Goal: Communication & Community: Answer question/provide support

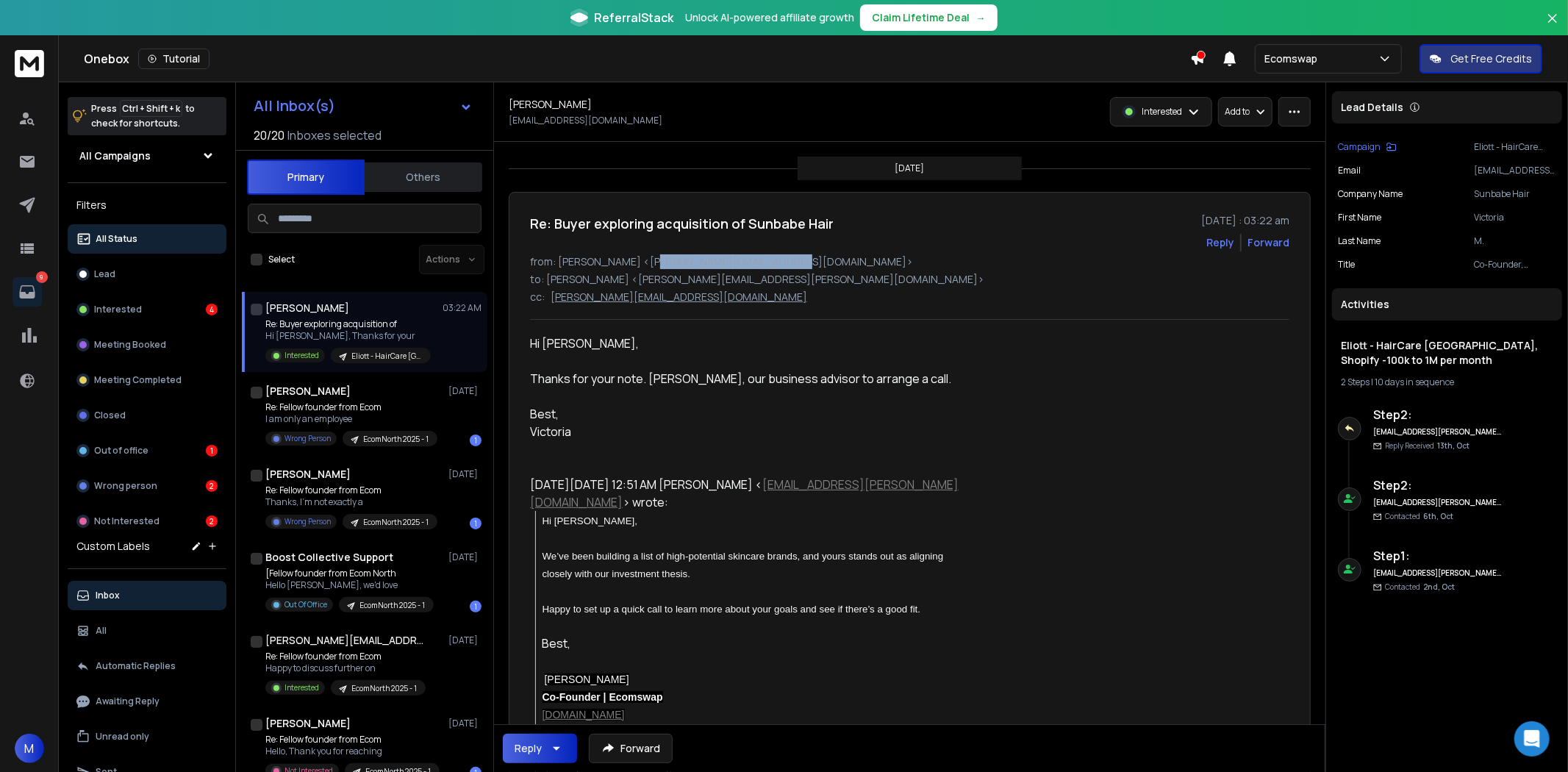
drag, startPoint x: 637, startPoint y: 260, endPoint x: 762, endPoint y: 262, distance: 125.0
click at [762, 262] on p "from: [PERSON_NAME] <[PERSON_NAME][EMAIL_ADDRESS][DOMAIN_NAME]>" at bounding box center [909, 262] width 759 height 14
copy p "[EMAIL_ADDRESS][DOMAIN_NAME]"
drag, startPoint x: 529, startPoint y: 379, endPoint x: 965, endPoint y: 373, distance: 436.0
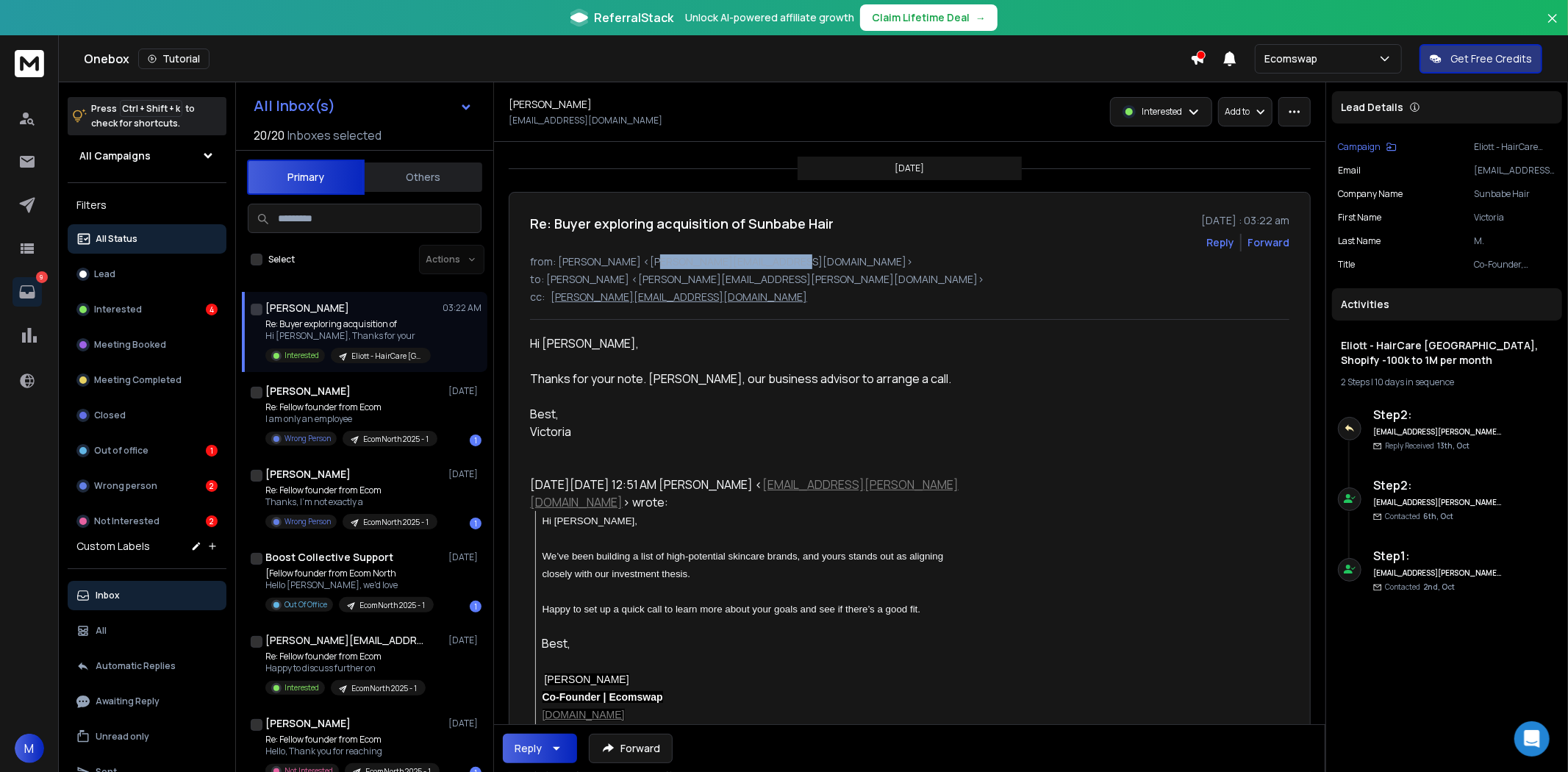
copy div "Thanks for your note. [PERSON_NAME], our business advisor to arrange a call."
click at [1234, 245] on button "Reply" at bounding box center [1220, 243] width 28 height 14
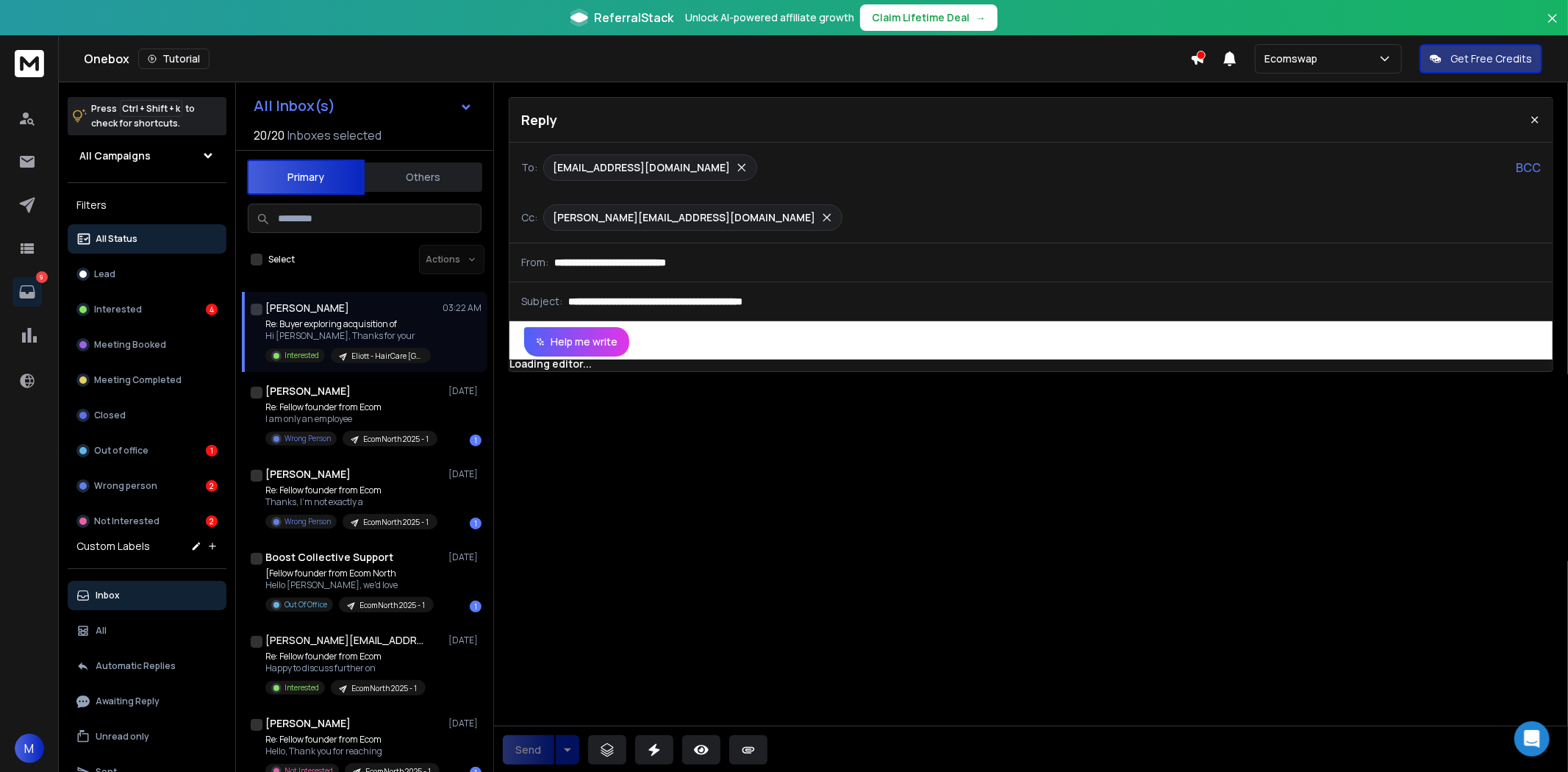
click at [578, 406] on div "**********" at bounding box center [1030, 319] width 1044 height 444
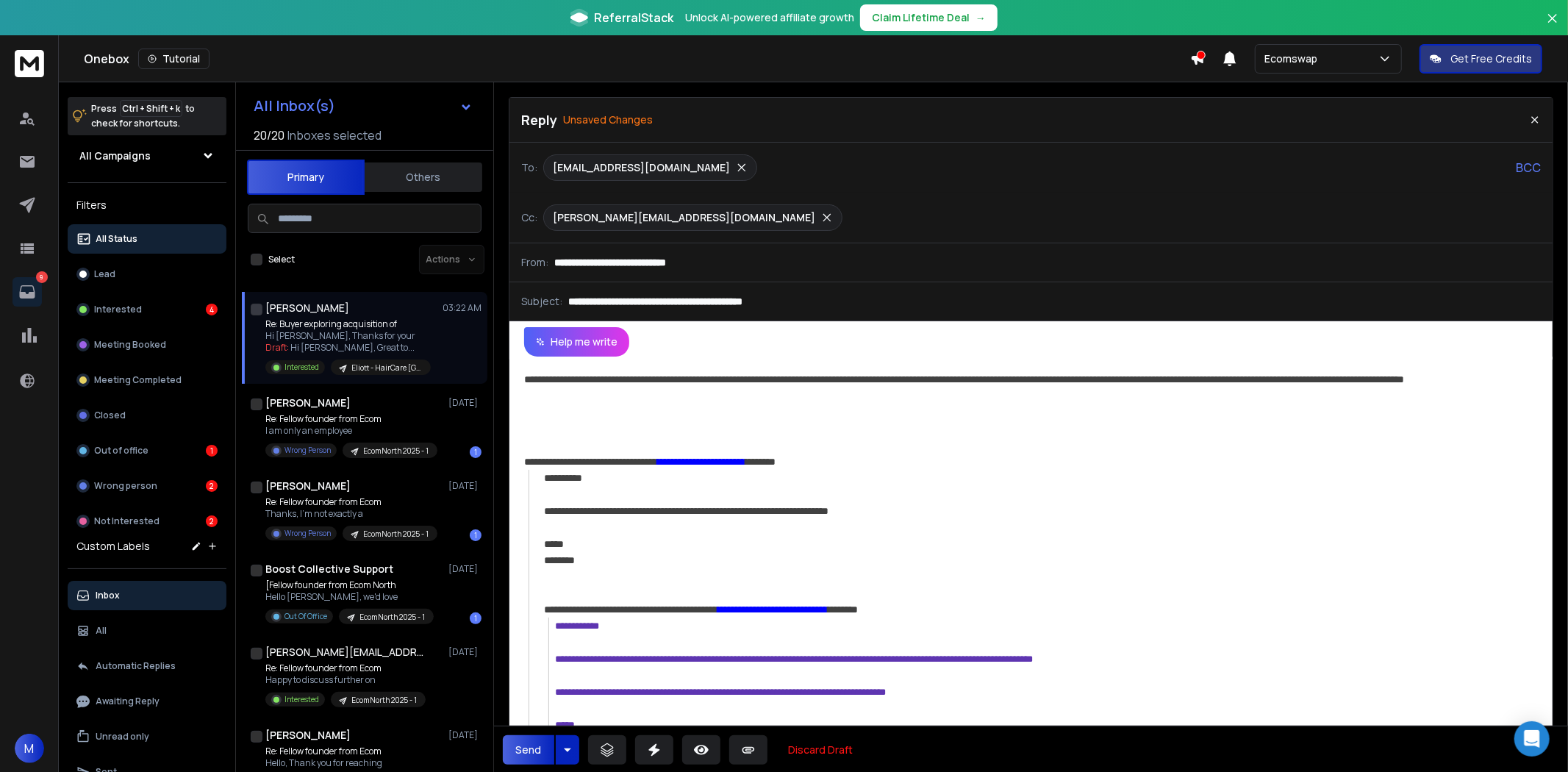
click at [581, 380] on div "**********" at bounding box center [1031, 549] width 1044 height 386
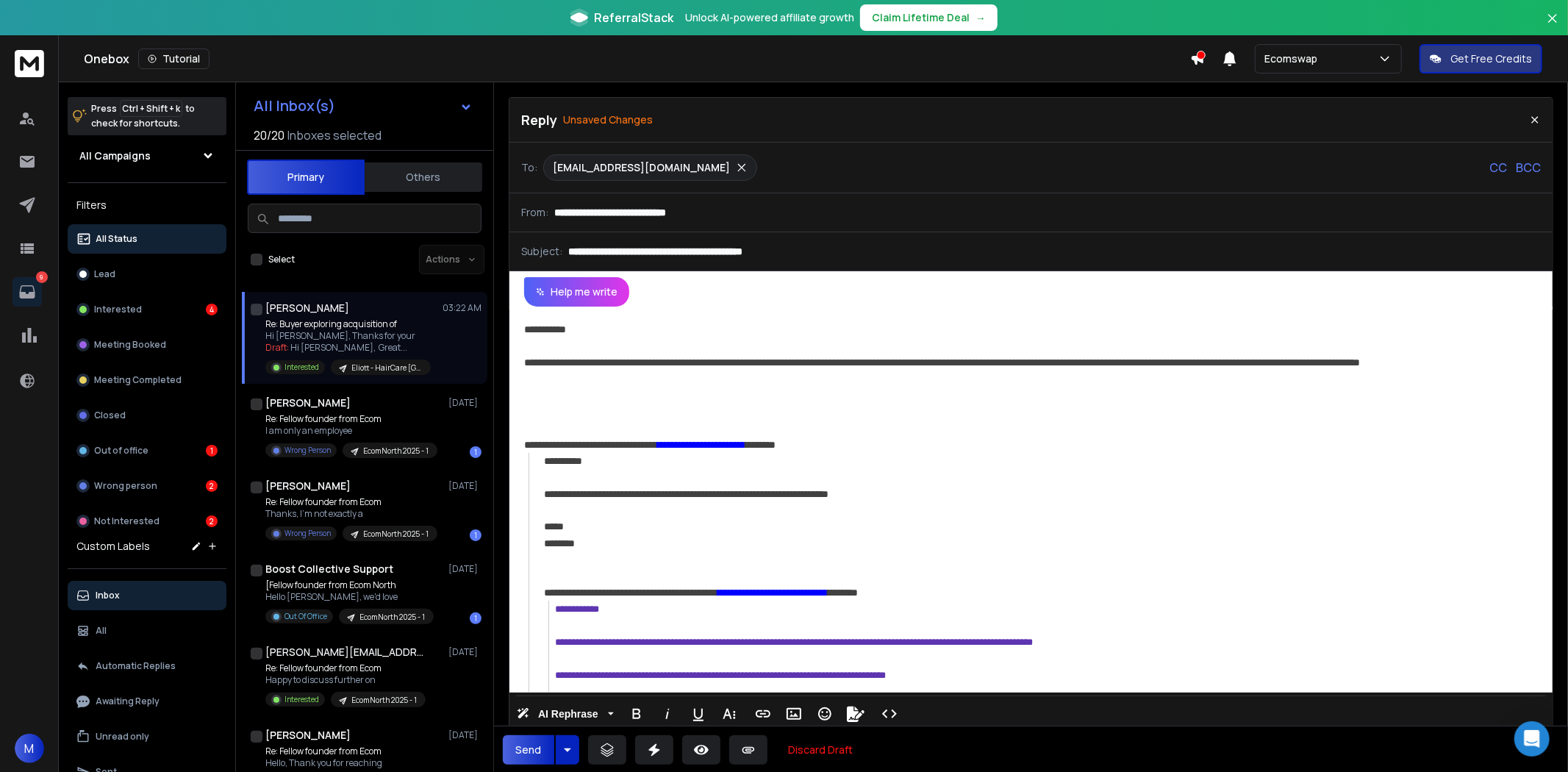
click at [562, 372] on div "**********" at bounding box center [1023, 371] width 998 height 33
click at [525, 376] on div "**********" at bounding box center [1023, 371] width 998 height 33
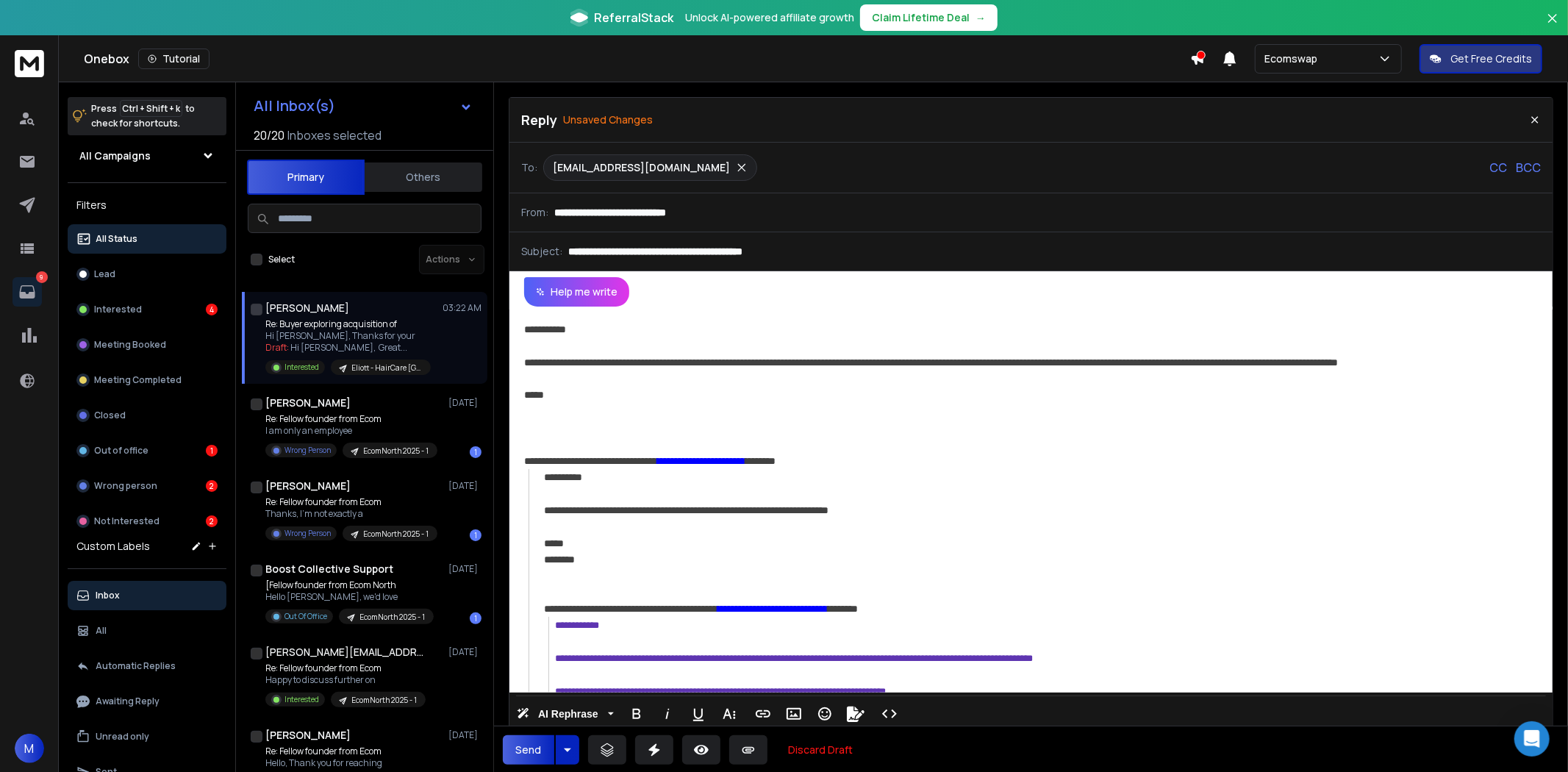
drag, startPoint x: 573, startPoint y: 422, endPoint x: 571, endPoint y: 381, distance: 41.0
click at [573, 420] on div at bounding box center [1031, 428] width 1014 height 16
click at [570, 399] on div "*****" at bounding box center [1023, 395] width 998 height 16
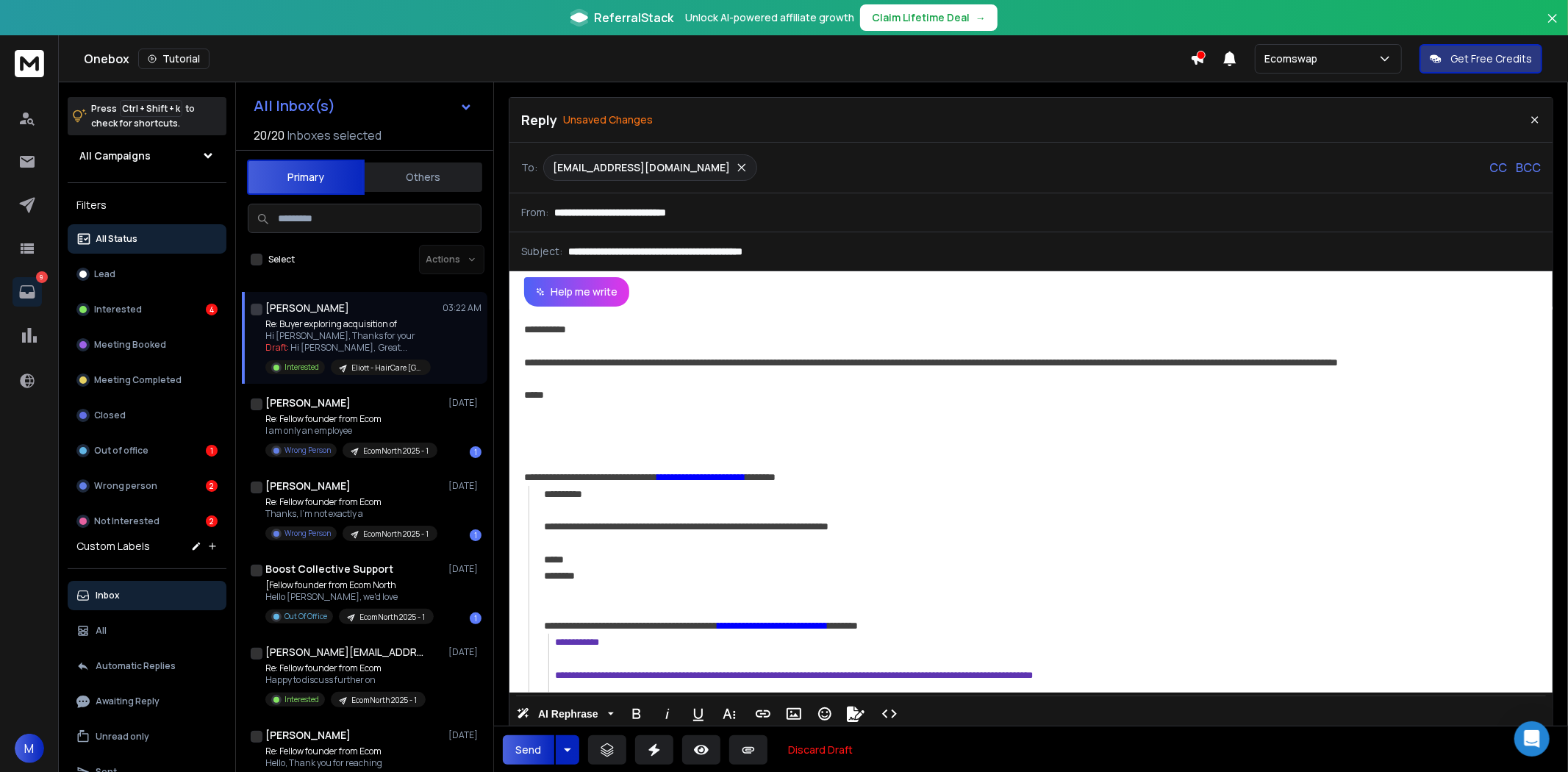
click at [647, 387] on div "*****" at bounding box center [1023, 395] width 998 height 16
click at [645, 379] on div "**********" at bounding box center [1023, 371] width 998 height 33
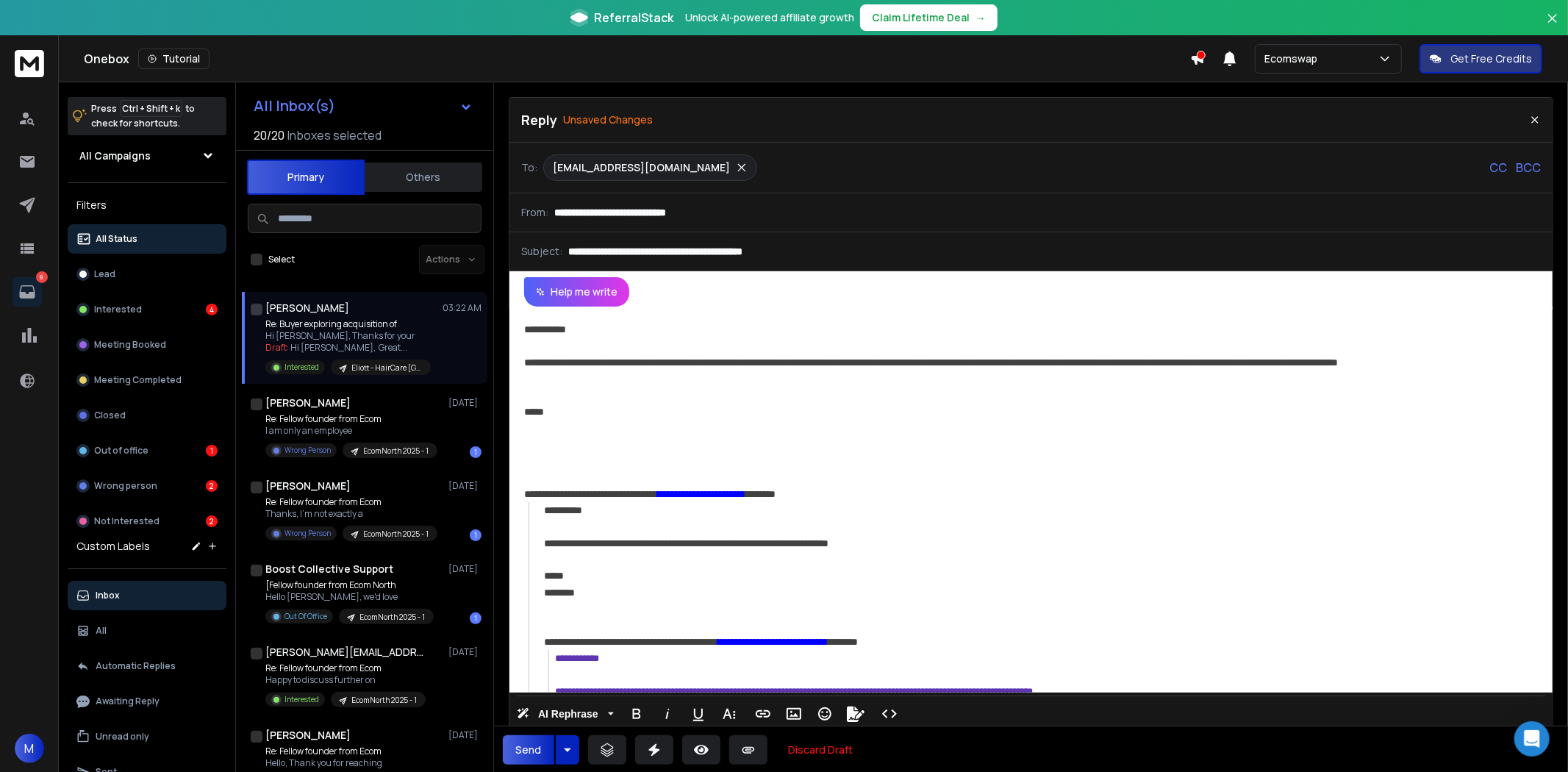
click at [557, 453] on div at bounding box center [1031, 461] width 1014 height 16
click at [547, 431] on div at bounding box center [1031, 428] width 1014 height 16
click at [851, 717] on icon "button" at bounding box center [856, 714] width 18 height 17
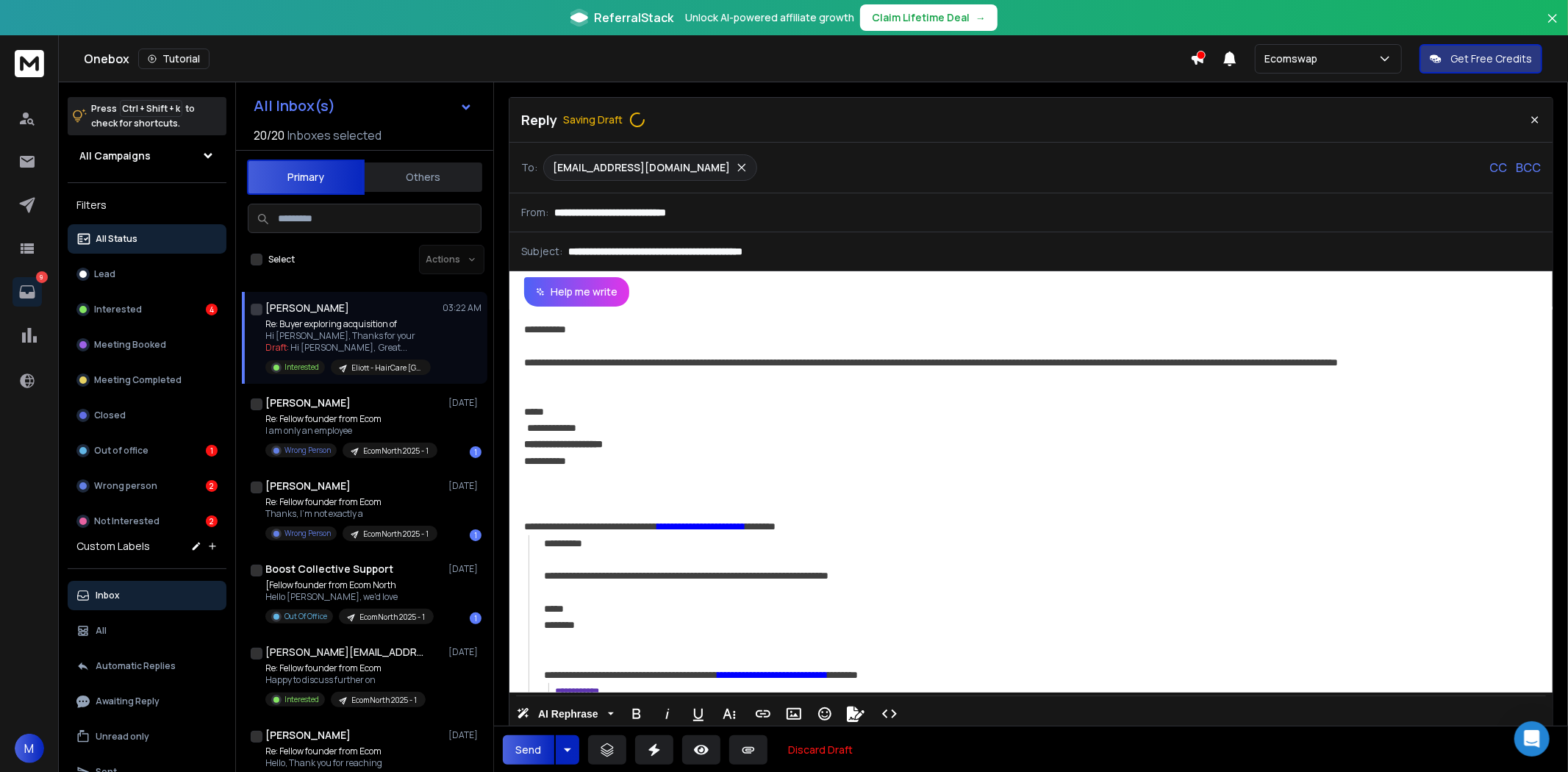
click at [527, 425] on span "**********" at bounding box center [551, 427] width 49 height 10
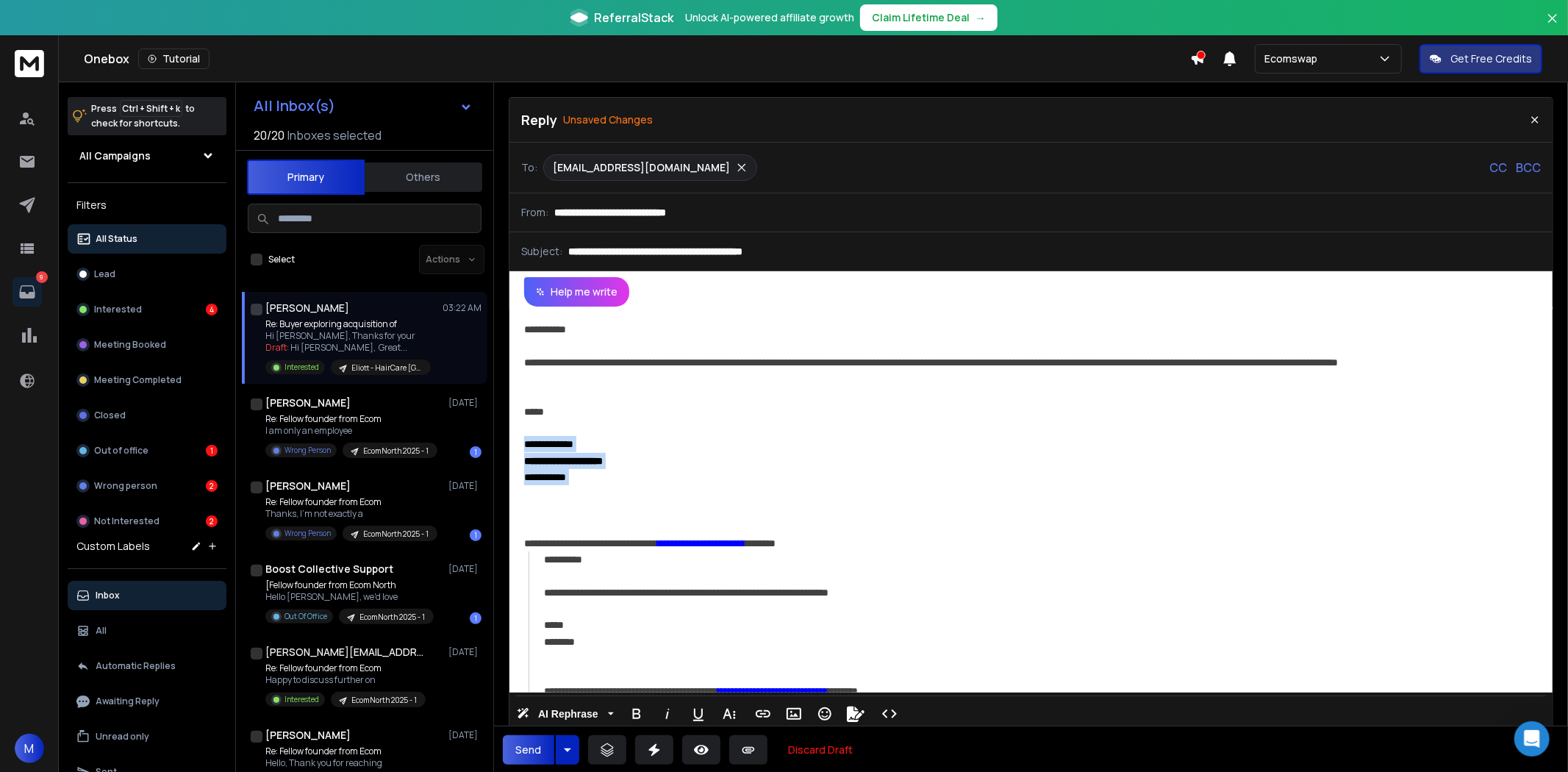
drag, startPoint x: 524, startPoint y: 443, endPoint x: 627, endPoint y: 480, distance: 109.4
click at [627, 480] on div "**********" at bounding box center [1023, 461] width 998 height 49
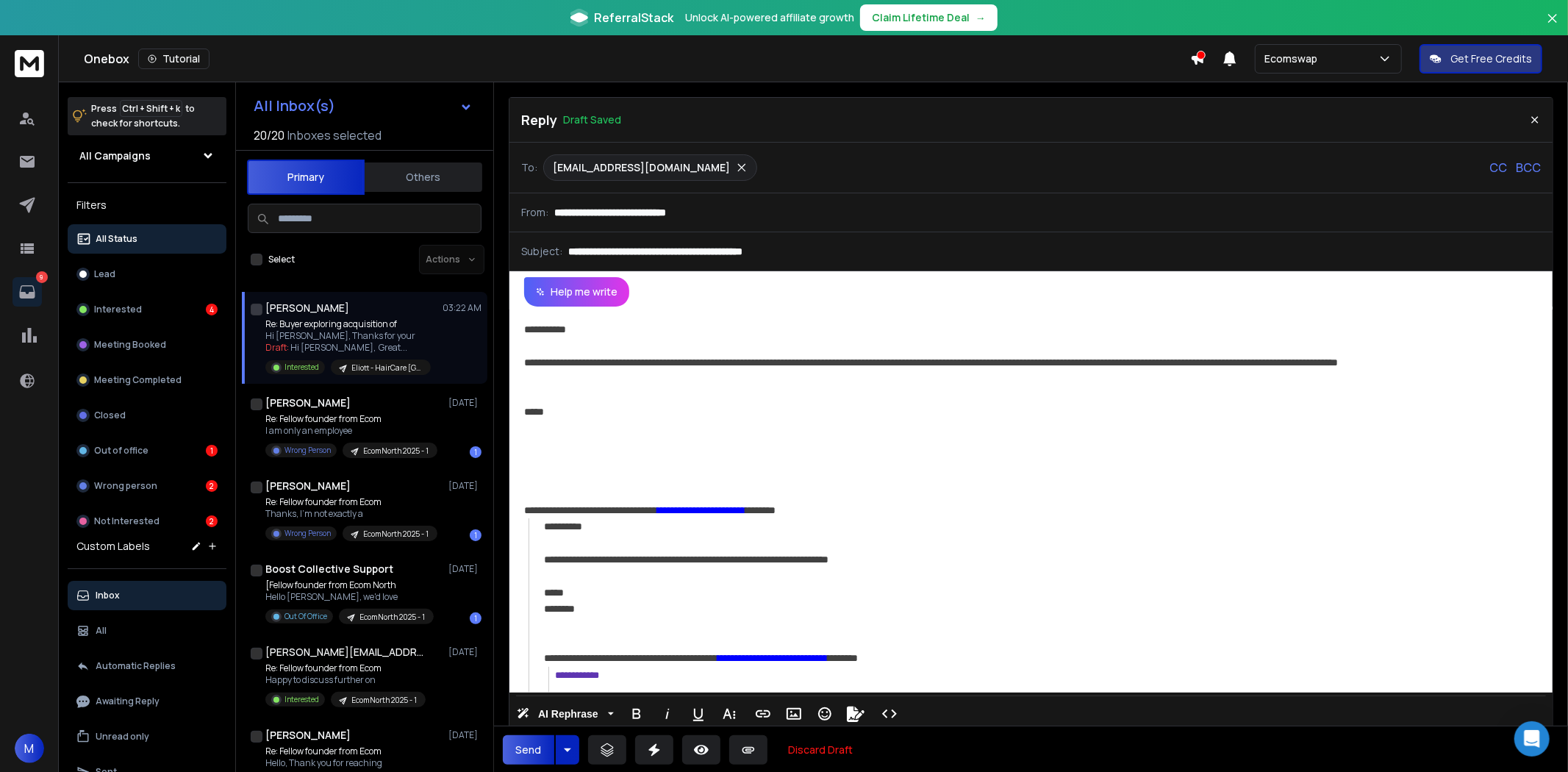
click at [575, 439] on div at bounding box center [1023, 444] width 998 height 16
drag, startPoint x: 585, startPoint y: 444, endPoint x: 582, endPoint y: 435, distance: 9.5
click at [588, 444] on div "**********" at bounding box center [1023, 444] width 998 height 16
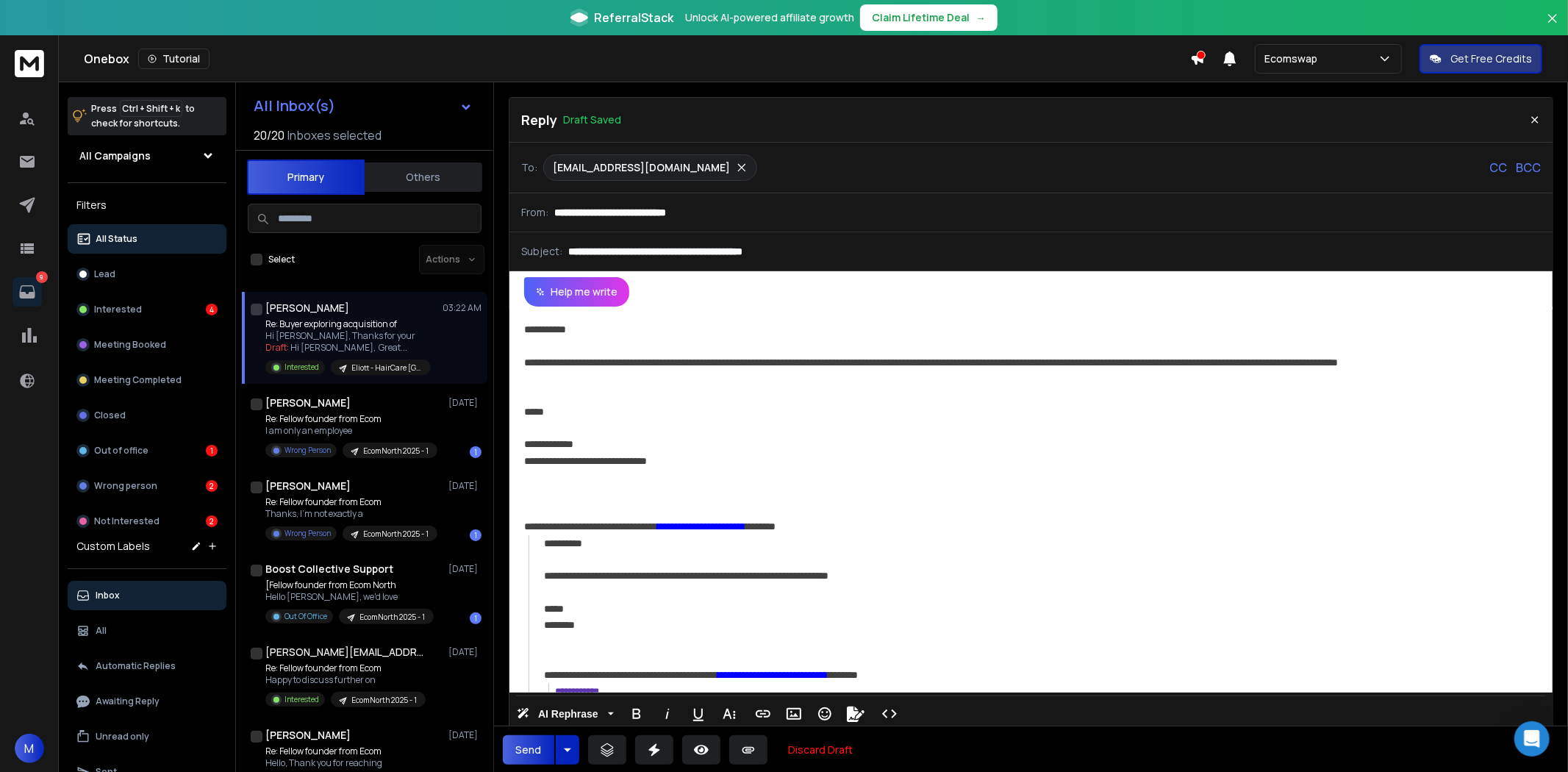
click at [641, 459] on div "**********" at bounding box center [1023, 461] width 998 height 16
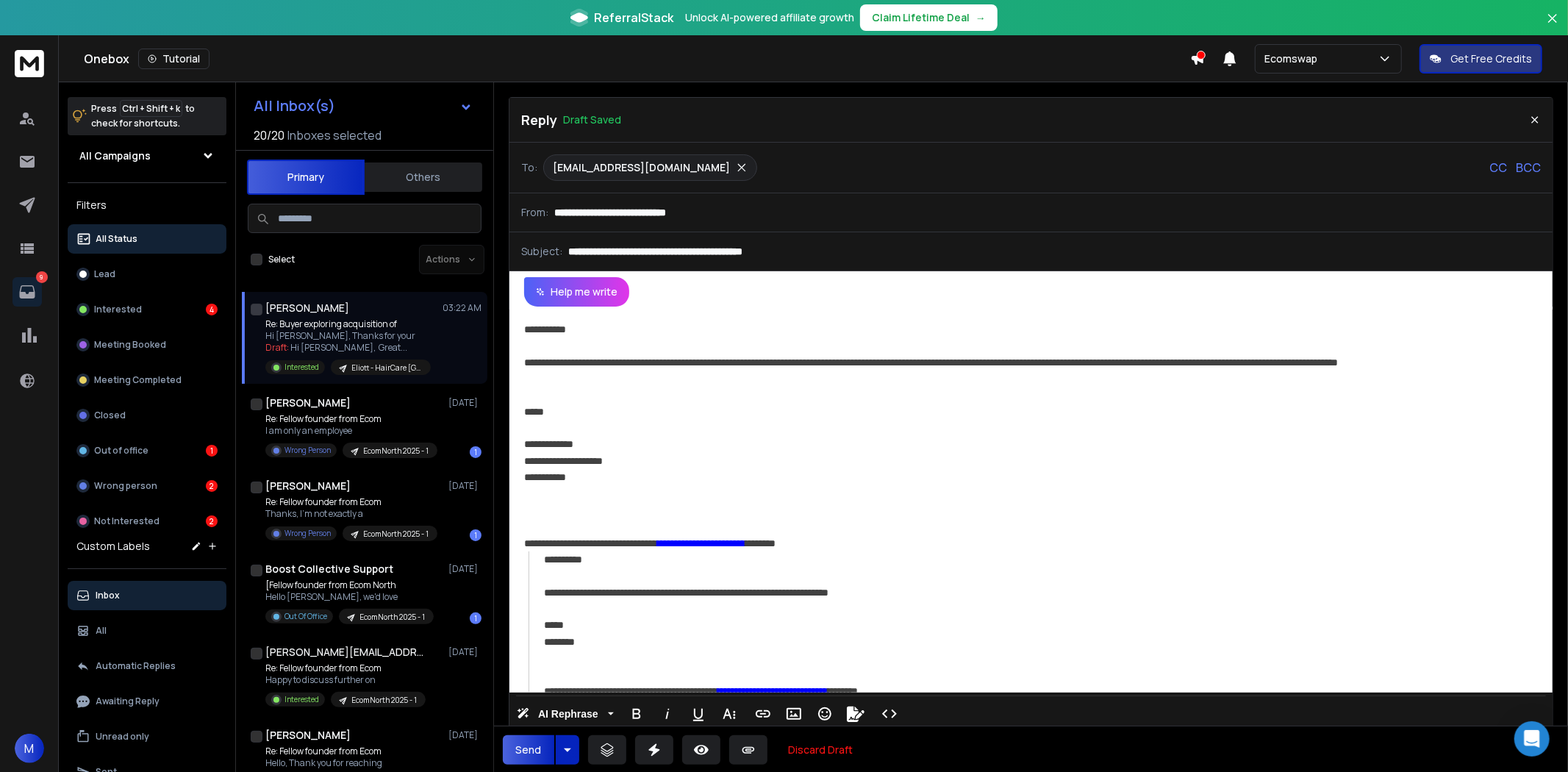
click at [557, 335] on div "**********" at bounding box center [1023, 329] width 998 height 16
drag, startPoint x: 890, startPoint y: 360, endPoint x: 891, endPoint y: 368, distance: 8.1
click at [891, 360] on div "**********" at bounding box center [1023, 371] width 998 height 33
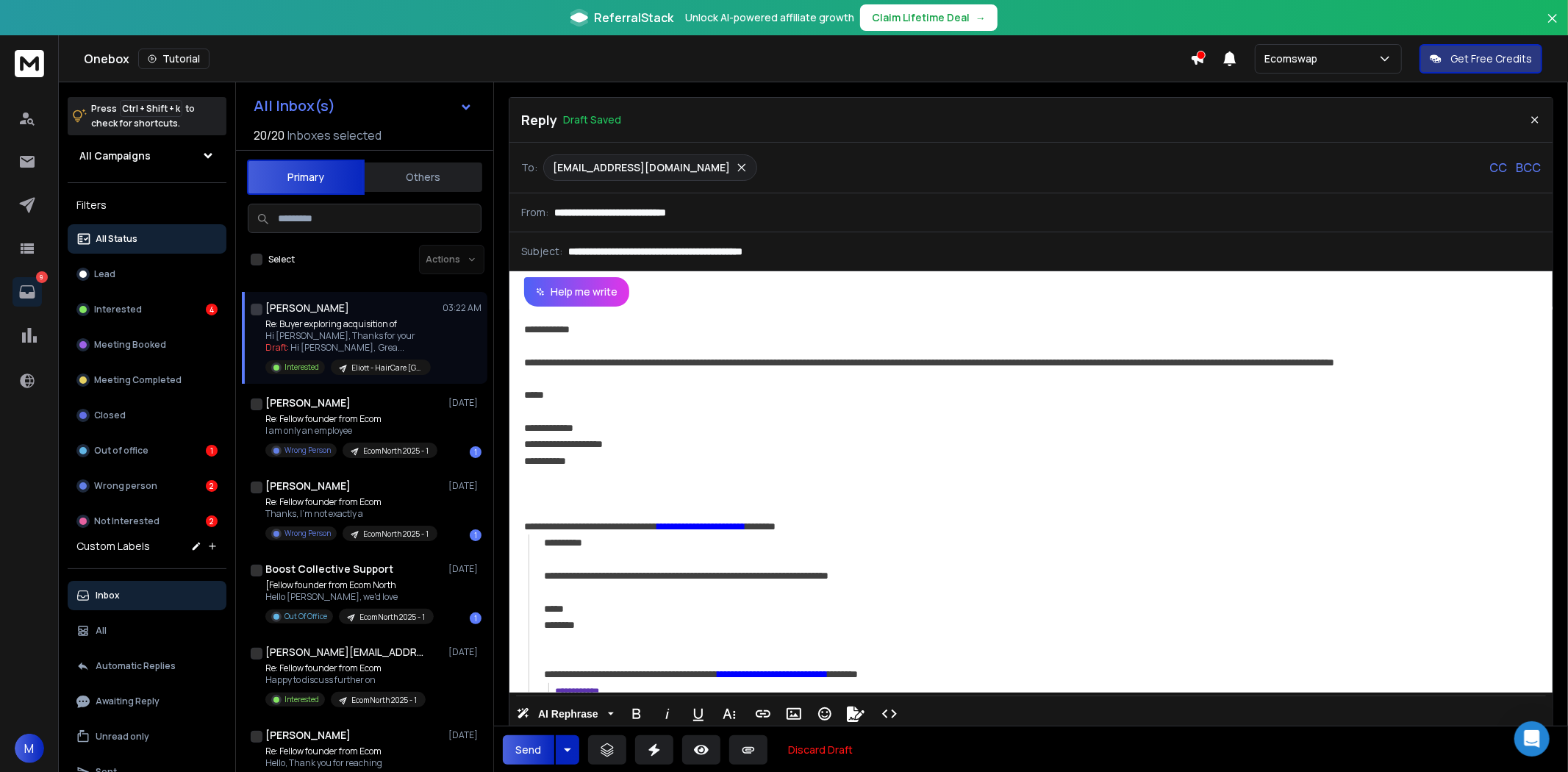
click at [1242, 365] on div "**********" at bounding box center [1023, 363] width 998 height 16
drag, startPoint x: 1245, startPoint y: 365, endPoint x: 1338, endPoint y: 365, distance: 93.0
click at [1338, 365] on div "**********" at bounding box center [1023, 363] width 998 height 16
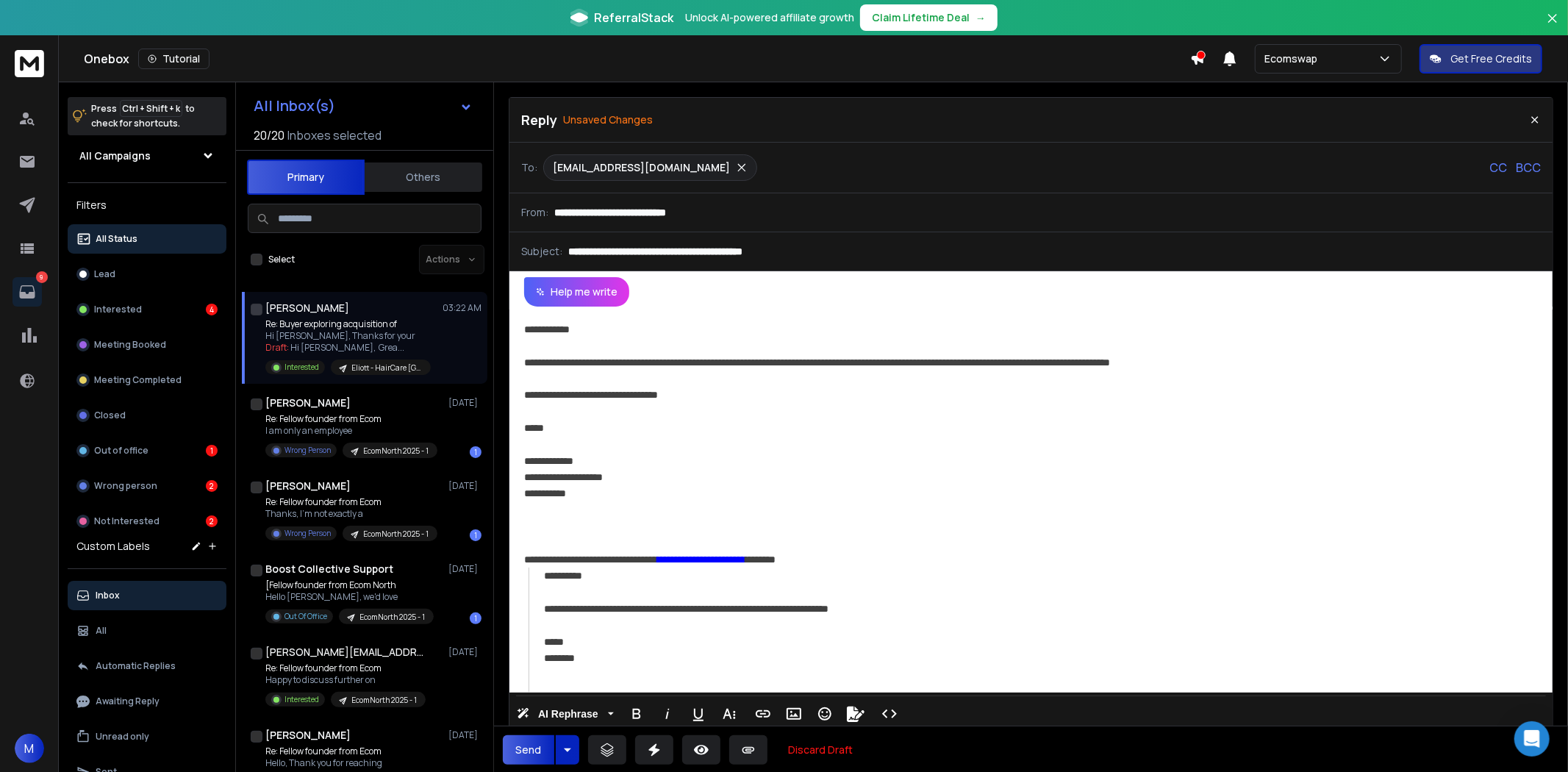
click at [1358, 351] on div at bounding box center [1031, 346] width 1014 height 16
click at [1266, 360] on div "**********" at bounding box center [1023, 363] width 998 height 16
click at [597, 401] on div "**********" at bounding box center [1023, 395] width 998 height 16
click at [553, 407] on div at bounding box center [1031, 412] width 1014 height 16
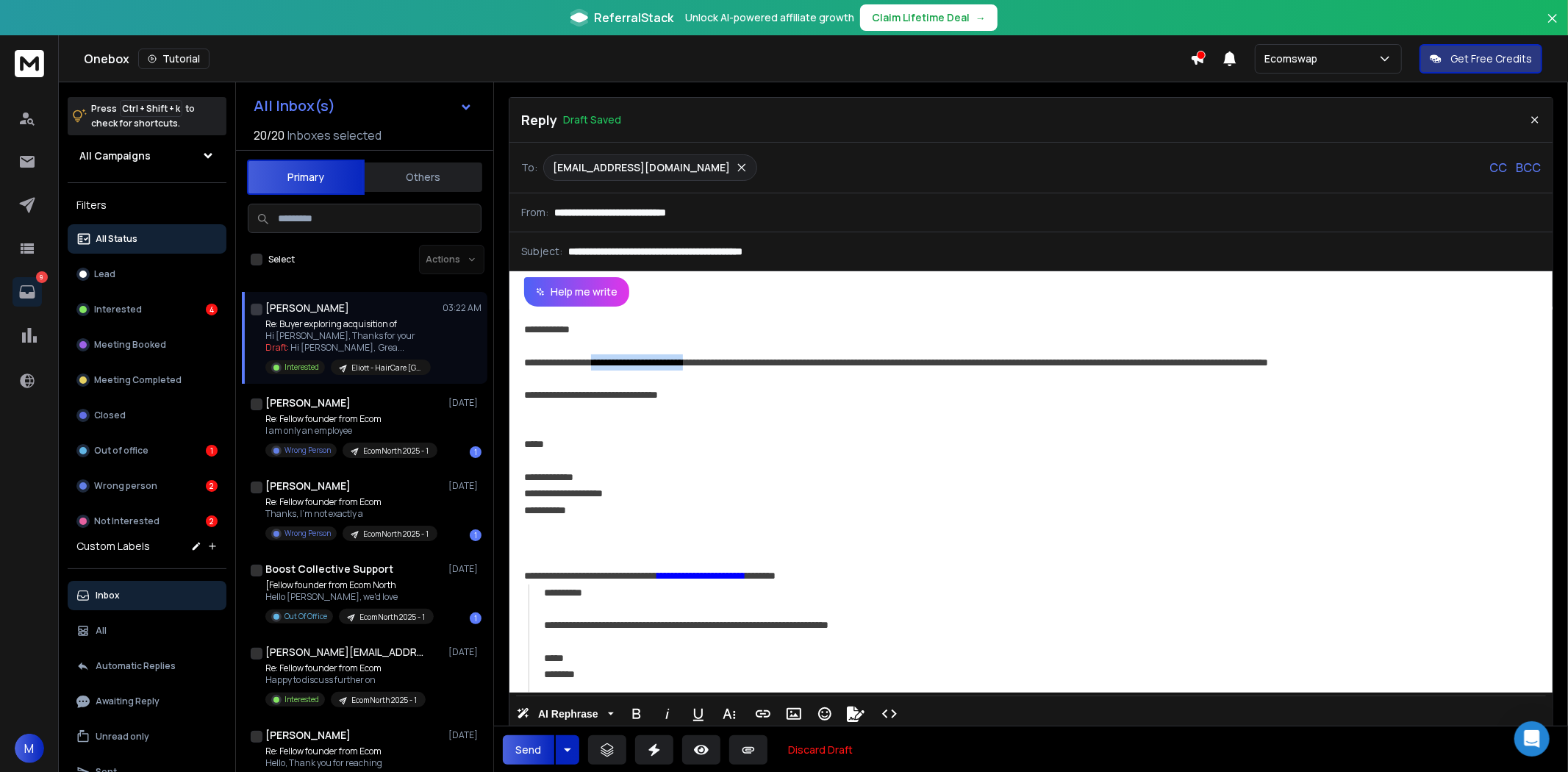
drag, startPoint x: 607, startPoint y: 360, endPoint x: 721, endPoint y: 359, distance: 114.0
click at [721, 359] on div "**********" at bounding box center [1023, 363] width 998 height 16
click at [570, 329] on div "**********" at bounding box center [1023, 329] width 998 height 16
click at [763, 173] on input at bounding box center [814, 167] width 103 height 26
click at [775, 504] on div "**********" at bounding box center [1023, 510] width 998 height 16
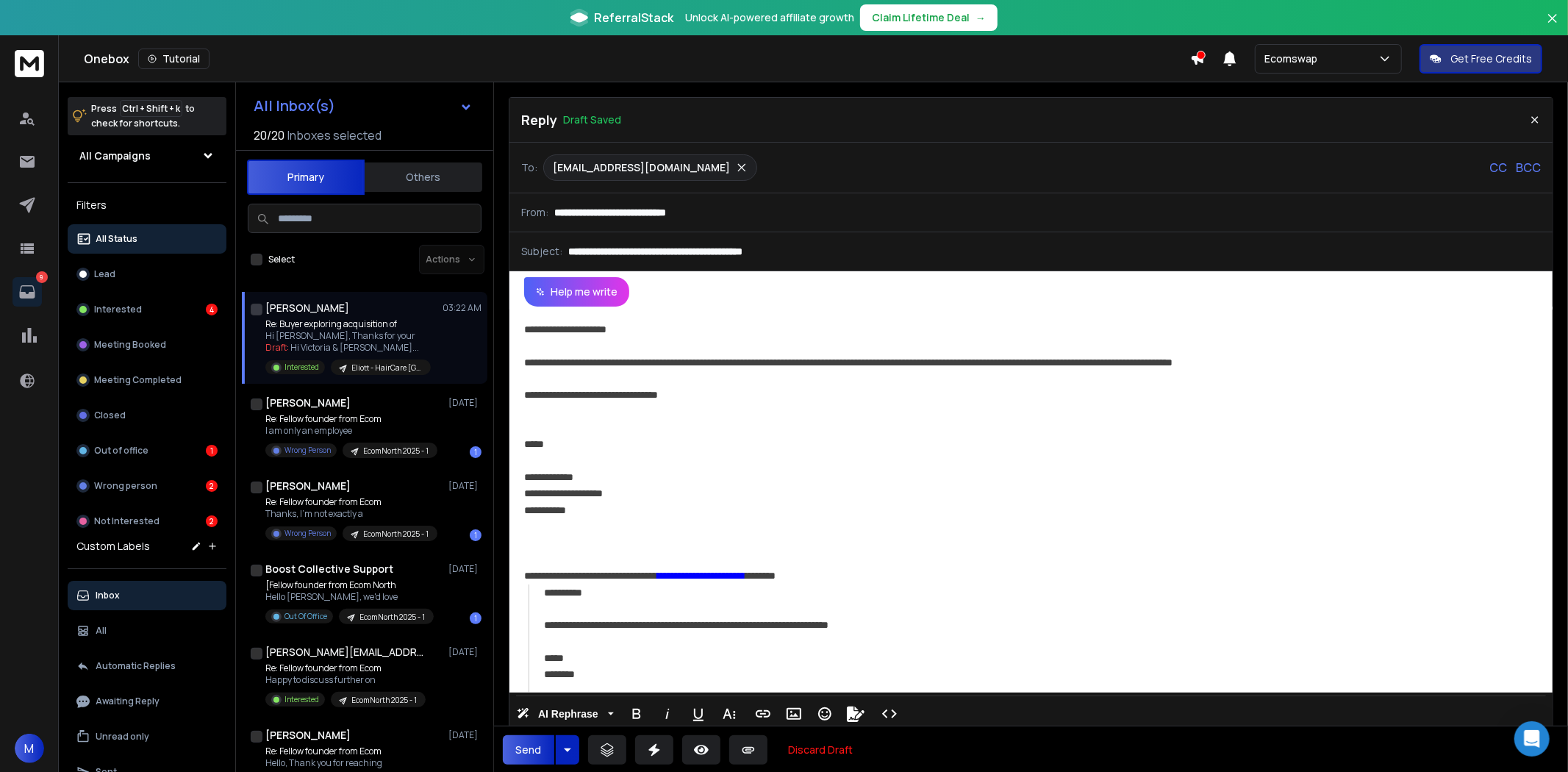
click at [1491, 170] on p "CC" at bounding box center [1499, 168] width 18 height 18
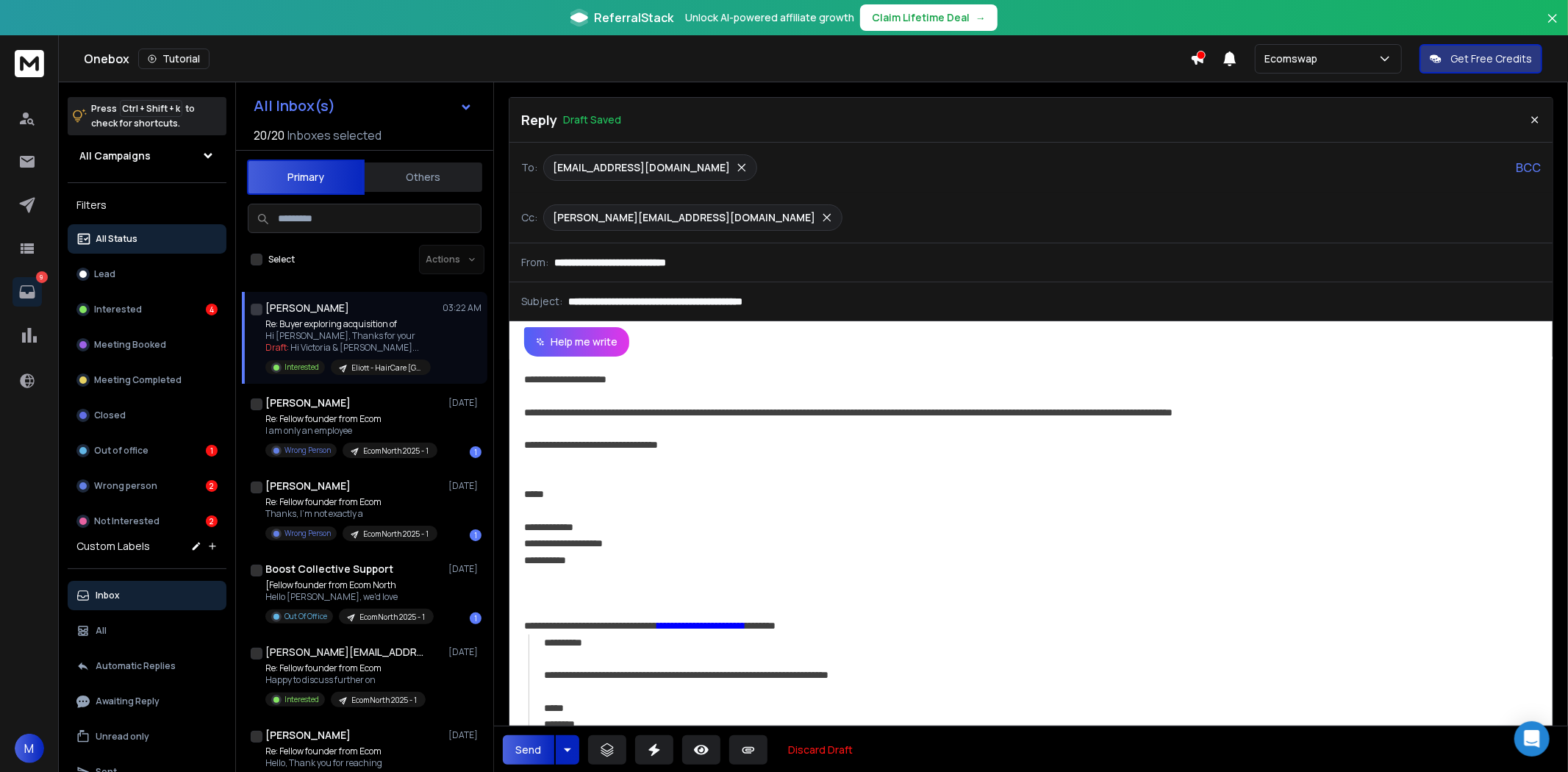
click at [525, 750] on button "Send" at bounding box center [528, 750] width 51 height 30
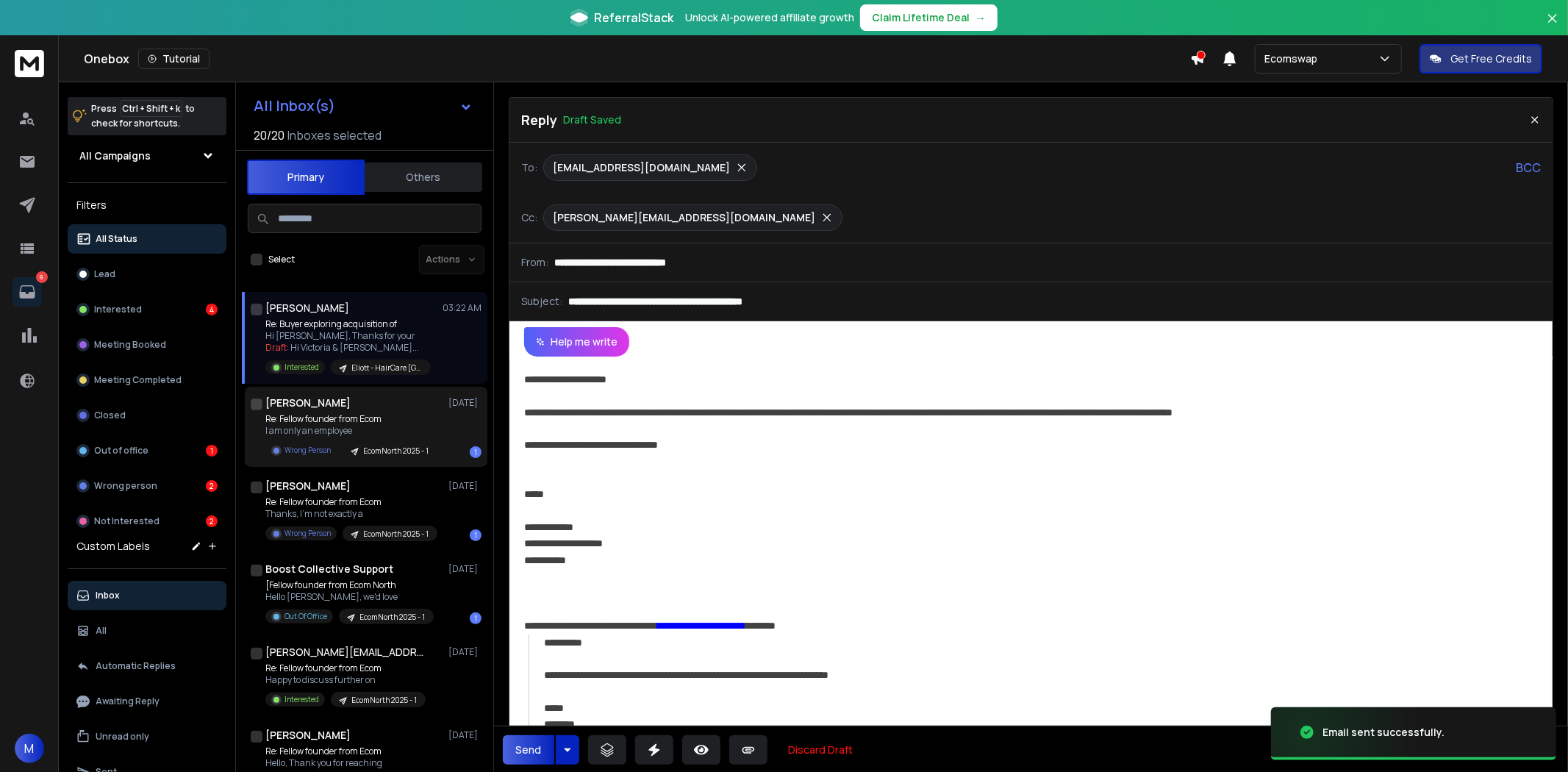
click at [372, 450] on p "EcomNorth 2025 - 1" at bounding box center [396, 451] width 66 height 11
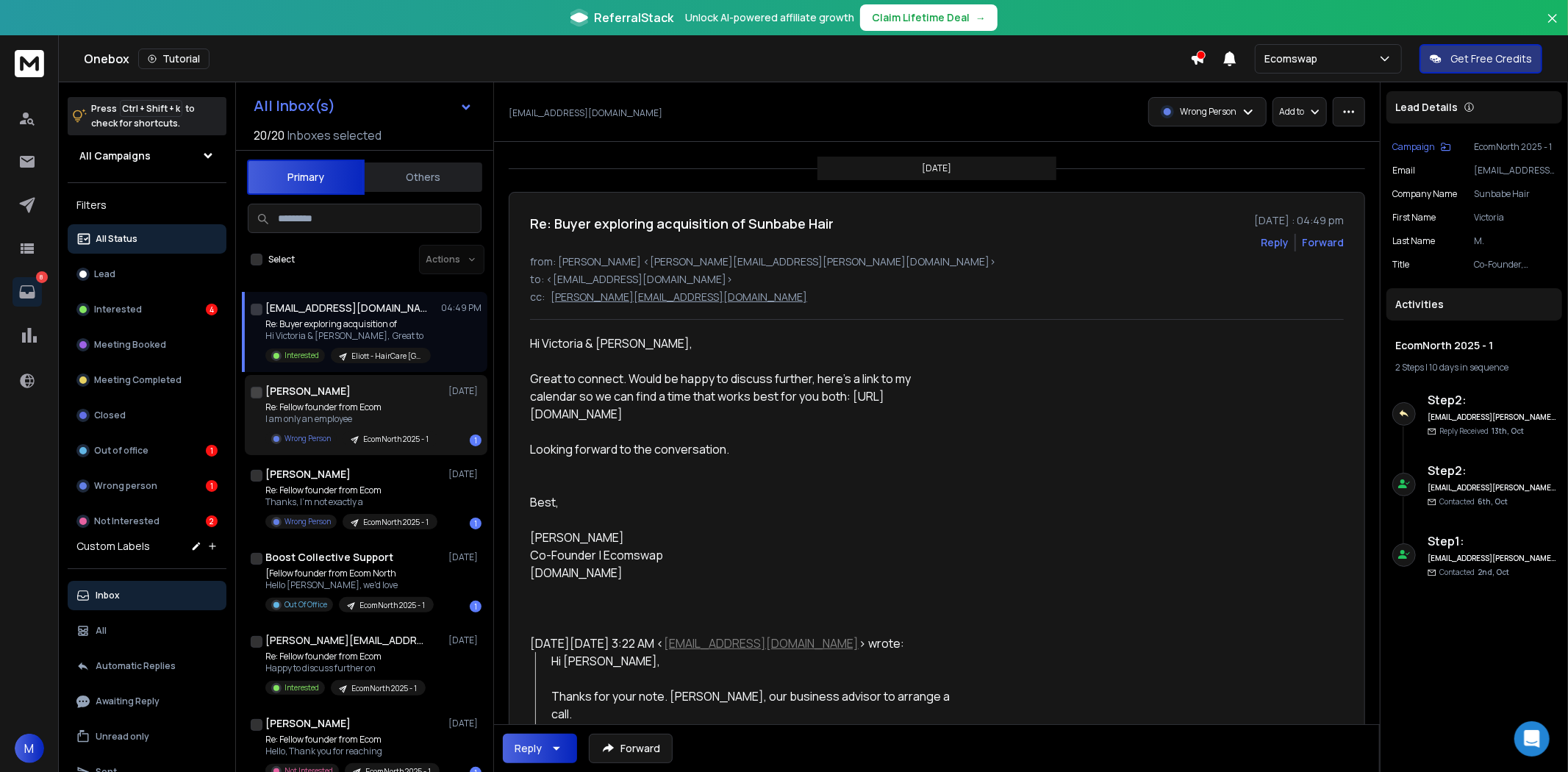
click at [331, 401] on p "Re: Fellow founder from Ecom" at bounding box center [351, 407] width 172 height 12
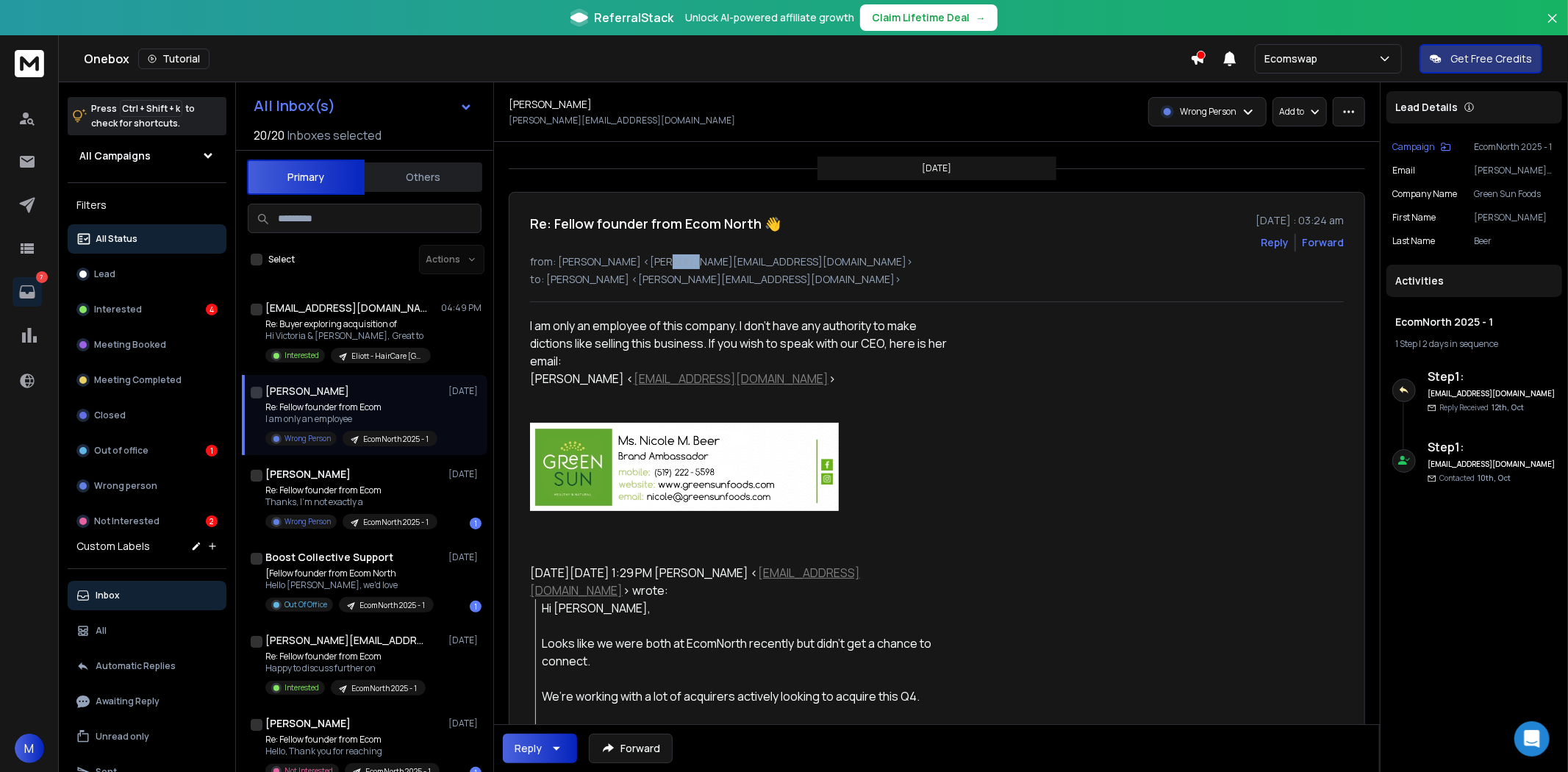
drag, startPoint x: 651, startPoint y: 263, endPoint x: 674, endPoint y: 262, distance: 23.0
click at [674, 262] on p "from: [PERSON_NAME] <[PERSON_NAME][EMAIL_ADDRESS][DOMAIN_NAME]>" at bounding box center [936, 262] width 814 height 14
click at [677, 262] on p "from: [PERSON_NAME] <[PERSON_NAME][EMAIL_ADDRESS][DOMAIN_NAME]>" at bounding box center [936, 262] width 814 height 14
drag, startPoint x: 657, startPoint y: 263, endPoint x: 734, endPoint y: 259, distance: 77.1
click at [745, 259] on p "from: [PERSON_NAME] <[PERSON_NAME][EMAIL_ADDRESS][DOMAIN_NAME]>" at bounding box center [936, 262] width 814 height 14
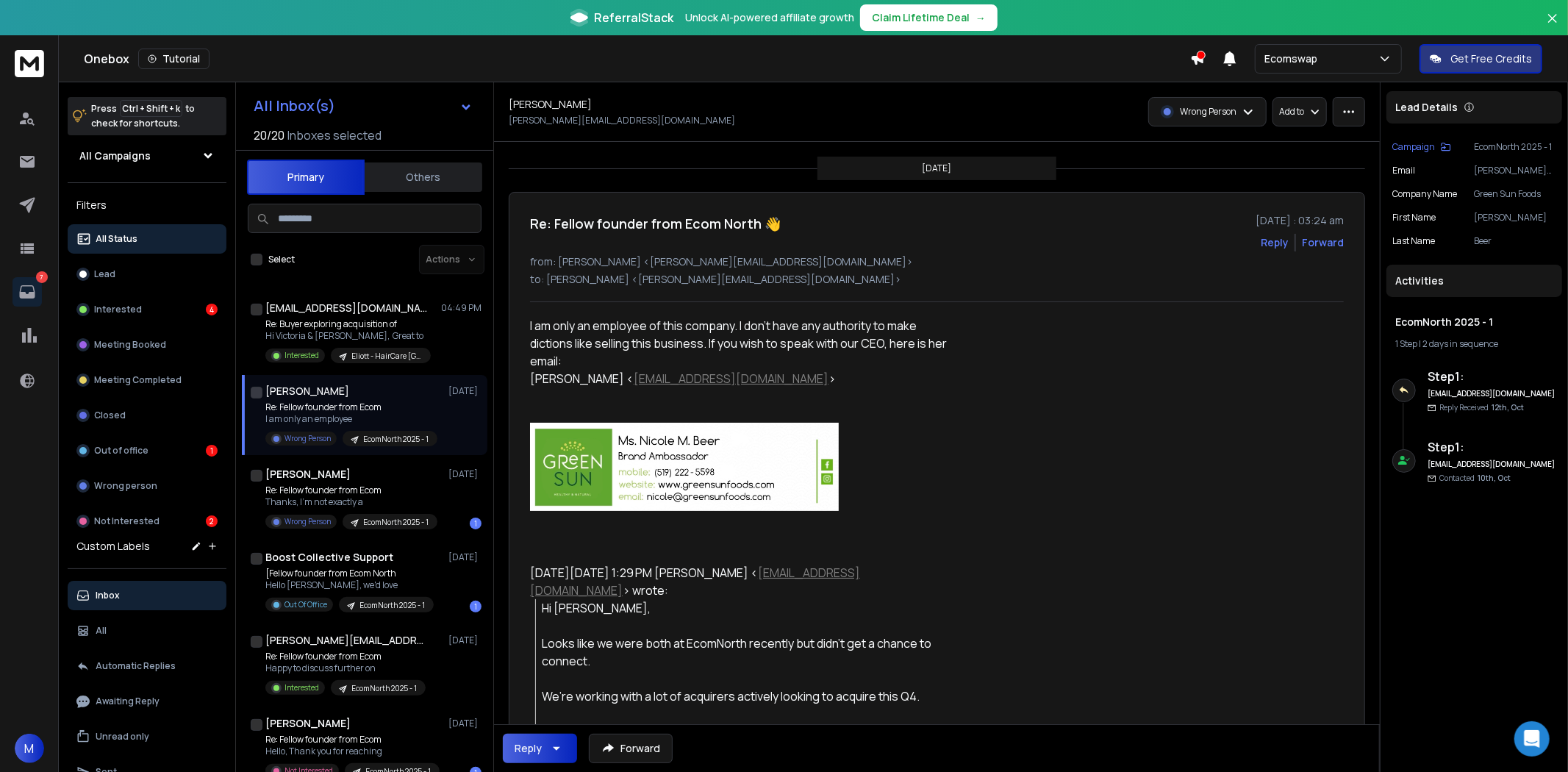
click at [751, 259] on p "from: [PERSON_NAME] <[PERSON_NAME][EMAIL_ADDRESS][DOMAIN_NAME]>" at bounding box center [936, 262] width 814 height 14
drag, startPoint x: 658, startPoint y: 263, endPoint x: 752, endPoint y: 261, distance: 94.0
click at [752, 261] on p "from: [PERSON_NAME] <[PERSON_NAME][EMAIL_ADDRESS][DOMAIN_NAME]>" at bounding box center [936, 262] width 814 height 14
copy p "[DOMAIN_NAME]"
drag, startPoint x: 620, startPoint y: 261, endPoint x: 754, endPoint y: 259, distance: 134.0
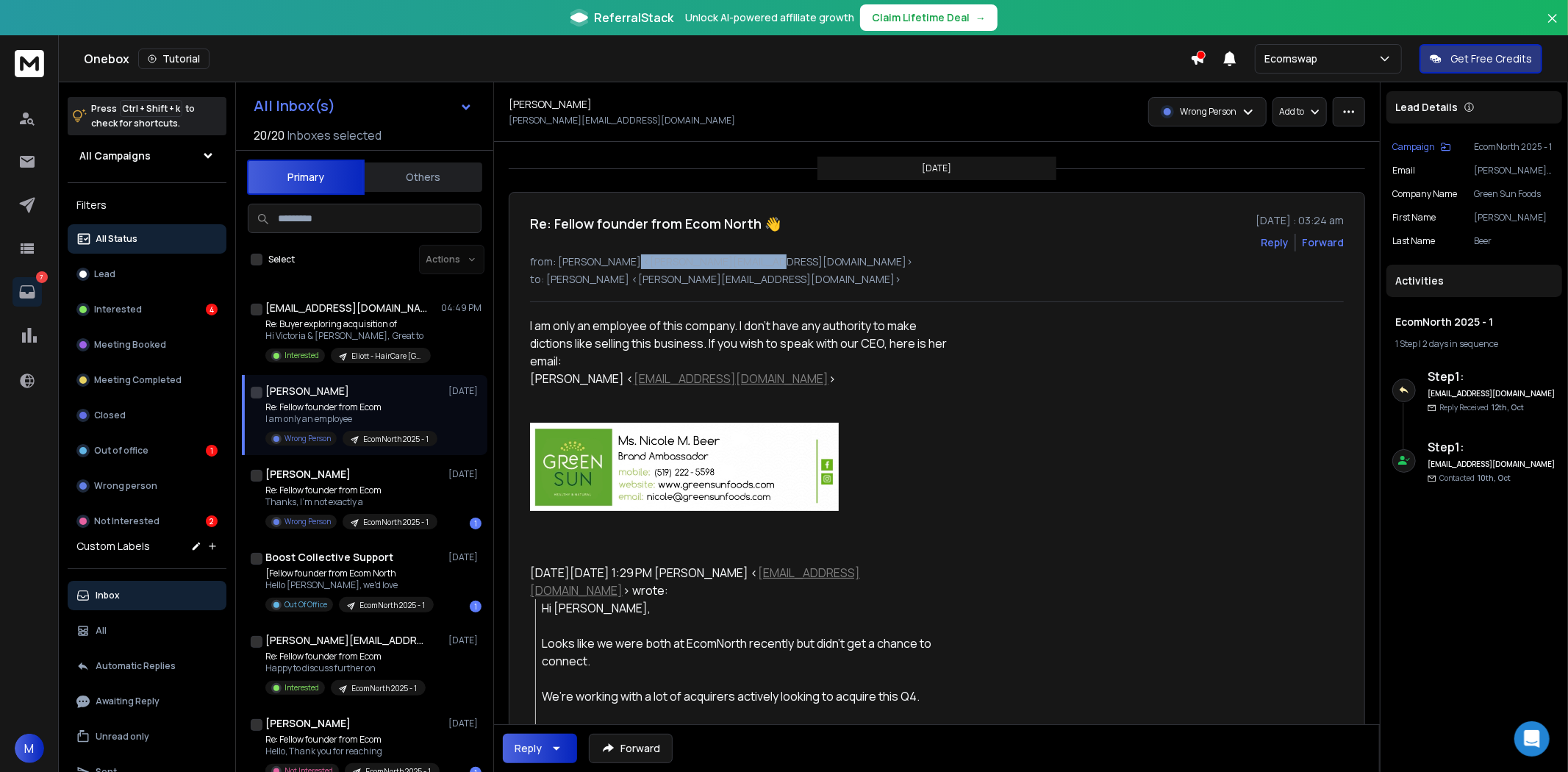
click at [754, 259] on p "from: [PERSON_NAME] <[PERSON_NAME][EMAIL_ADDRESS][DOMAIN_NAME]>" at bounding box center [936, 262] width 814 height 14
copy p "[PERSON_NAME][EMAIL_ADDRESS][DOMAIN_NAME]"
drag, startPoint x: 560, startPoint y: 260, endPoint x: 1084, endPoint y: 721, distance: 697.9
click at [611, 263] on p "from: [PERSON_NAME] <[PERSON_NAME][EMAIL_ADDRESS][DOMAIN_NAME]>" at bounding box center [936, 262] width 814 height 14
copy p "[PERSON_NAME]"
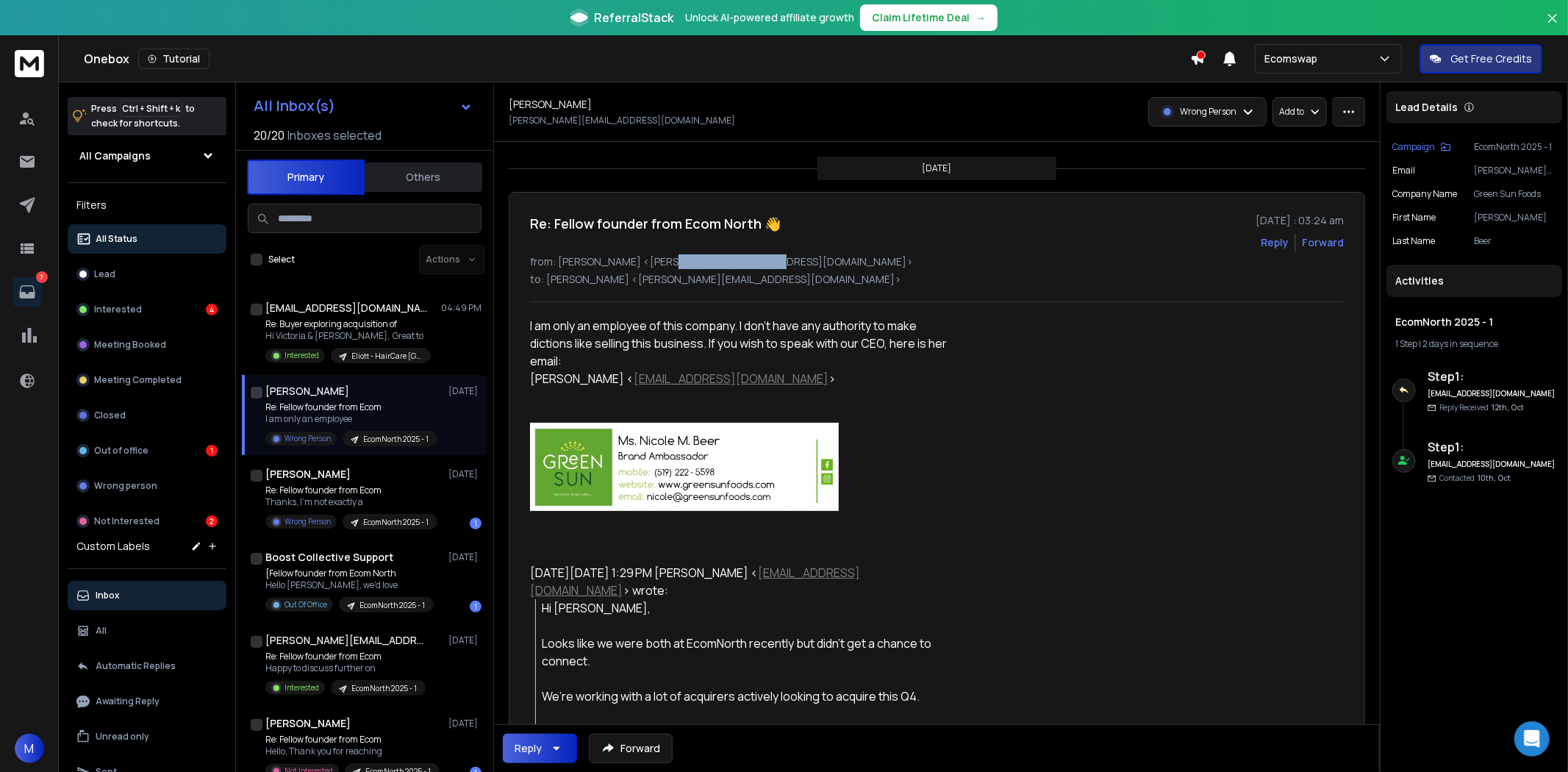
copy p "[DOMAIN_NAME]"
drag, startPoint x: 658, startPoint y: 265, endPoint x: 754, endPoint y: 269, distance: 96.1
click at [754, 269] on div "Re: Fellow founder from Ecom North 👋 [DATE] : 03:24 am Reply Forward from: [PER…" at bounding box center [936, 250] width 814 height 74
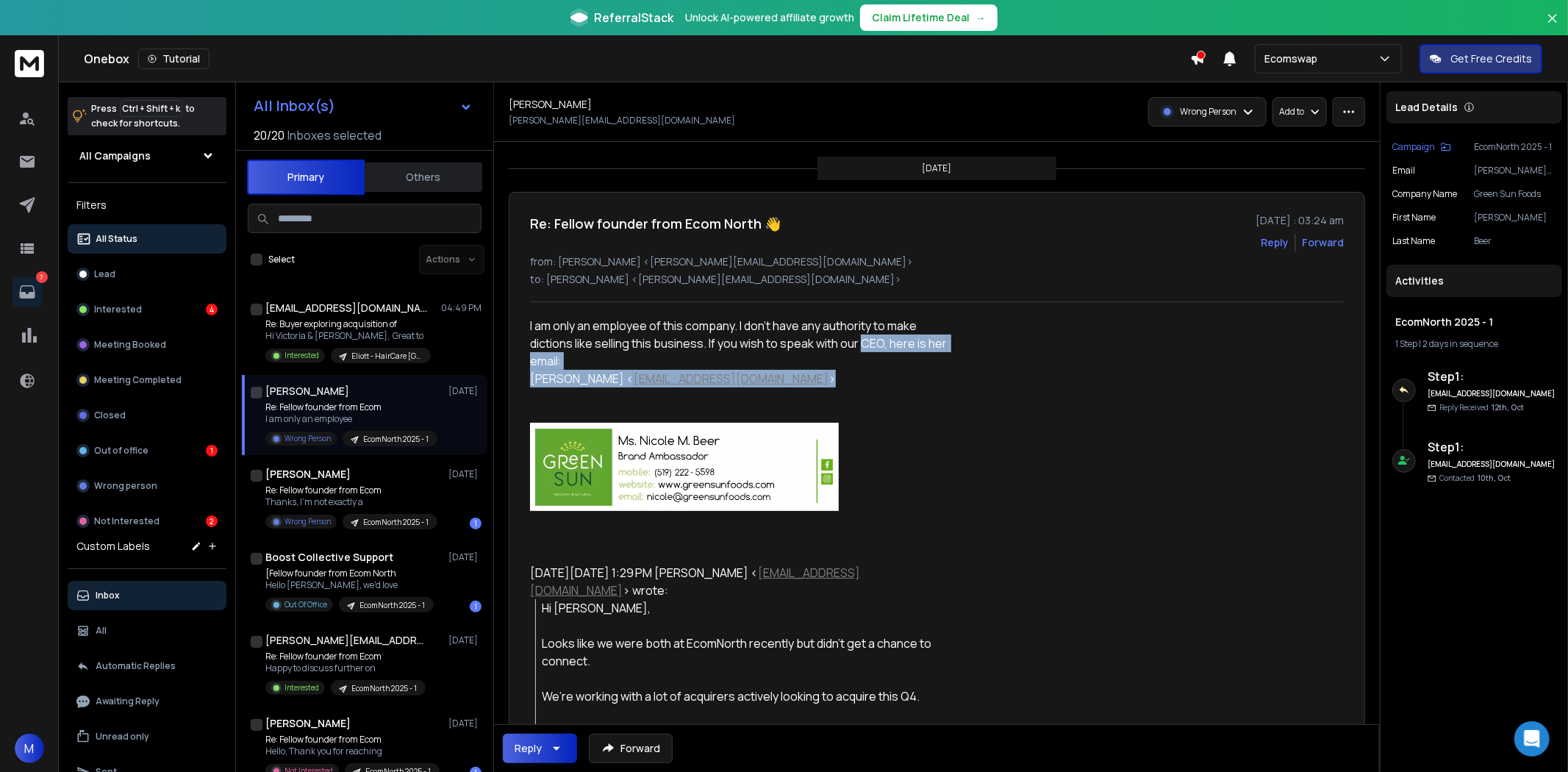
drag, startPoint x: 865, startPoint y: 344, endPoint x: 895, endPoint y: 373, distance: 41.7
click at [893, 372] on div "I am only an employee of this company. I don’t have any authority to make dicti…" at bounding box center [744, 422] width 429 height 211
copy div "CEO, here is her email: [PERSON_NAME] < [EMAIL_ADDRESS][DOMAIN_NAME] >"
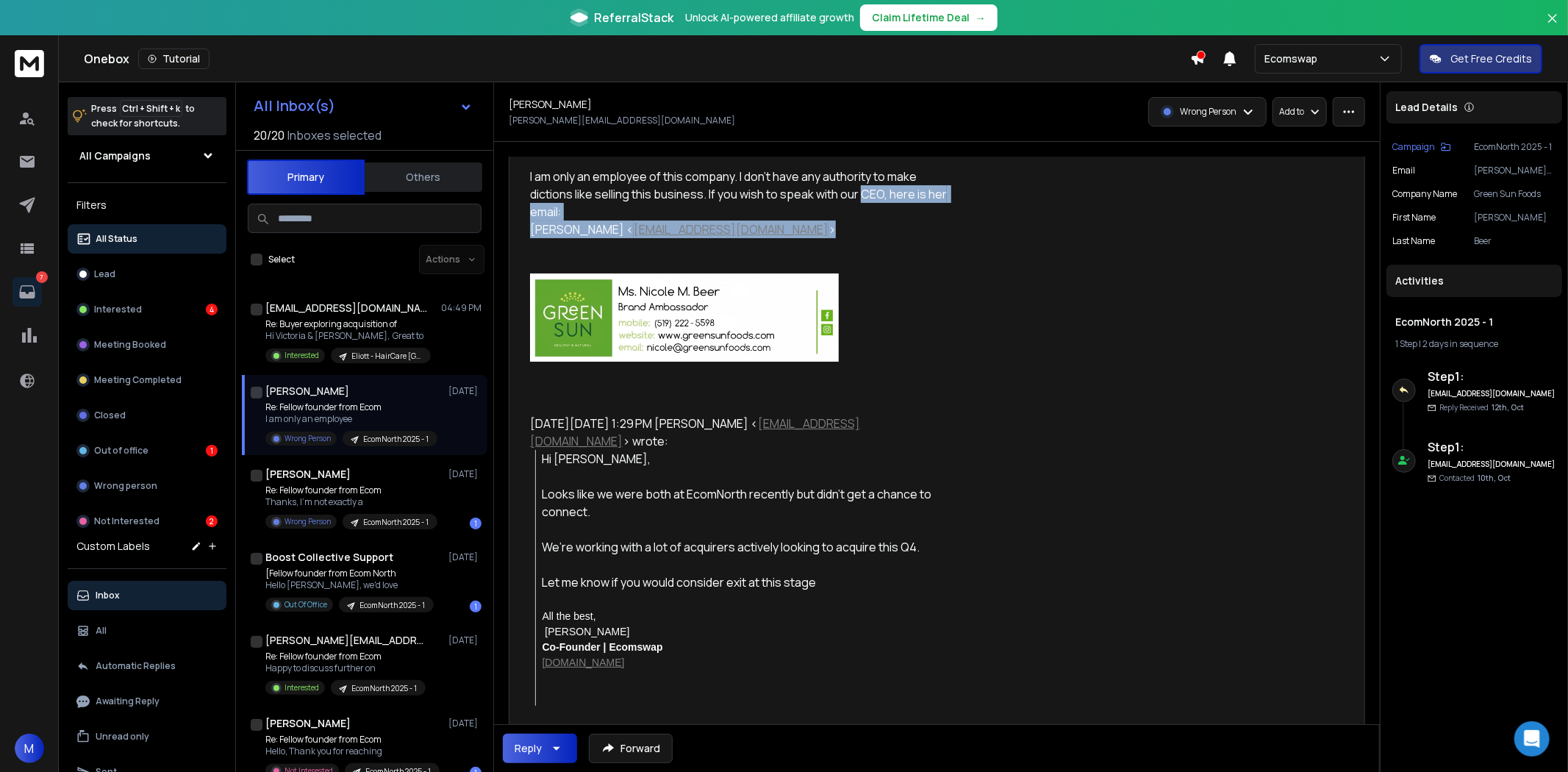
scroll to position [163, 0]
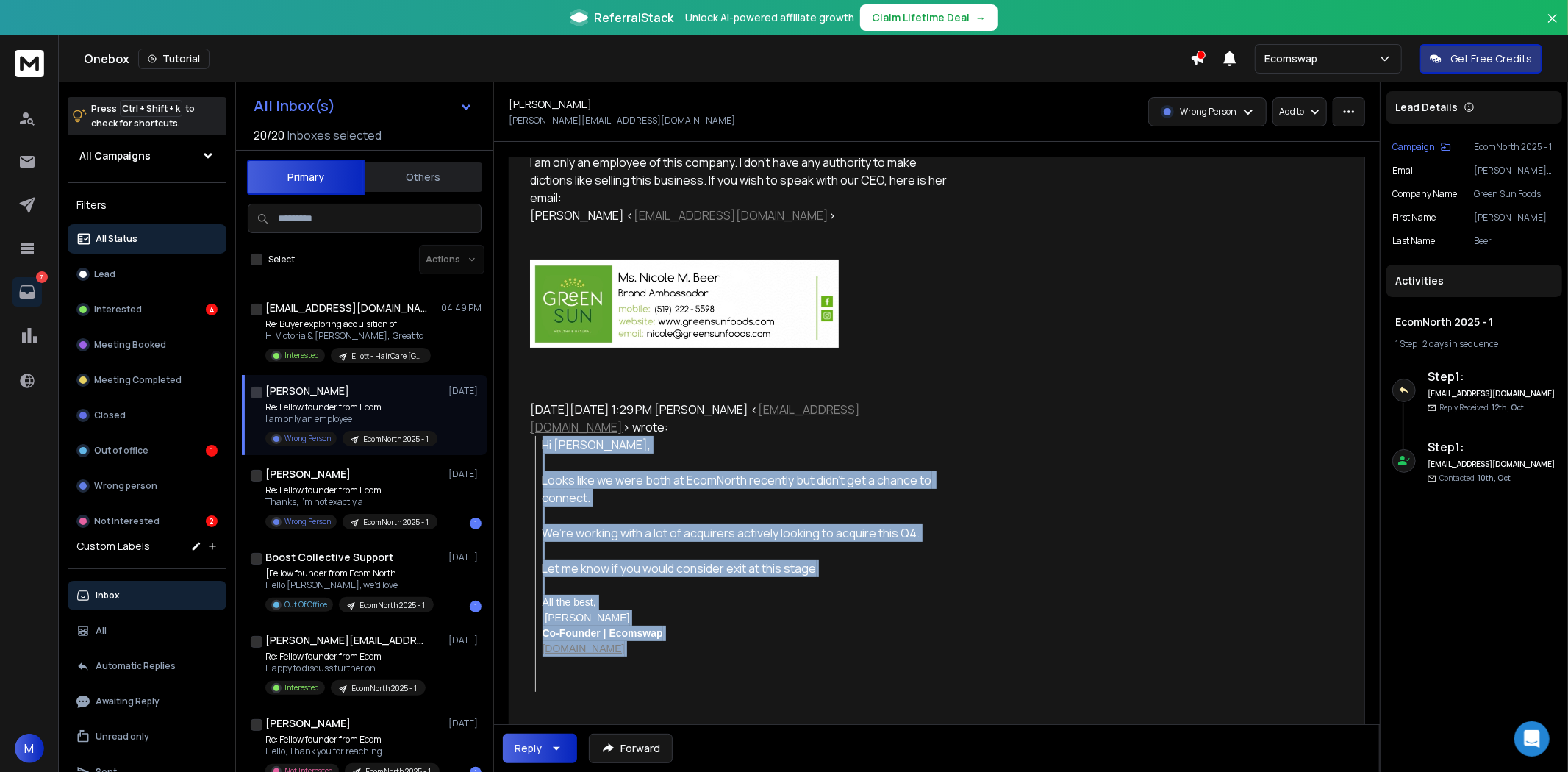
drag, startPoint x: 544, startPoint y: 447, endPoint x: 678, endPoint y: 655, distance: 247.4
click at [678, 655] on div "Hi [PERSON_NAME], Looks like we were both at EcomNorth recently but didn’t get …" at bounding box center [750, 555] width 417 height 238
copy div "Hi [PERSON_NAME], Looks like we were both at EcomNorth recently but didn’t get …"
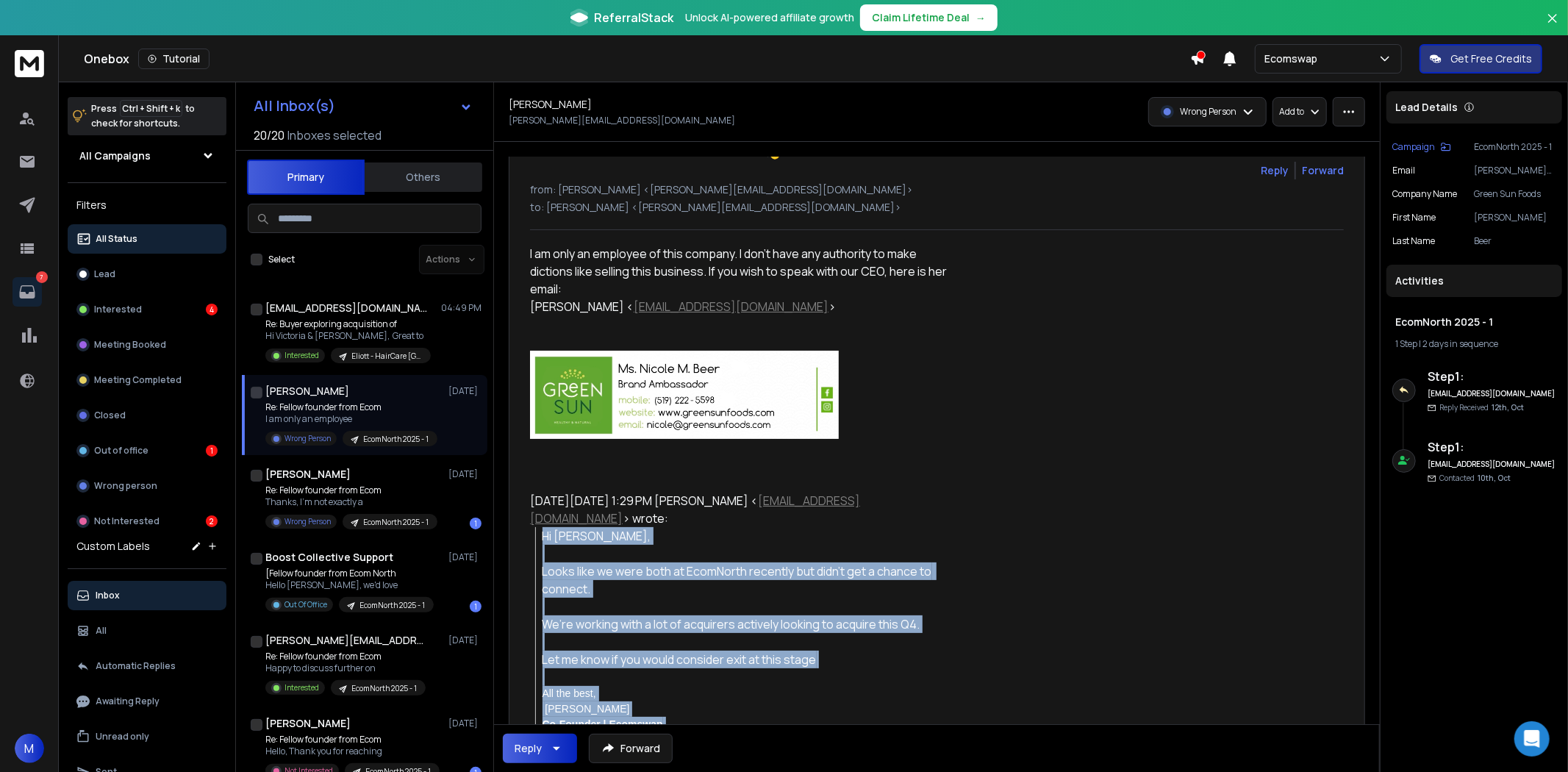
scroll to position [0, 0]
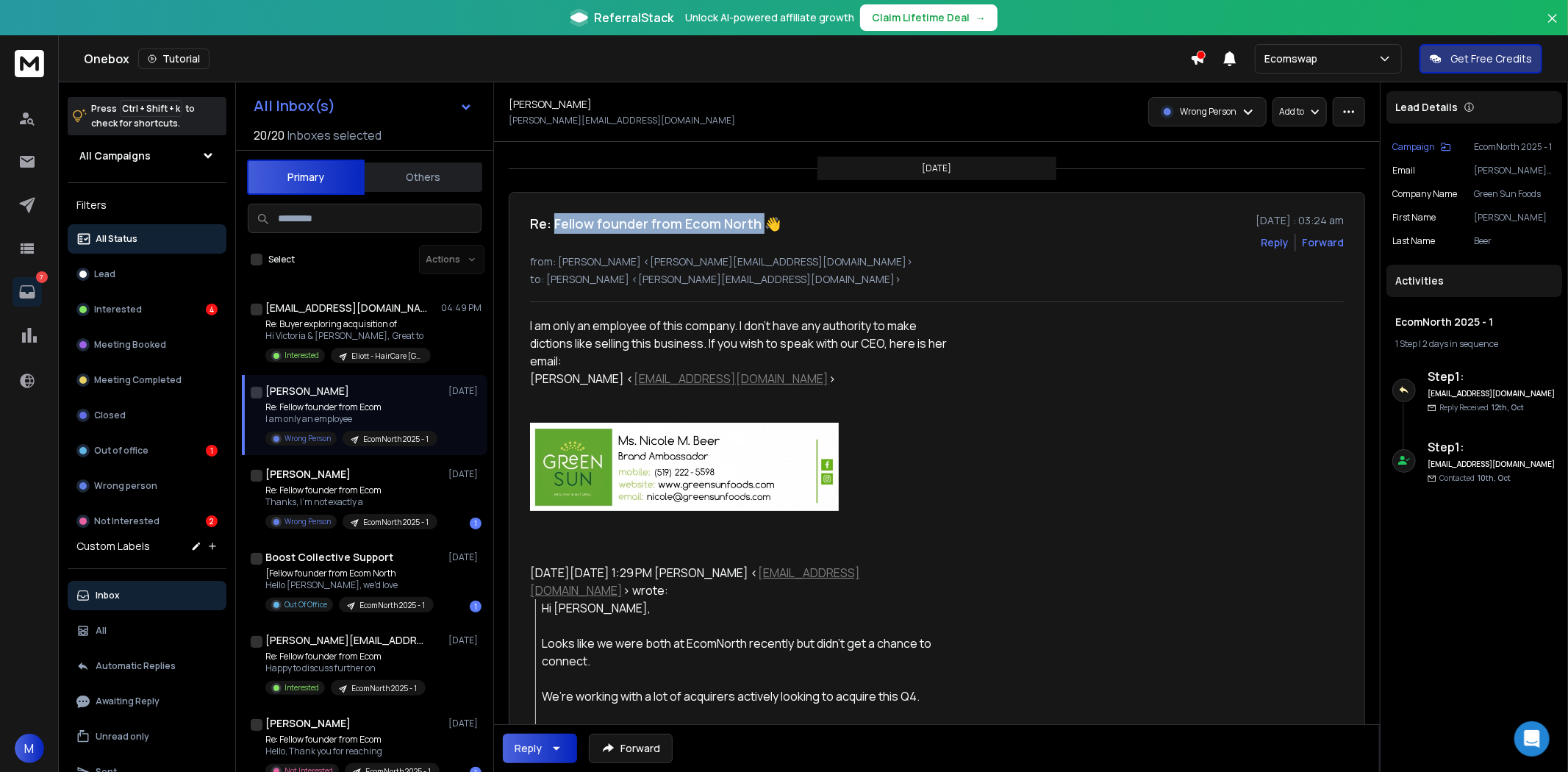
drag, startPoint x: 555, startPoint y: 222, endPoint x: 763, endPoint y: 226, distance: 208.0
click at [763, 226] on h1 "Re: Fellow founder from Ecom North 👋" at bounding box center [655, 223] width 251 height 21
copy h1 "Fellow founder from Ecom North"
drag, startPoint x: 557, startPoint y: 263, endPoint x: 609, endPoint y: 260, distance: 52.1
click at [609, 260] on p "from: [PERSON_NAME] <[PERSON_NAME][EMAIL_ADDRESS][DOMAIN_NAME]>" at bounding box center [936, 262] width 814 height 14
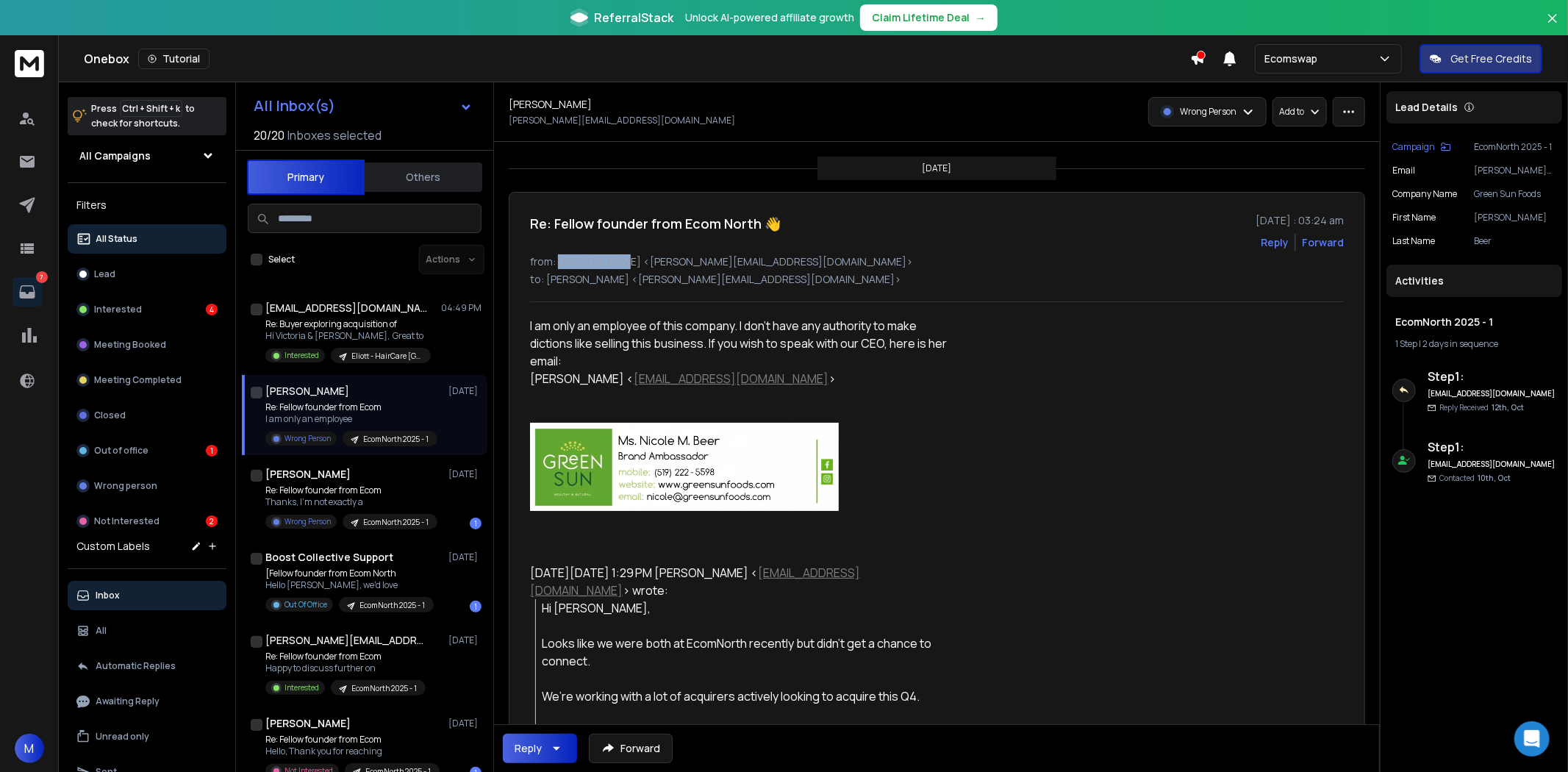
copy p "[PERSON_NAME]"
drag, startPoint x: 533, startPoint y: 376, endPoint x: 625, endPoint y: 383, distance: 92.3
click at [625, 383] on div "[PERSON_NAME] < [EMAIL_ADDRESS][DOMAIN_NAME] >" at bounding box center [744, 379] width 429 height 18
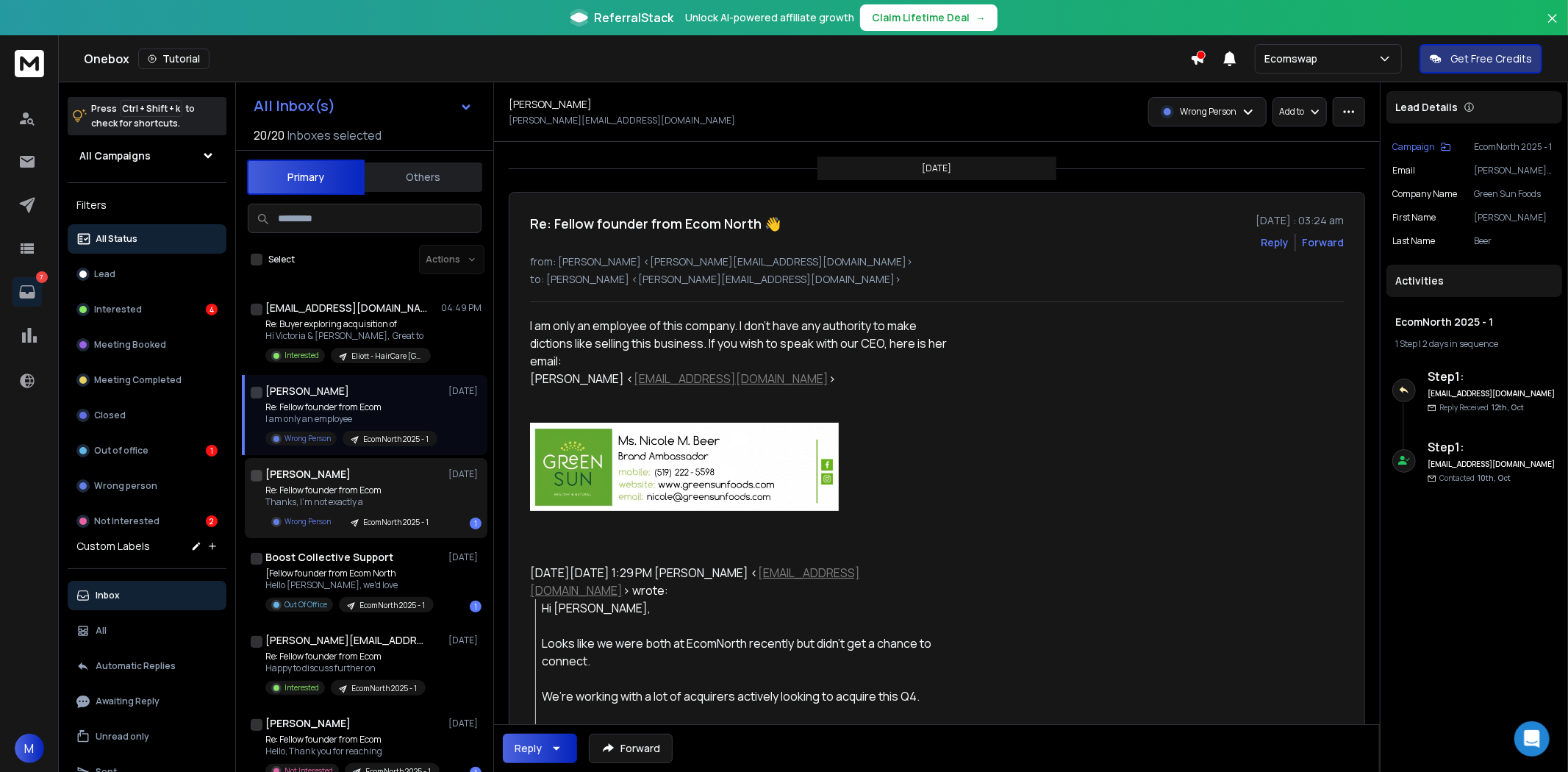
click at [432, 494] on p "Re: Fellow founder from Ecom" at bounding box center [351, 490] width 172 height 12
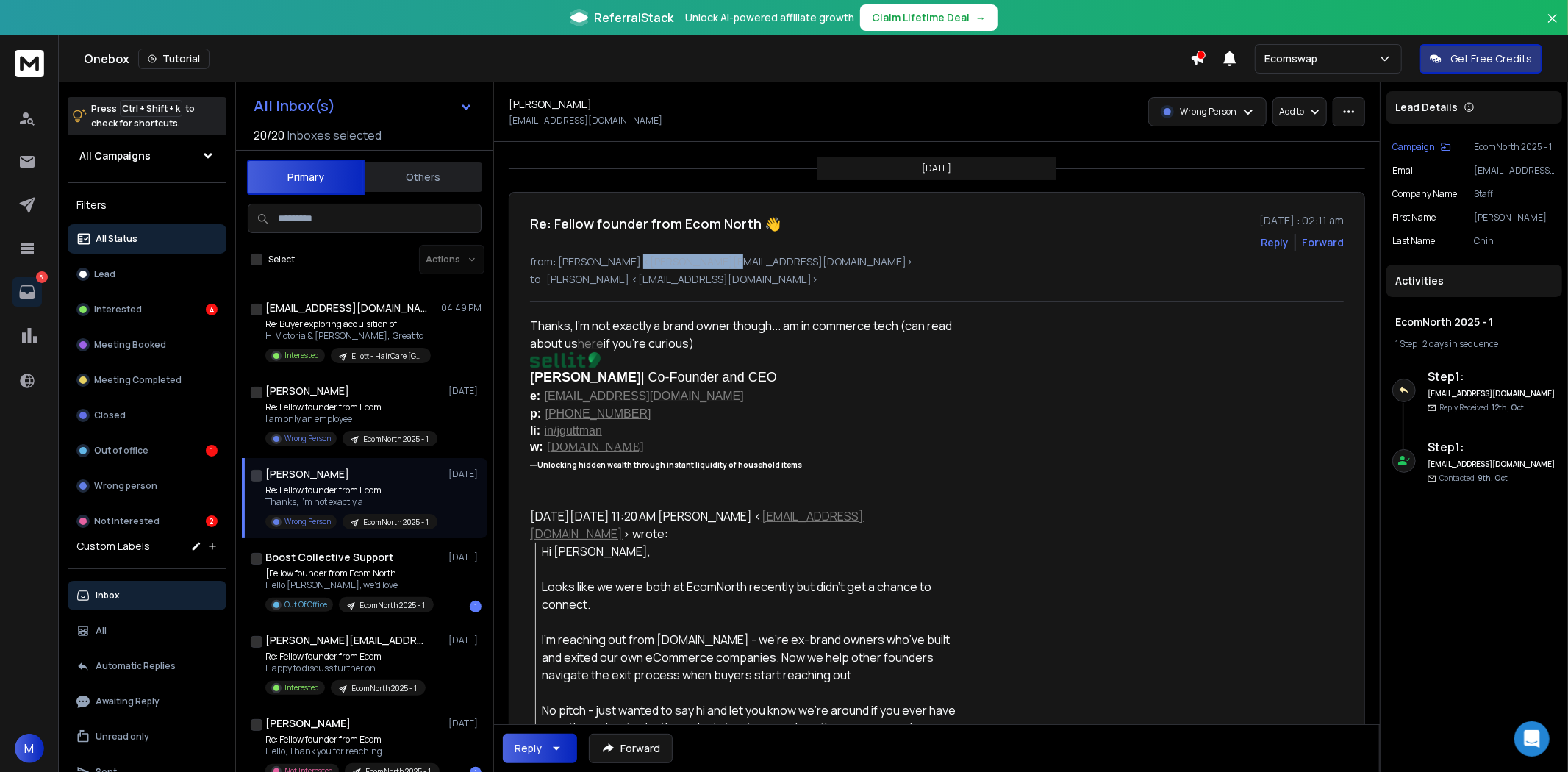
drag, startPoint x: 630, startPoint y: 262, endPoint x: 837, endPoint y: 307, distance: 211.8
click at [713, 265] on p "from: [PERSON_NAME] <[PERSON_NAME][EMAIL_ADDRESS][DOMAIN_NAME]>" at bounding box center [936, 262] width 814 height 14
drag, startPoint x: 557, startPoint y: 262, endPoint x: 1221, endPoint y: 712, distance: 802.1
click at [625, 257] on p "from: [PERSON_NAME] <[PERSON_NAME][EMAIL_ADDRESS][DOMAIN_NAME]>" at bounding box center [936, 262] width 814 height 14
click at [582, 450] on link "[DOMAIN_NAME]" at bounding box center [596, 446] width 97 height 13
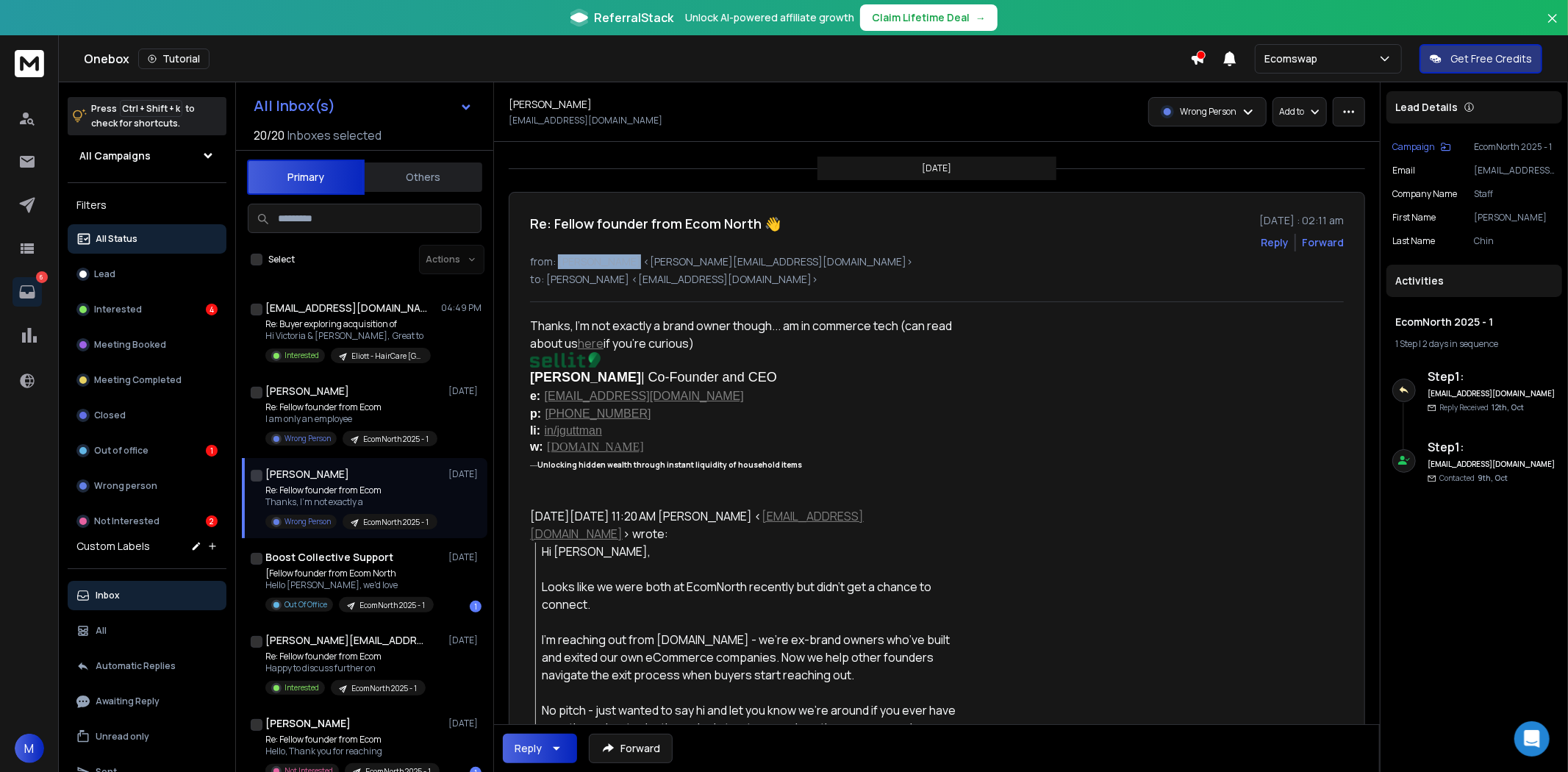
click at [582, 341] on link "here" at bounding box center [590, 344] width 26 height 16
drag, startPoint x: 668, startPoint y: 321, endPoint x: 772, endPoint y: 327, distance: 104.2
click at [772, 327] on div "Thanks, I'm not exactly a brand owner though... am in commerce tech (can read a…" at bounding box center [744, 334] width 429 height 35
drag, startPoint x: 531, startPoint y: 326, endPoint x: 898, endPoint y: 331, distance: 367.0
click at [898, 331] on div "Thanks, I'm not exactly a brand owner though... am in commerce tech (can read a…" at bounding box center [744, 334] width 429 height 35
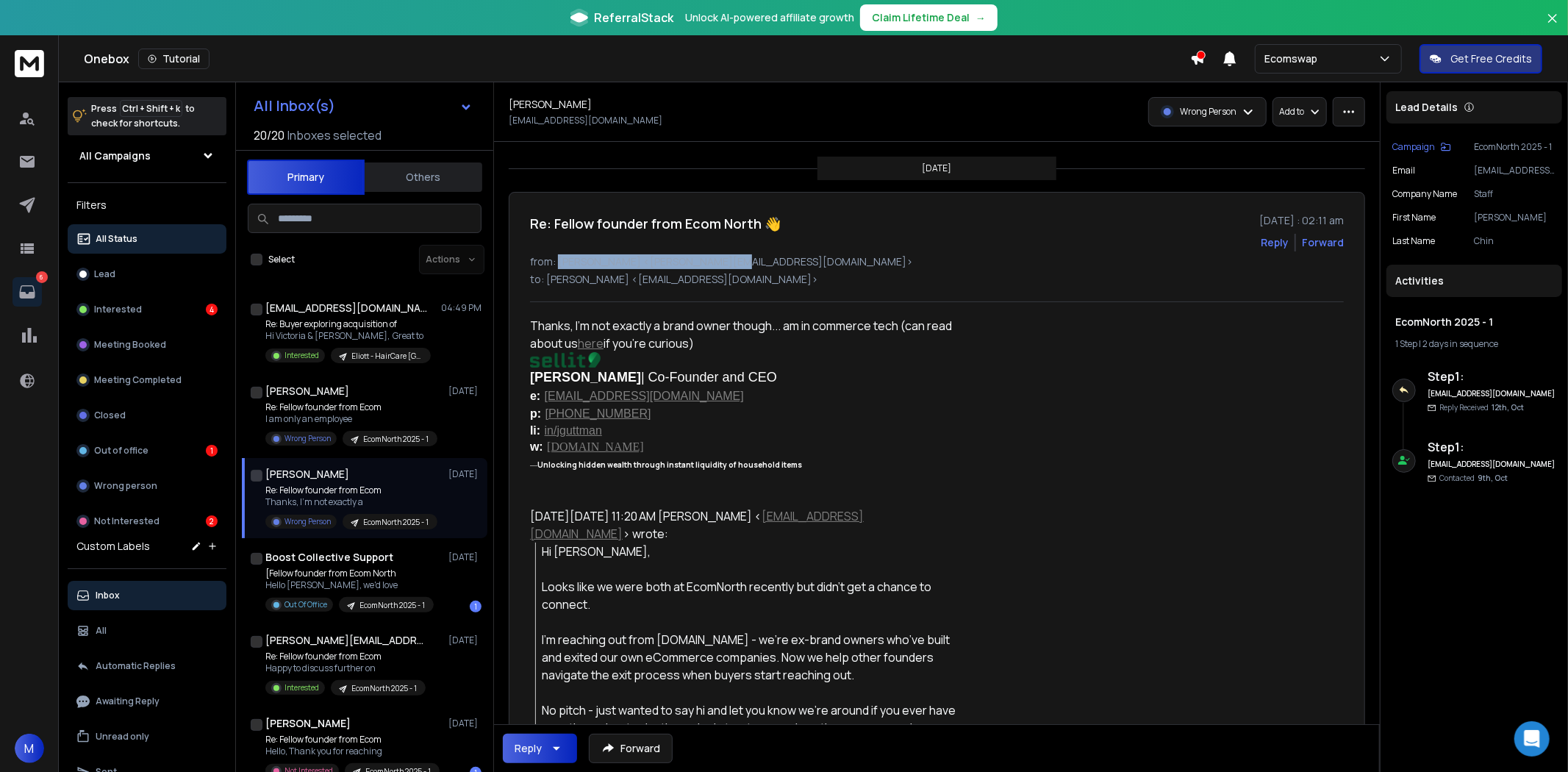
drag, startPoint x: 557, startPoint y: 264, endPoint x: 718, endPoint y: 260, distance: 161.0
click at [718, 260] on p "from: [PERSON_NAME] <[PERSON_NAME][EMAIL_ADDRESS][DOMAIN_NAME]>" at bounding box center [936, 262] width 814 height 14
drag, startPoint x: 1467, startPoint y: 148, endPoint x: 1515, endPoint y: 150, distance: 48.0
click at [1515, 150] on div "Campaign EcomNorth 2025 - 1" at bounding box center [1474, 147] width 164 height 12
drag, startPoint x: 574, startPoint y: 326, endPoint x: 746, endPoint y: 340, distance: 172.6
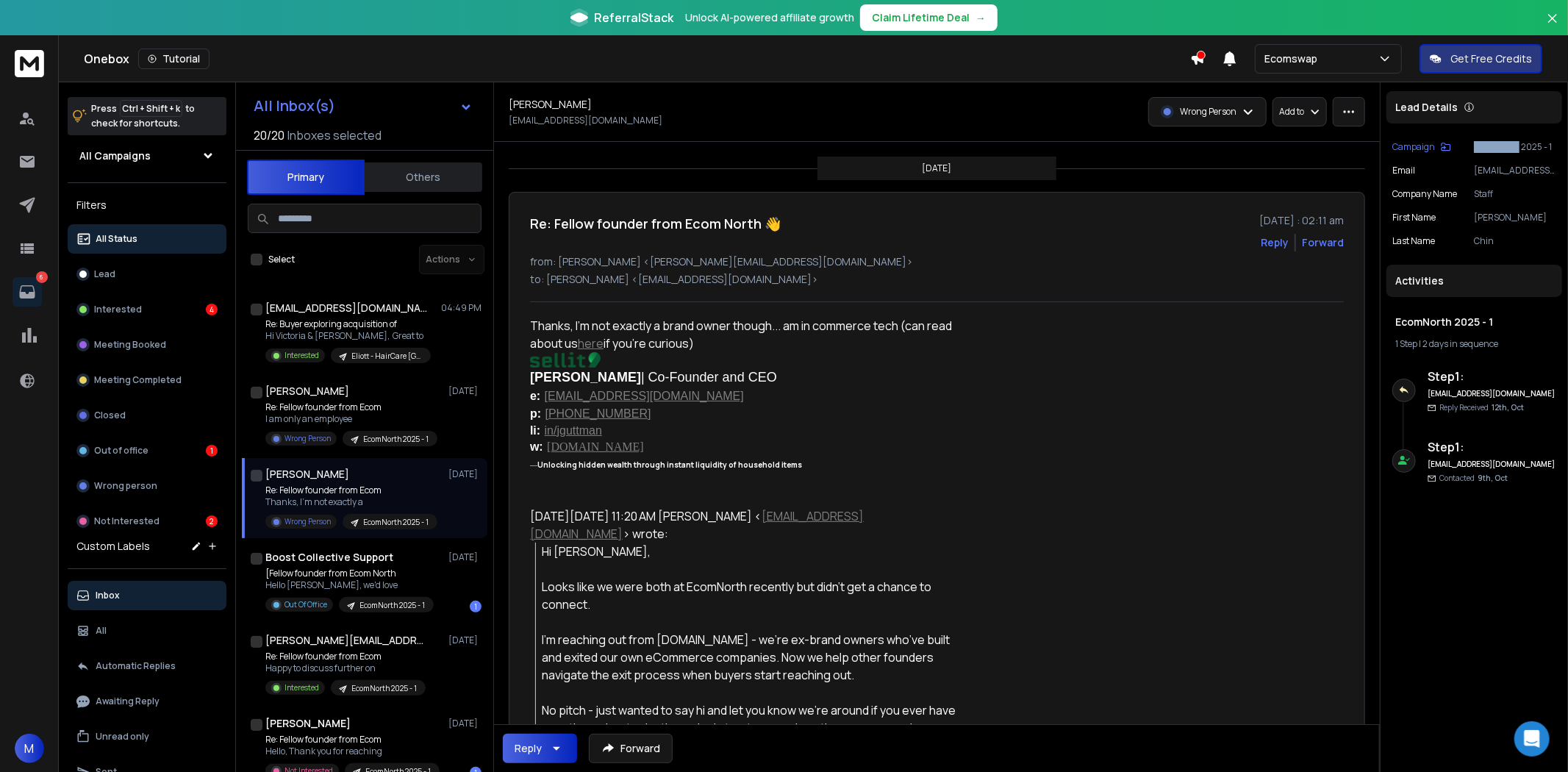
click at [713, 342] on div "Thanks, I'm not exactly a brand owner though... am in commerce tech (can read a…" at bounding box center [744, 334] width 429 height 35
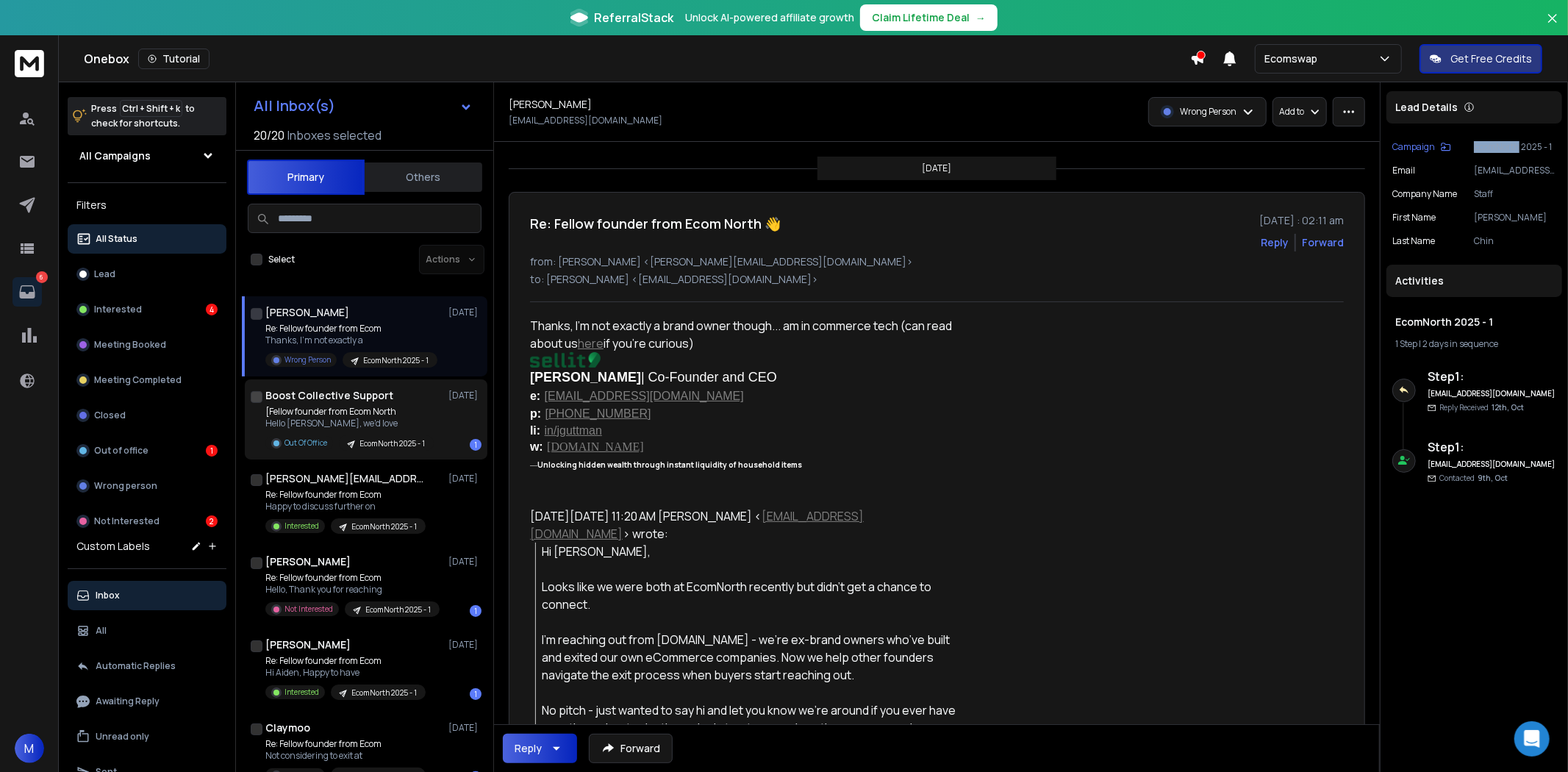
scroll to position [163, 0]
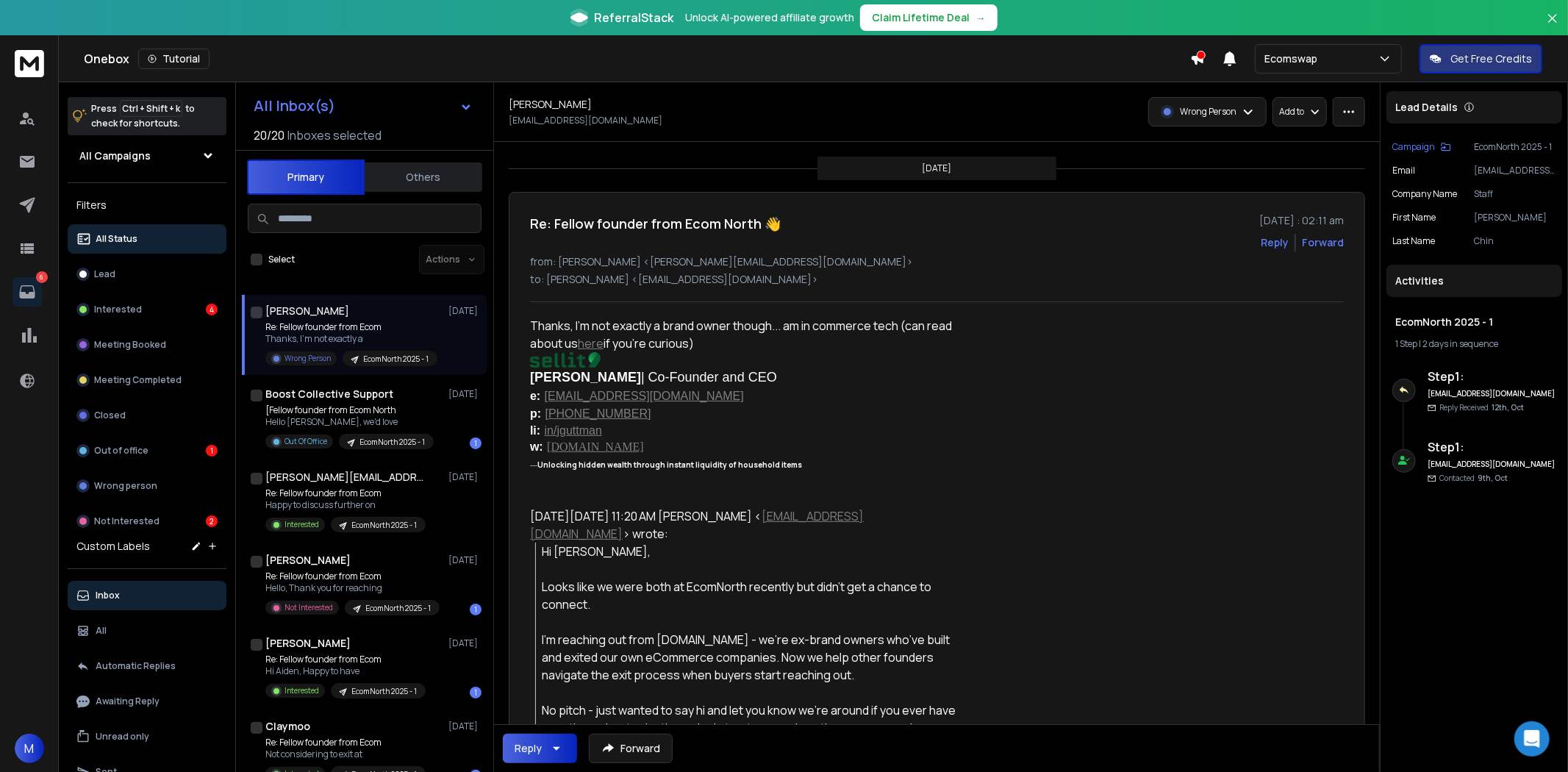
click at [414, 354] on p "EcomNorth 2025 - 1" at bounding box center [396, 359] width 66 height 11
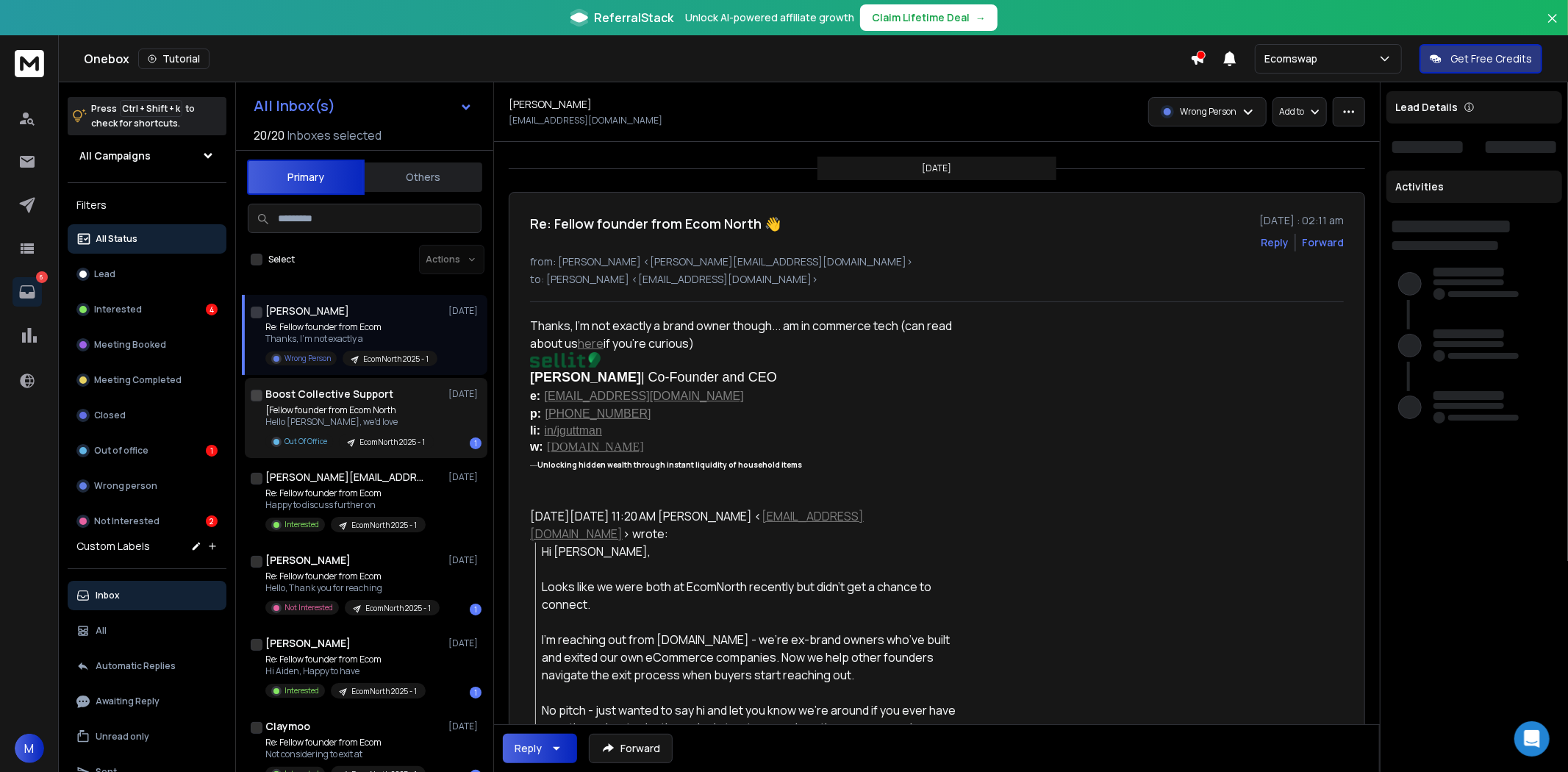
click at [428, 407] on p "[Fellow founder from Ecom North" at bounding box center [349, 409] width 168 height 12
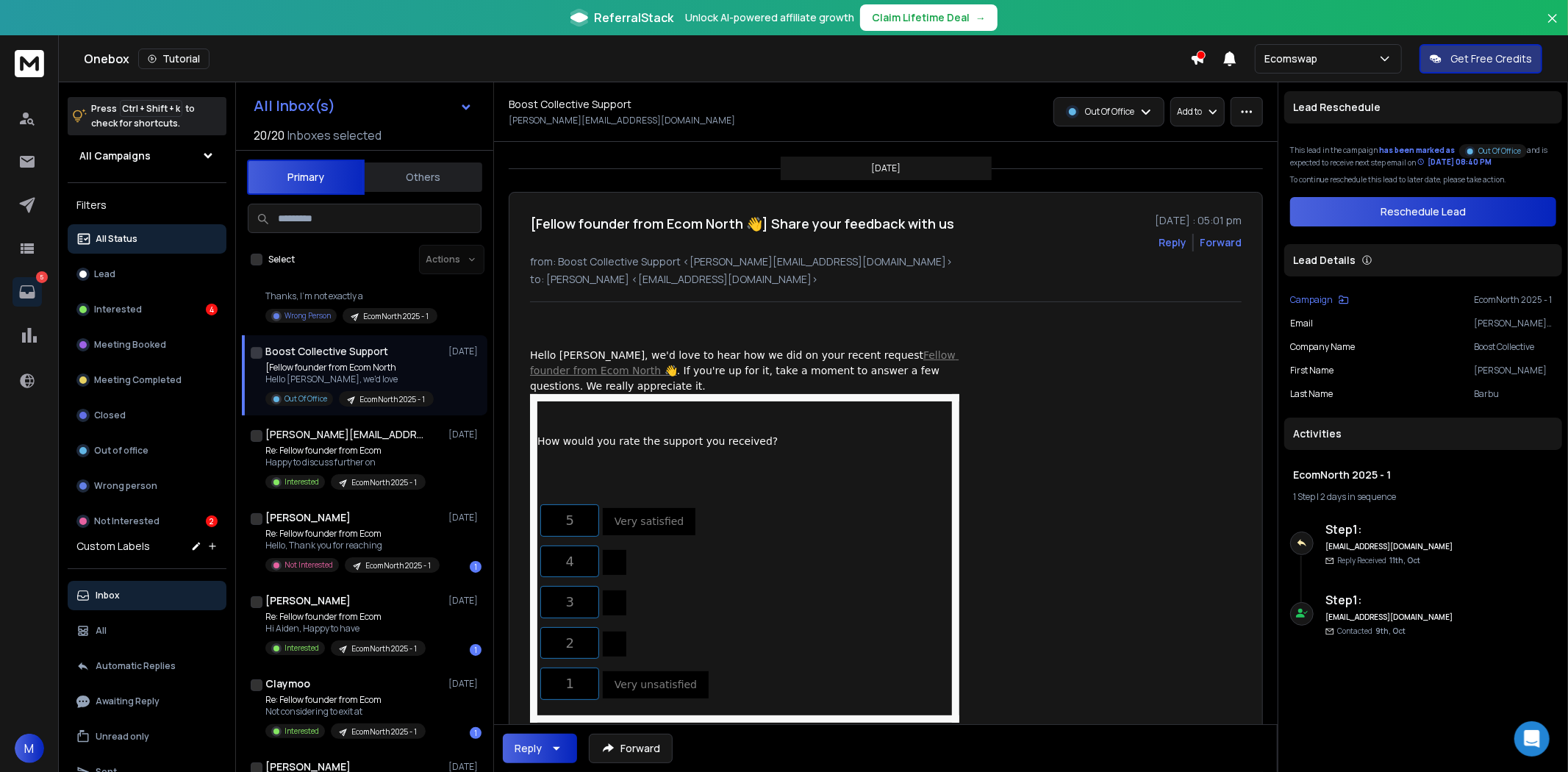
scroll to position [245, 0]
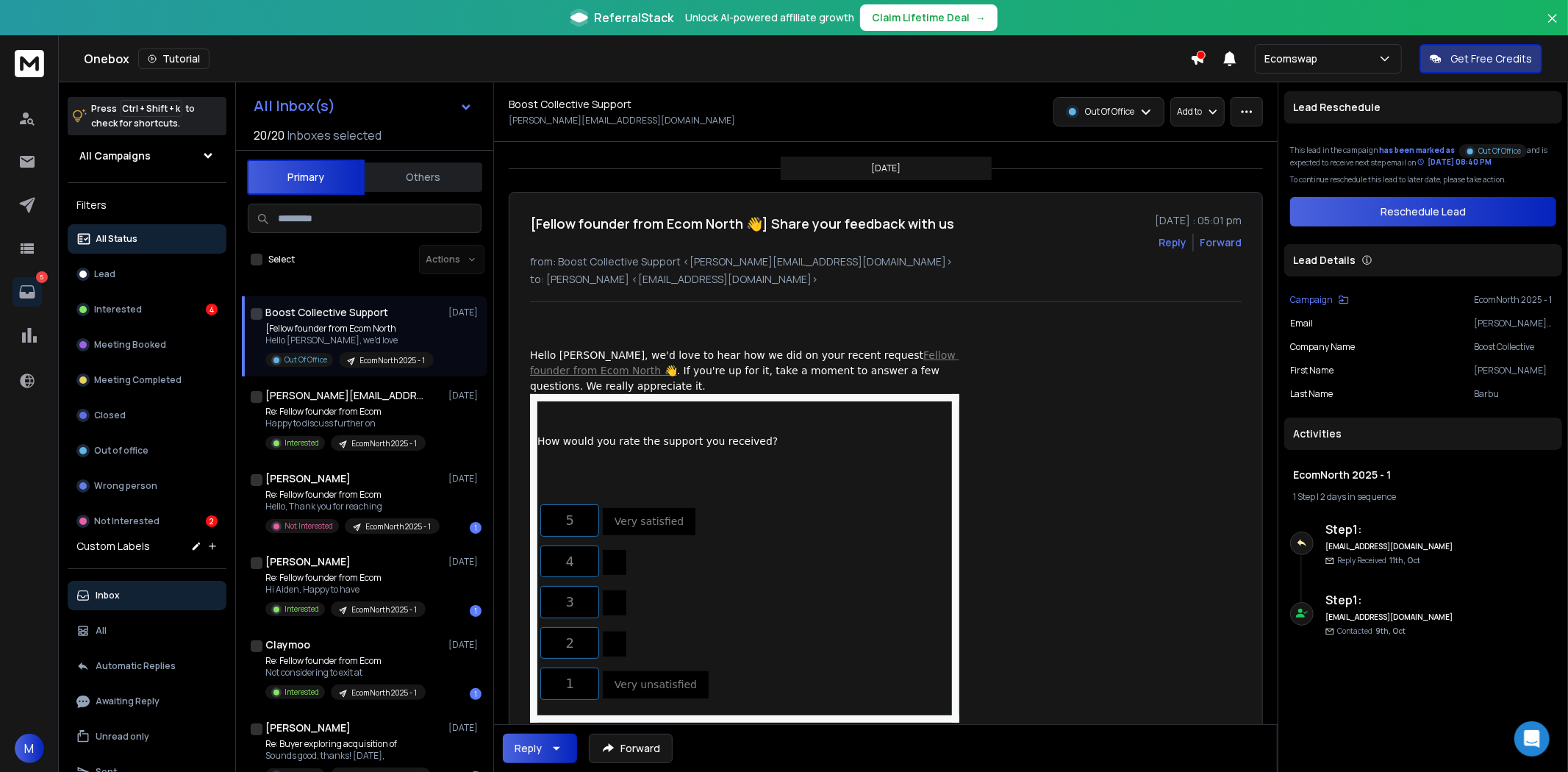
click at [427, 409] on div "Re: Fellow founder from Ecom Happy to discuss further on Interested EcomNorth 2…" at bounding box center [373, 428] width 216 height 45
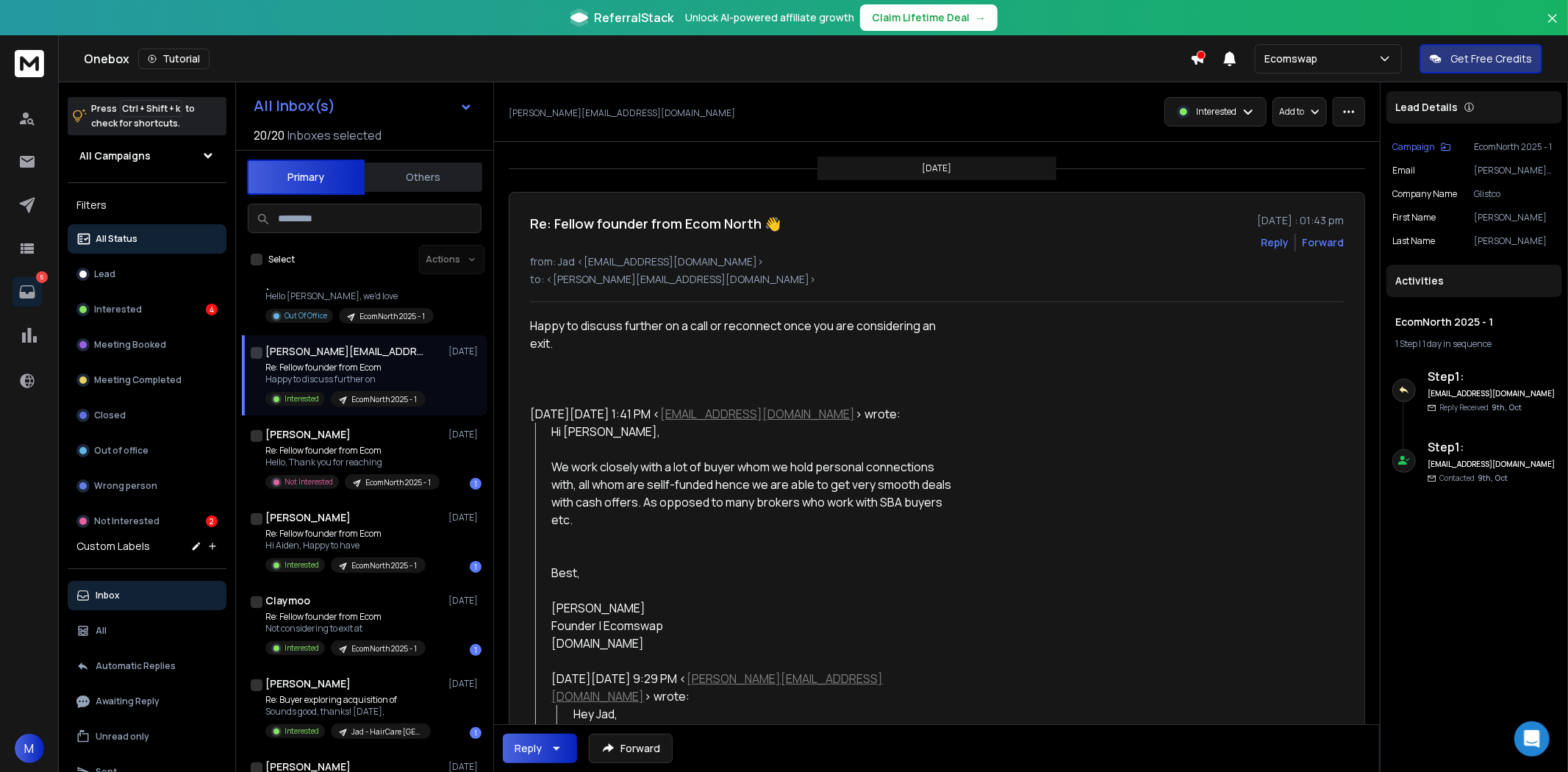
scroll to position [327, 0]
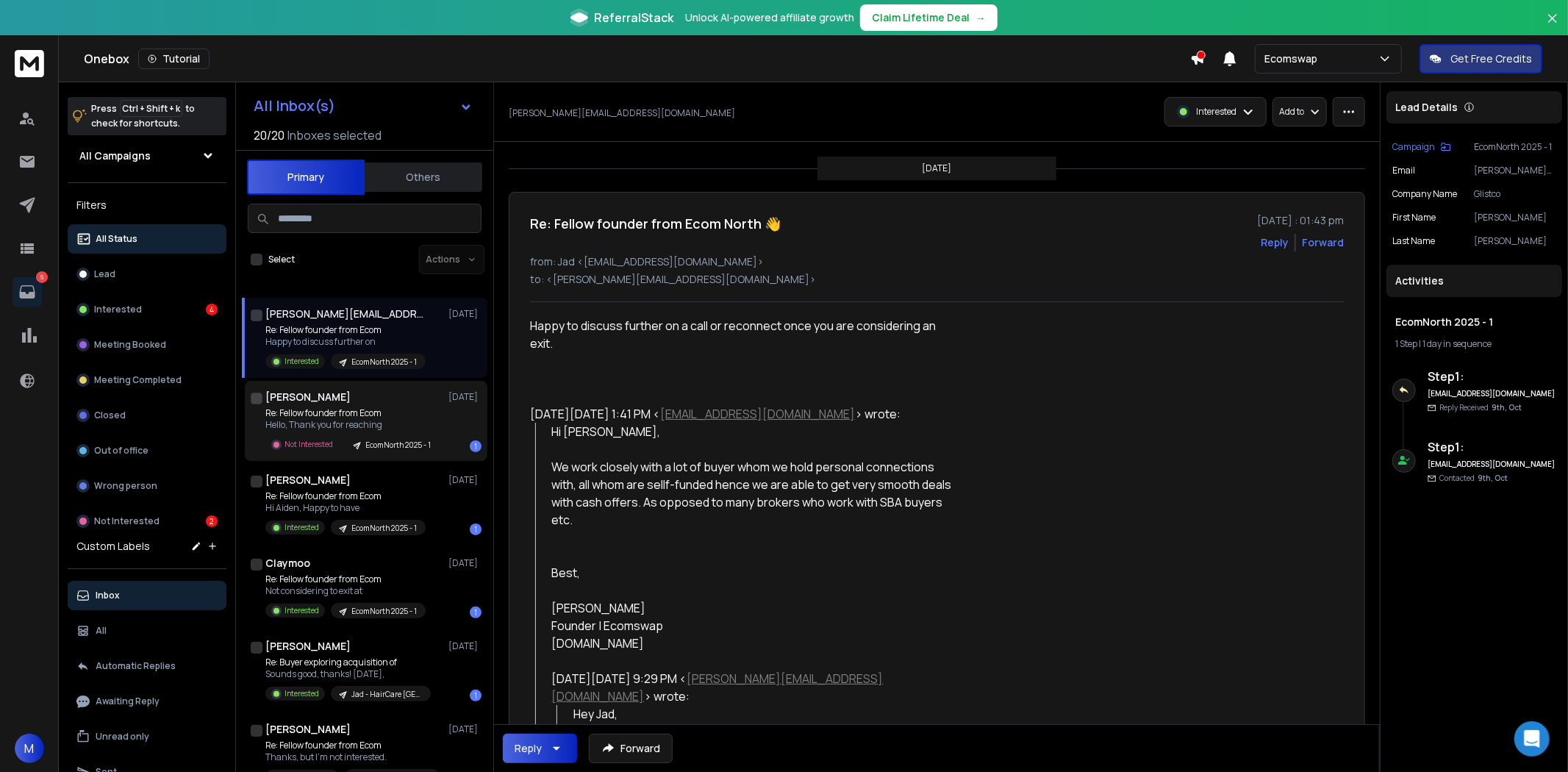
click at [397, 413] on p "Re: Fellow founder from Ecom" at bounding box center [353, 413] width 175 height 12
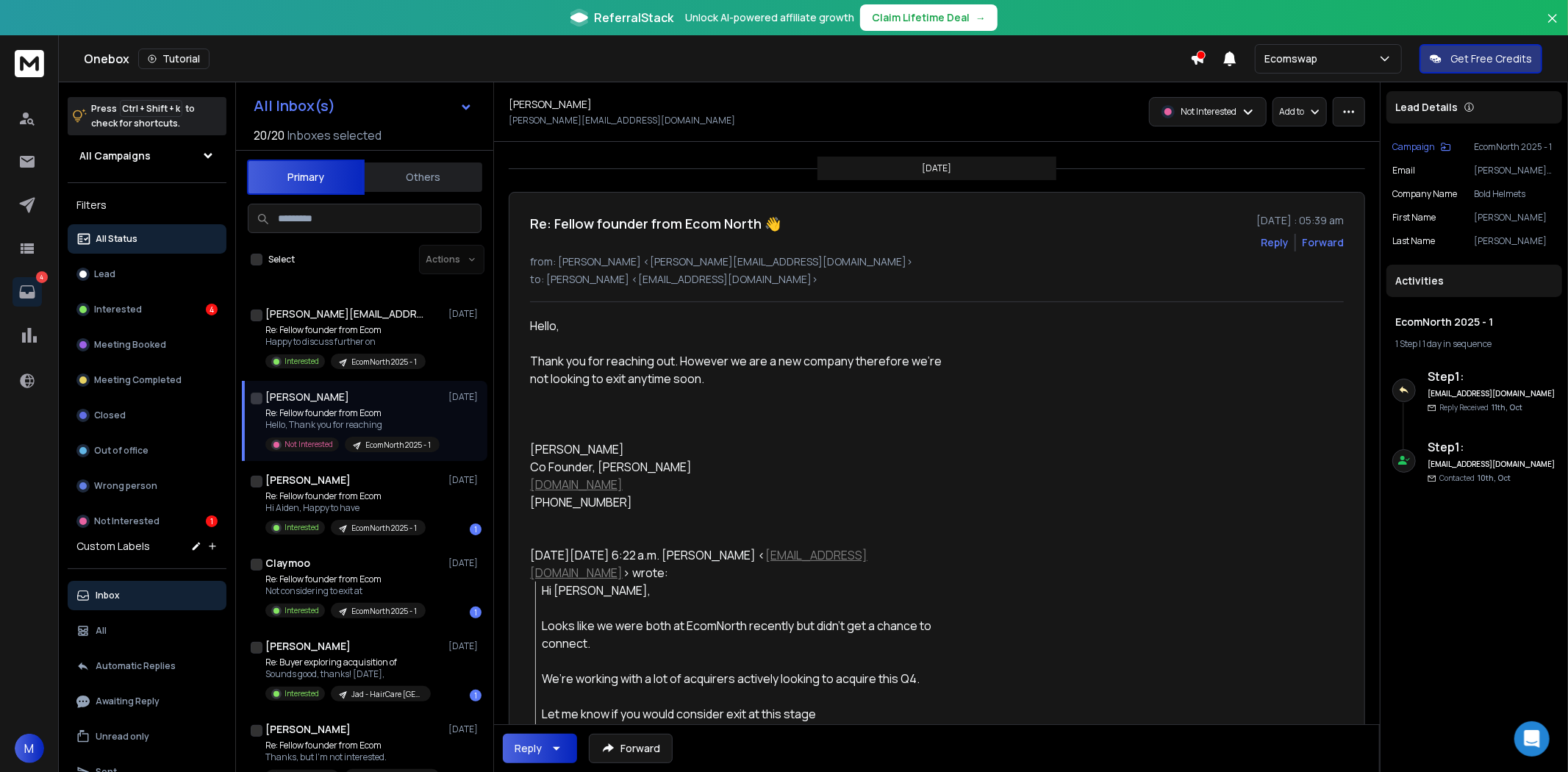
click at [1266, 245] on button "Reply" at bounding box center [1274, 243] width 28 height 14
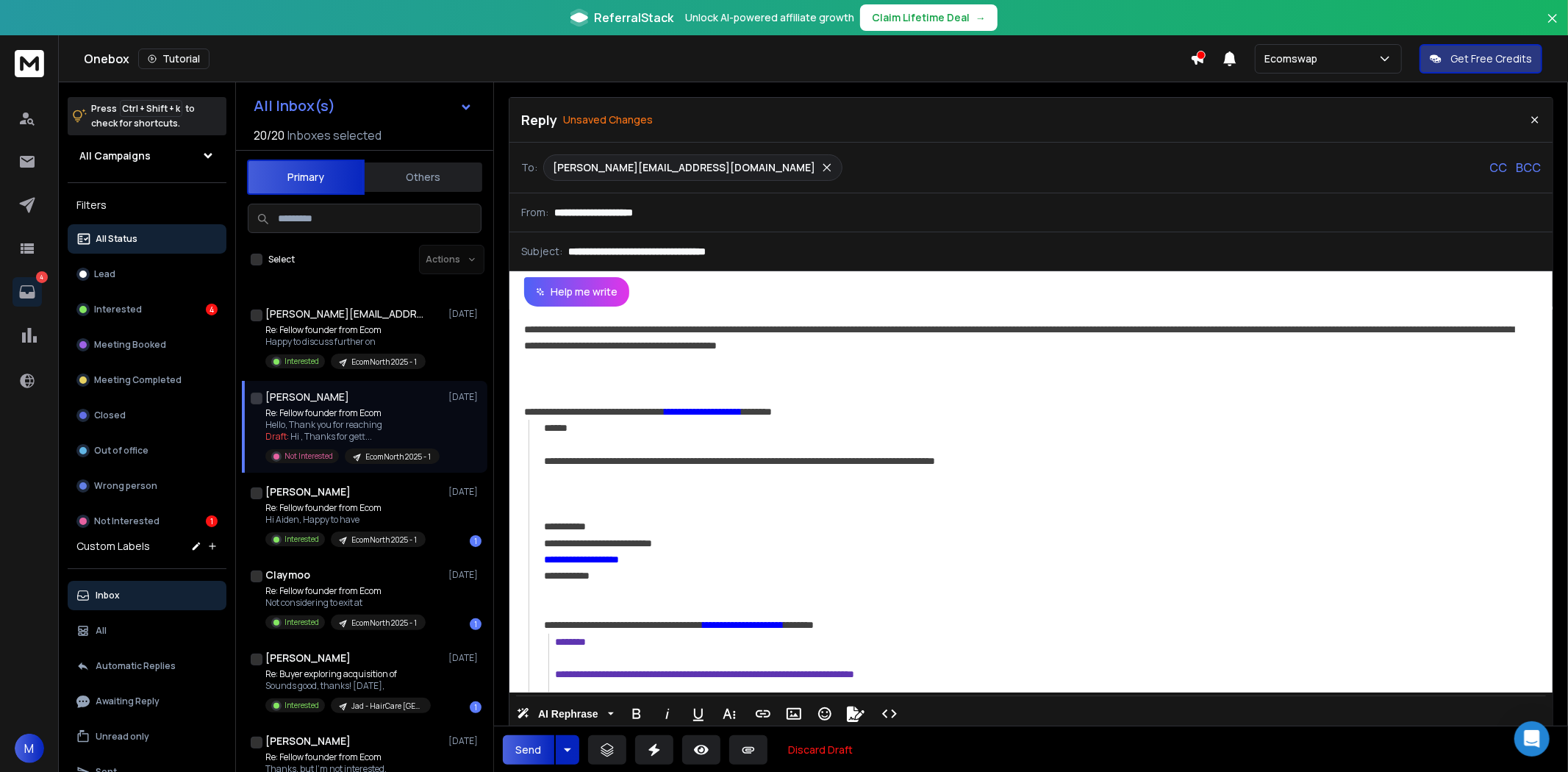
drag, startPoint x: 541, startPoint y: 327, endPoint x: 552, endPoint y: 319, distance: 13.6
click at [542, 327] on div "**********" at bounding box center [1023, 337] width 998 height 33
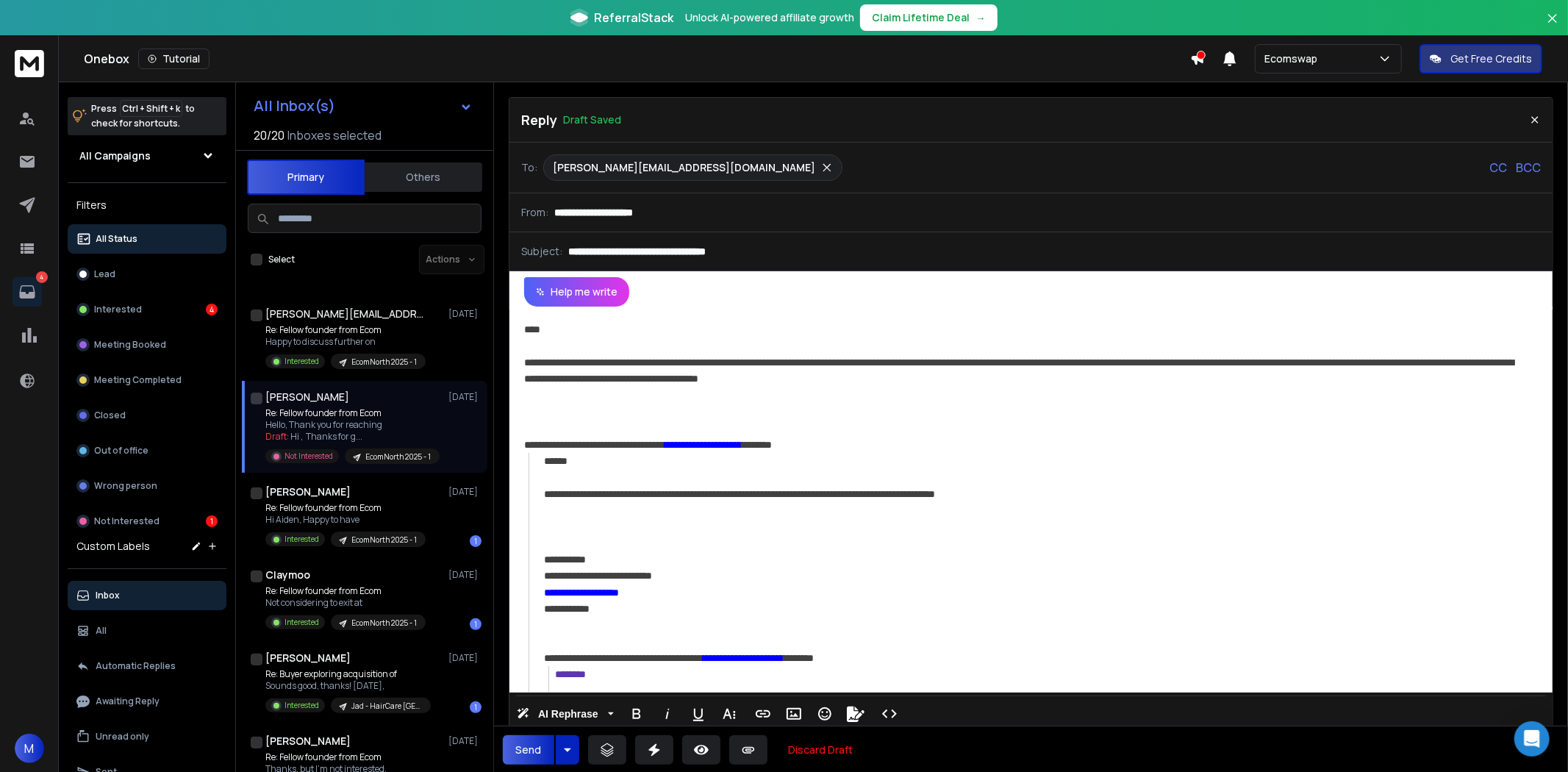
click at [537, 332] on div "****" at bounding box center [1023, 329] width 998 height 16
click at [835, 379] on div "**********" at bounding box center [1023, 371] width 998 height 33
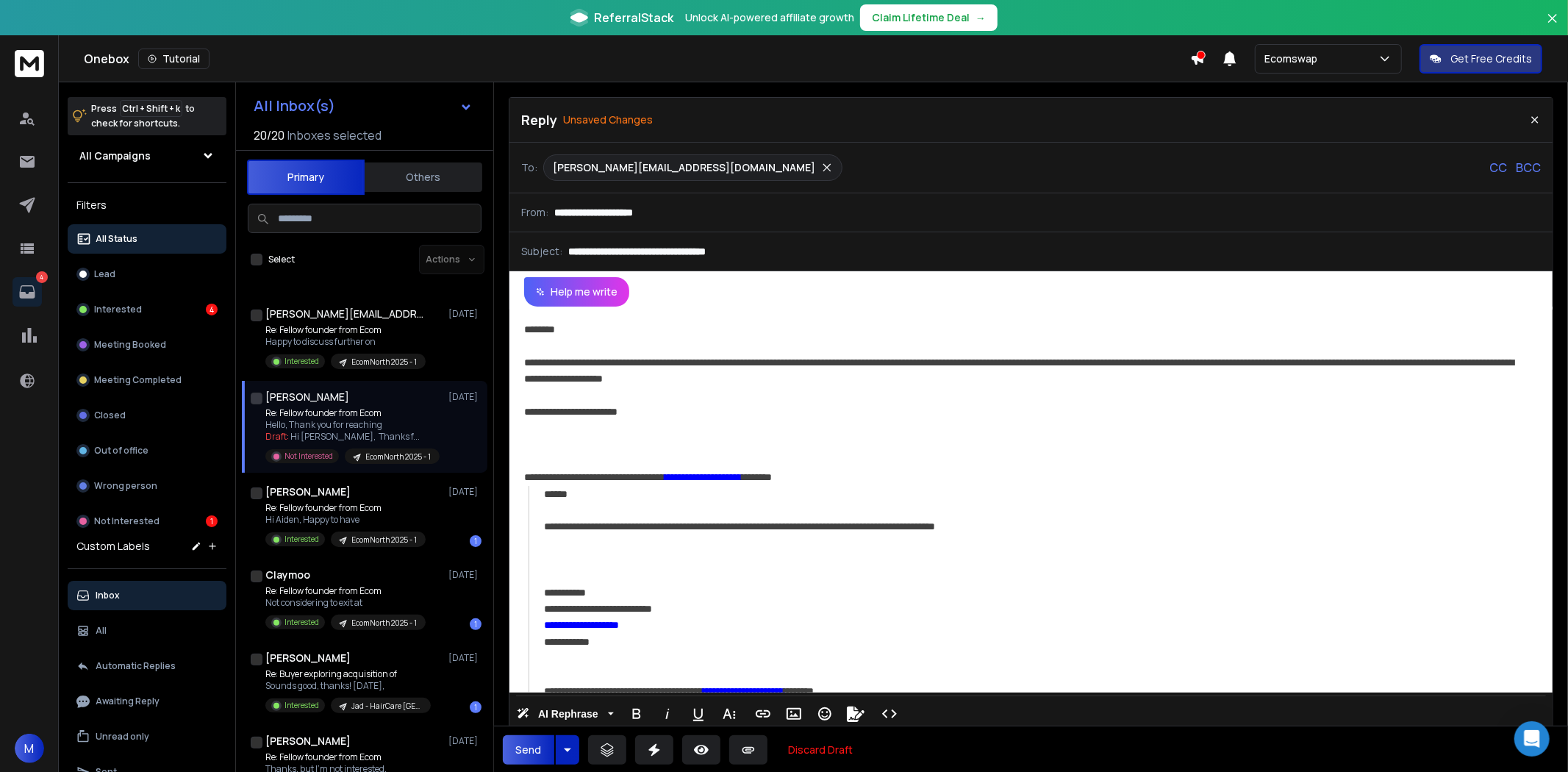
click at [540, 447] on div at bounding box center [1031, 444] width 1014 height 16
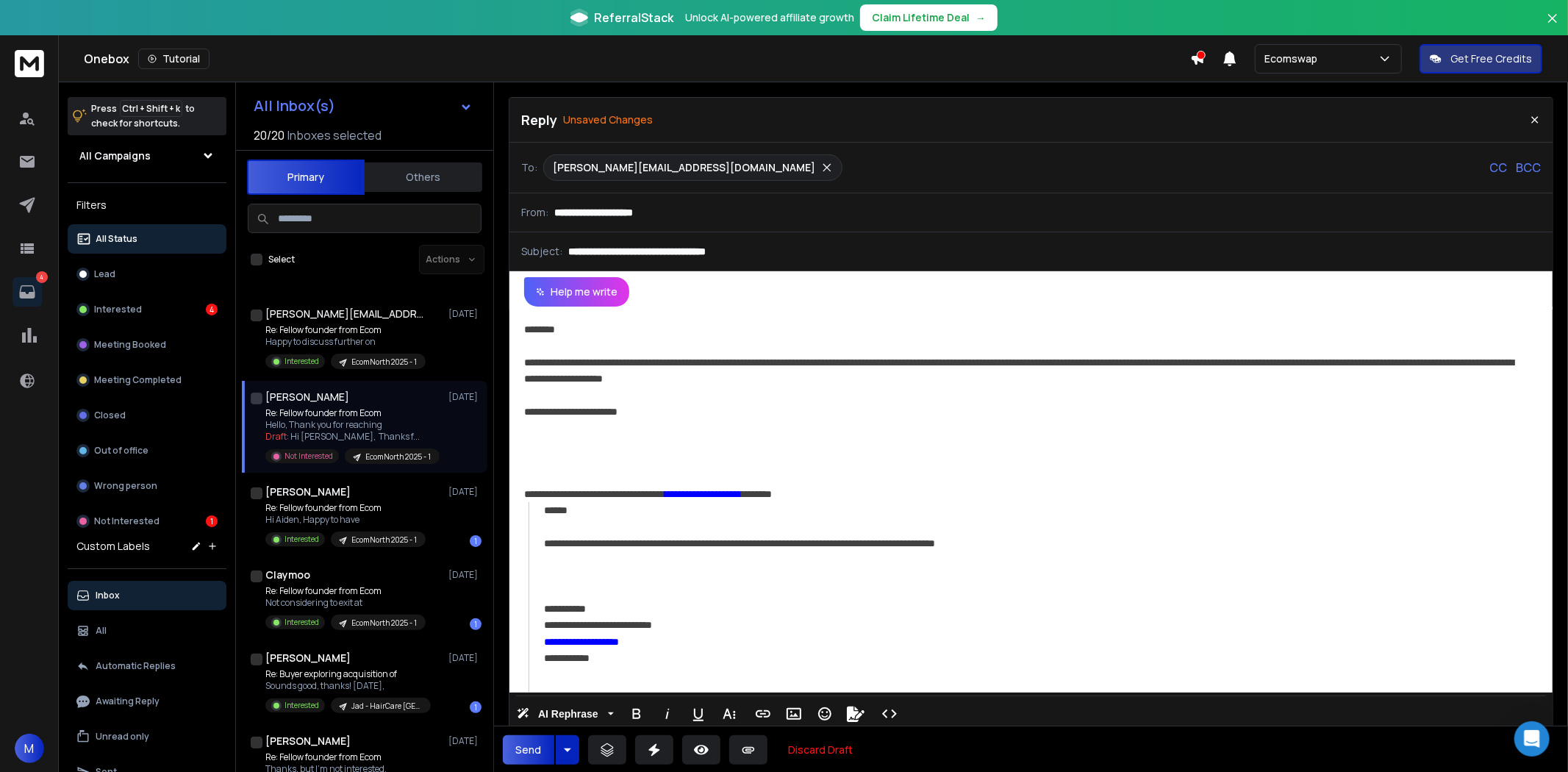
click at [838, 718] on div "Insert Link Insert Image Emoticons Signature" at bounding box center [809, 714] width 123 height 35
click at [847, 715] on icon "button" at bounding box center [856, 714] width 18 height 15
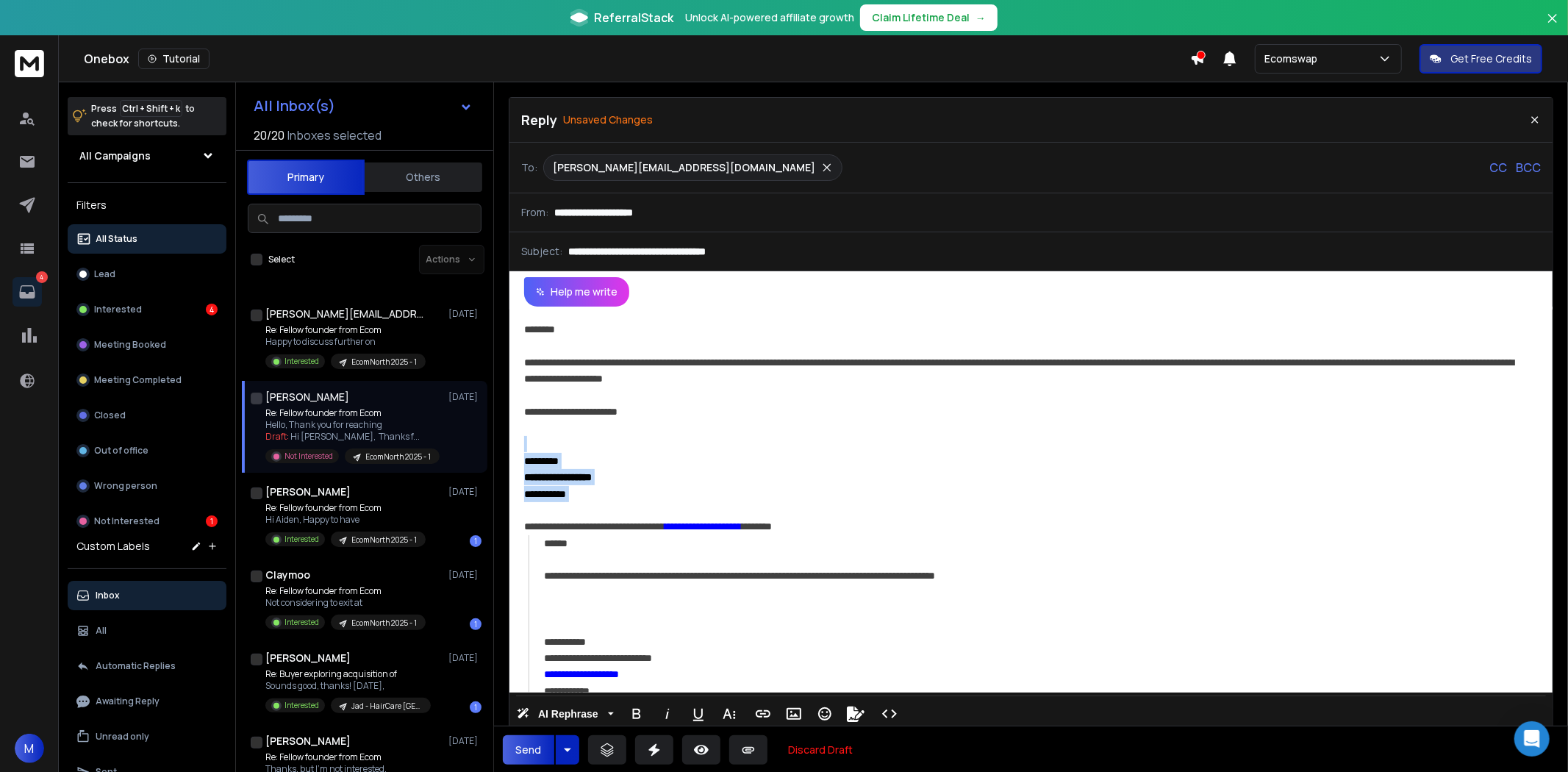
drag, startPoint x: 552, startPoint y: 484, endPoint x: 516, endPoint y: 451, distance: 48.8
click at [516, 451] on div "**********" at bounding box center [1031, 499] width 1044 height 386
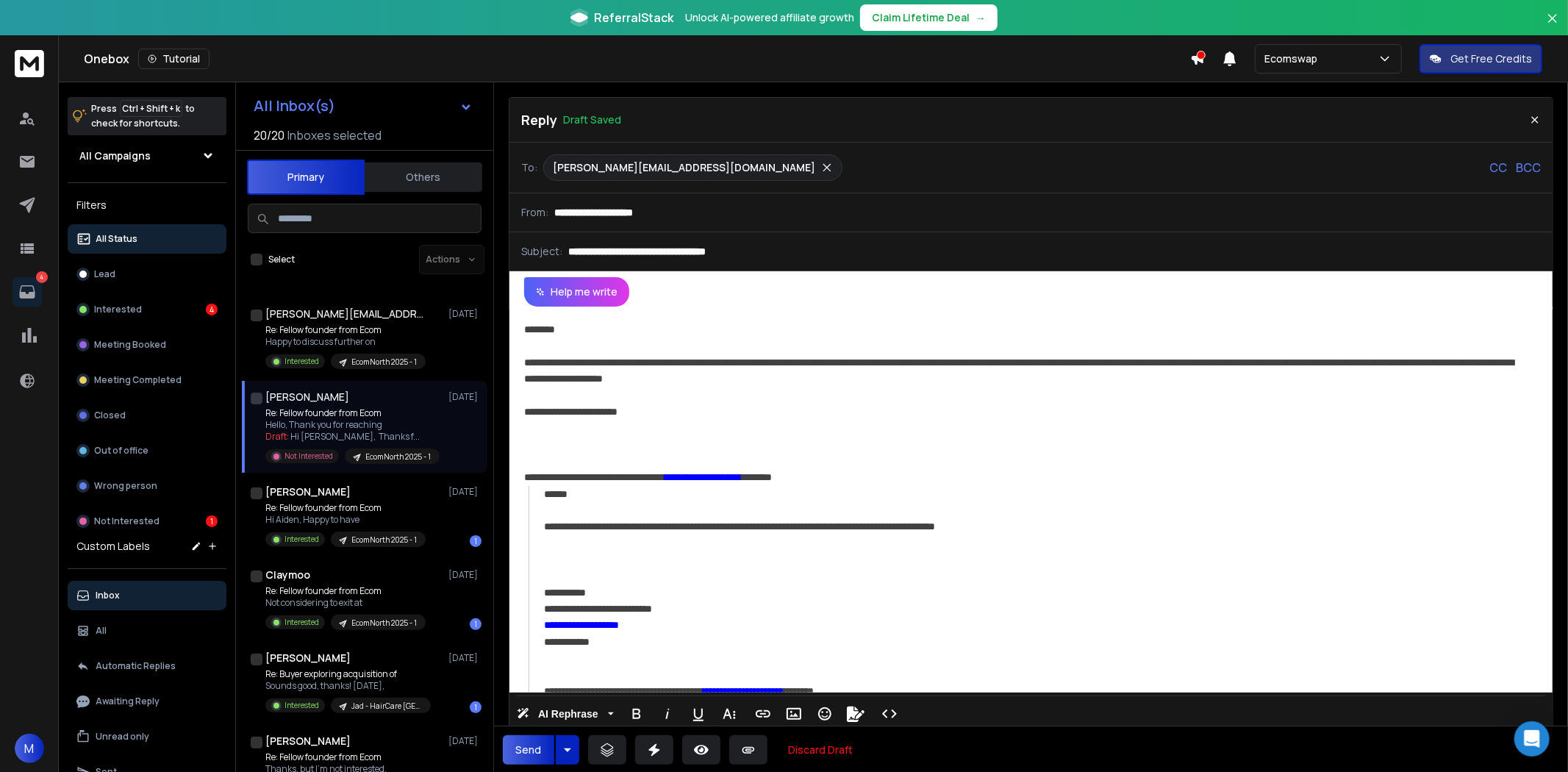
click at [588, 443] on div at bounding box center [1031, 444] width 1014 height 16
click at [577, 444] on div "**********" at bounding box center [1023, 444] width 998 height 16
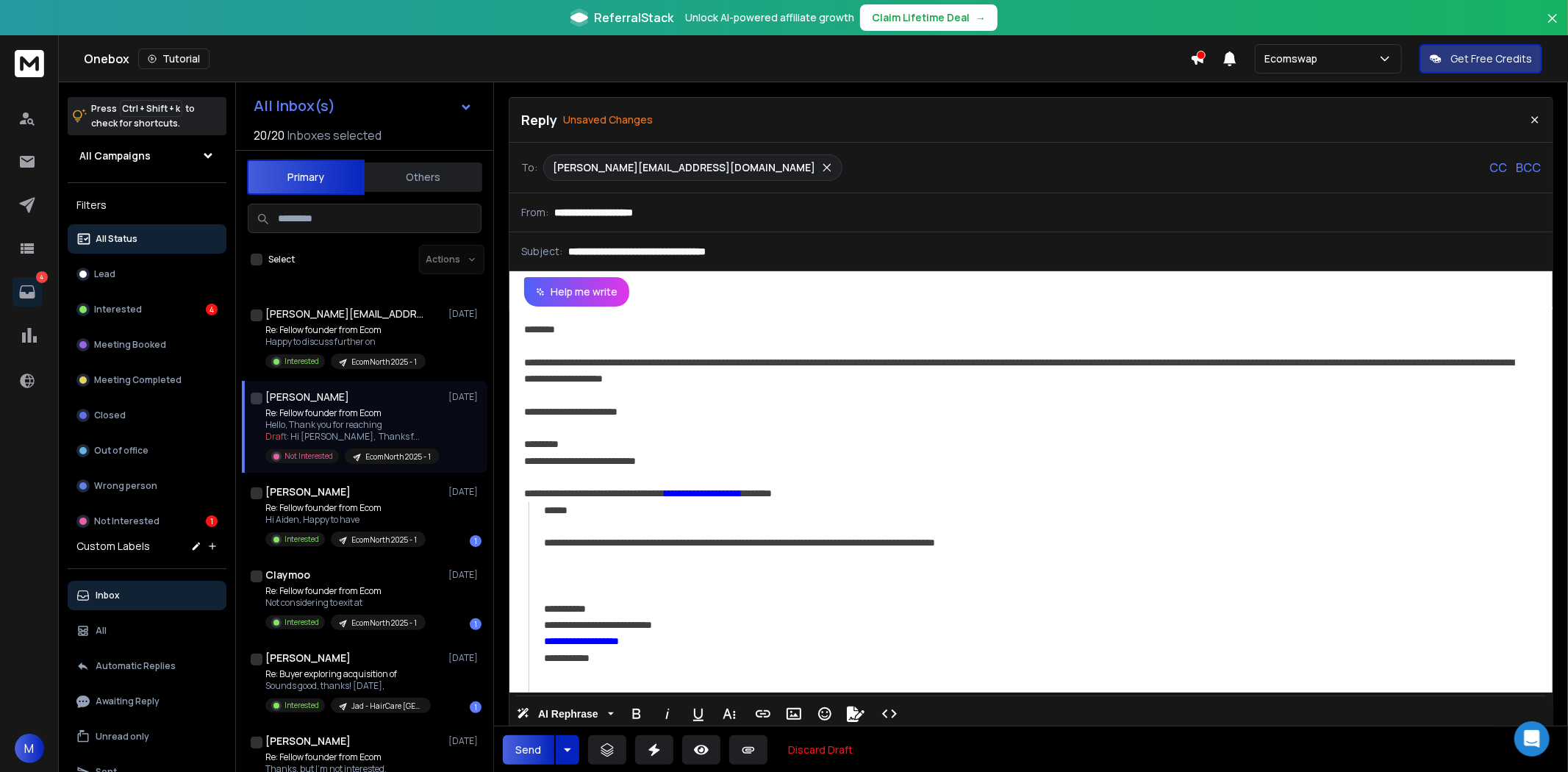
click at [625, 457] on div "**********" at bounding box center [1023, 461] width 998 height 16
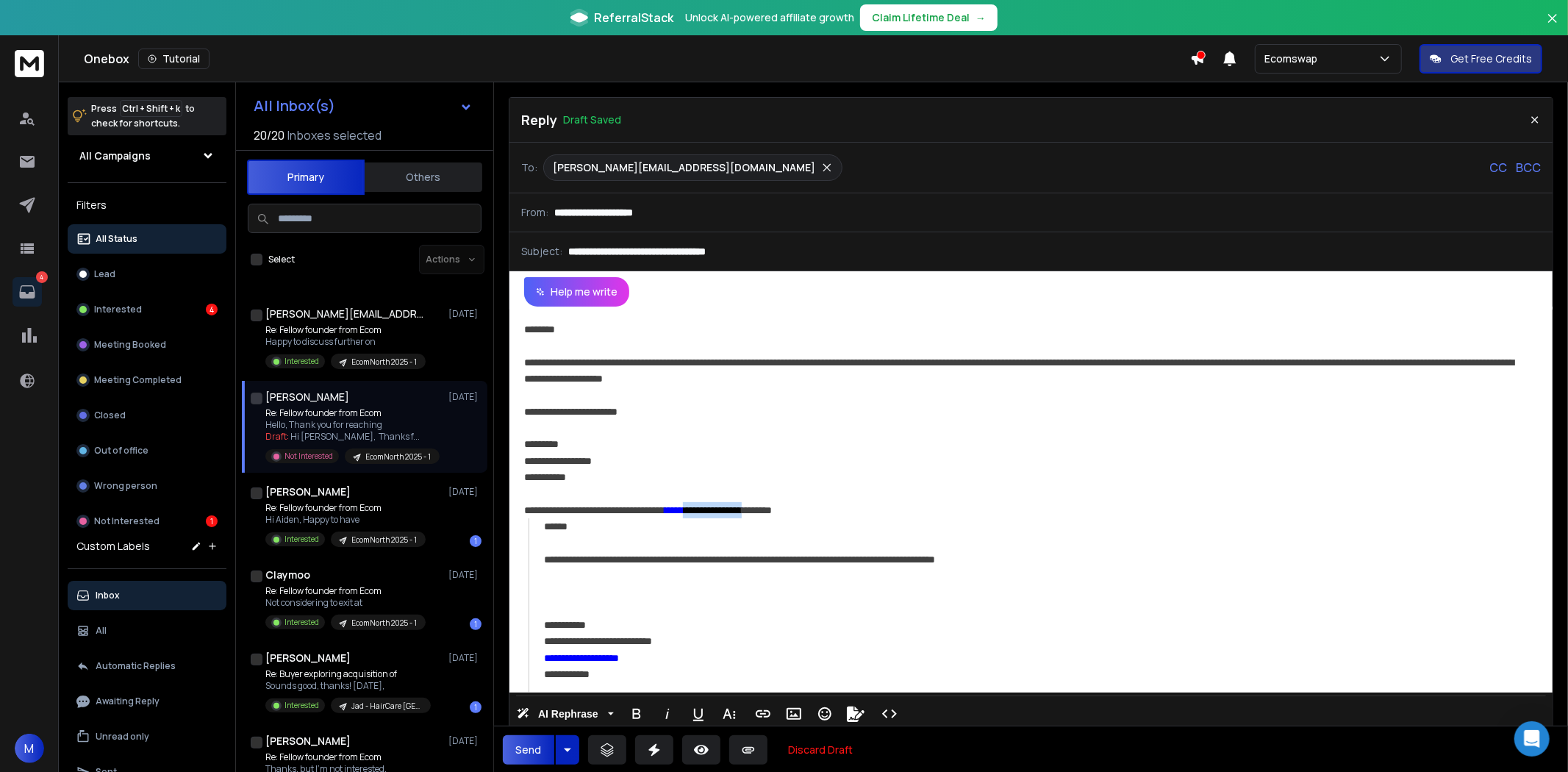
drag, startPoint x: 735, startPoint y: 508, endPoint x: 607, endPoint y: 13, distance: 511.3
click at [804, 512] on div "**********" at bounding box center [1023, 510] width 998 height 16
drag, startPoint x: 931, startPoint y: 368, endPoint x: 951, endPoint y: 364, distance: 20.4
click at [951, 364] on div "**********" at bounding box center [1023, 371] width 998 height 33
drag, startPoint x: 589, startPoint y: 379, endPoint x: 596, endPoint y: 373, distance: 9.2
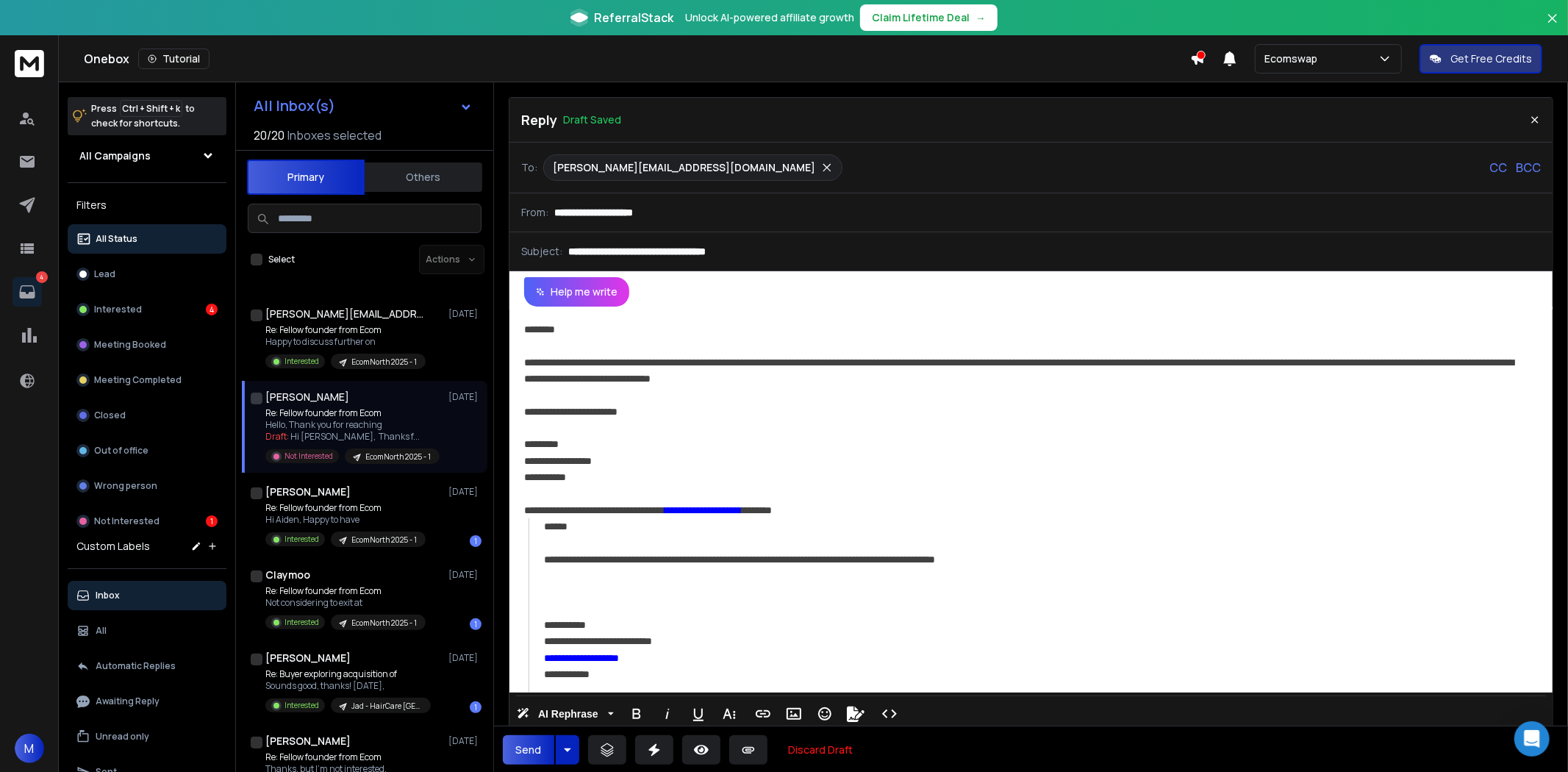
click at [591, 379] on div "**********" at bounding box center [1023, 371] width 998 height 33
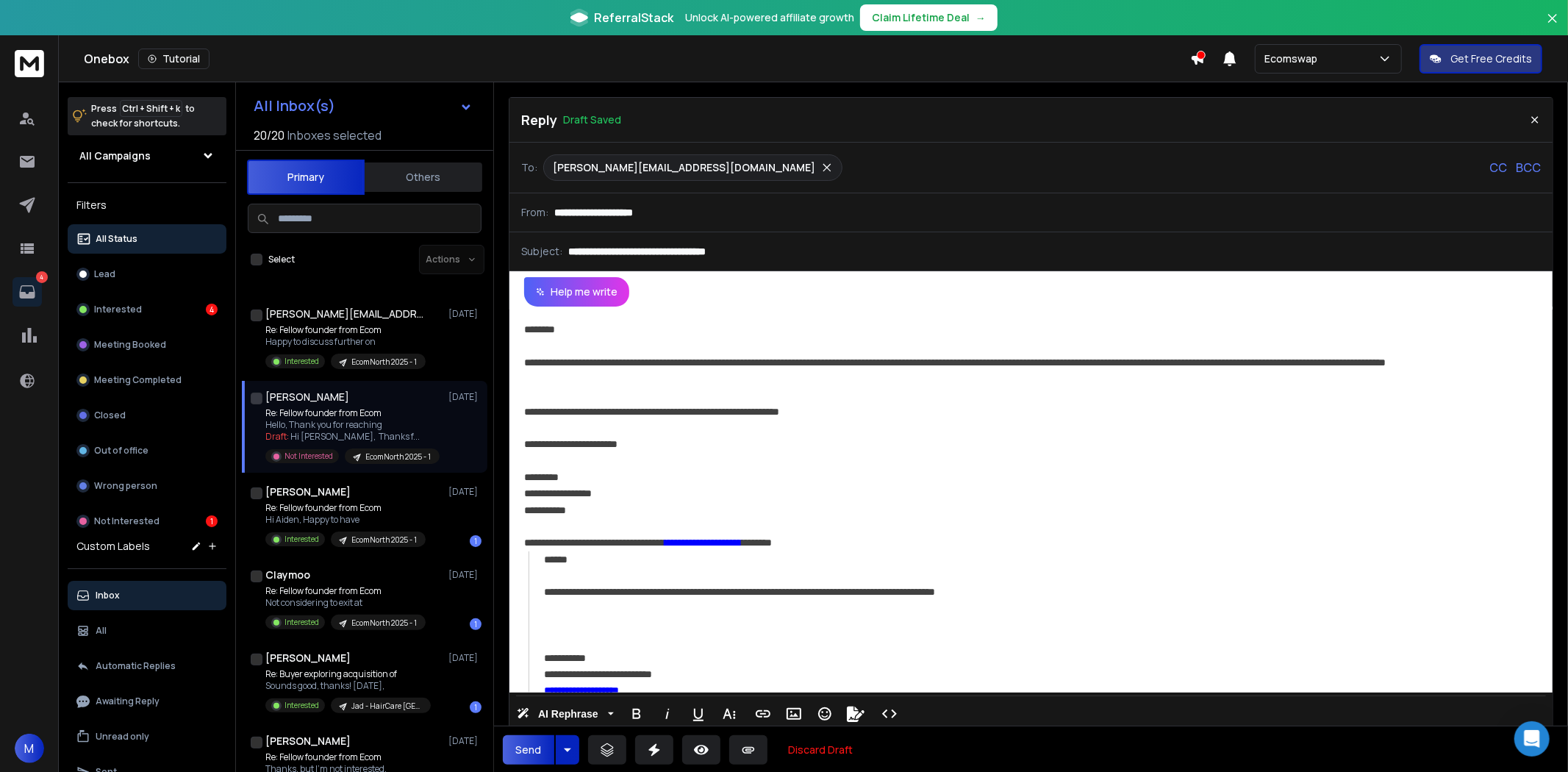
click at [532, 750] on button "Send" at bounding box center [528, 750] width 51 height 30
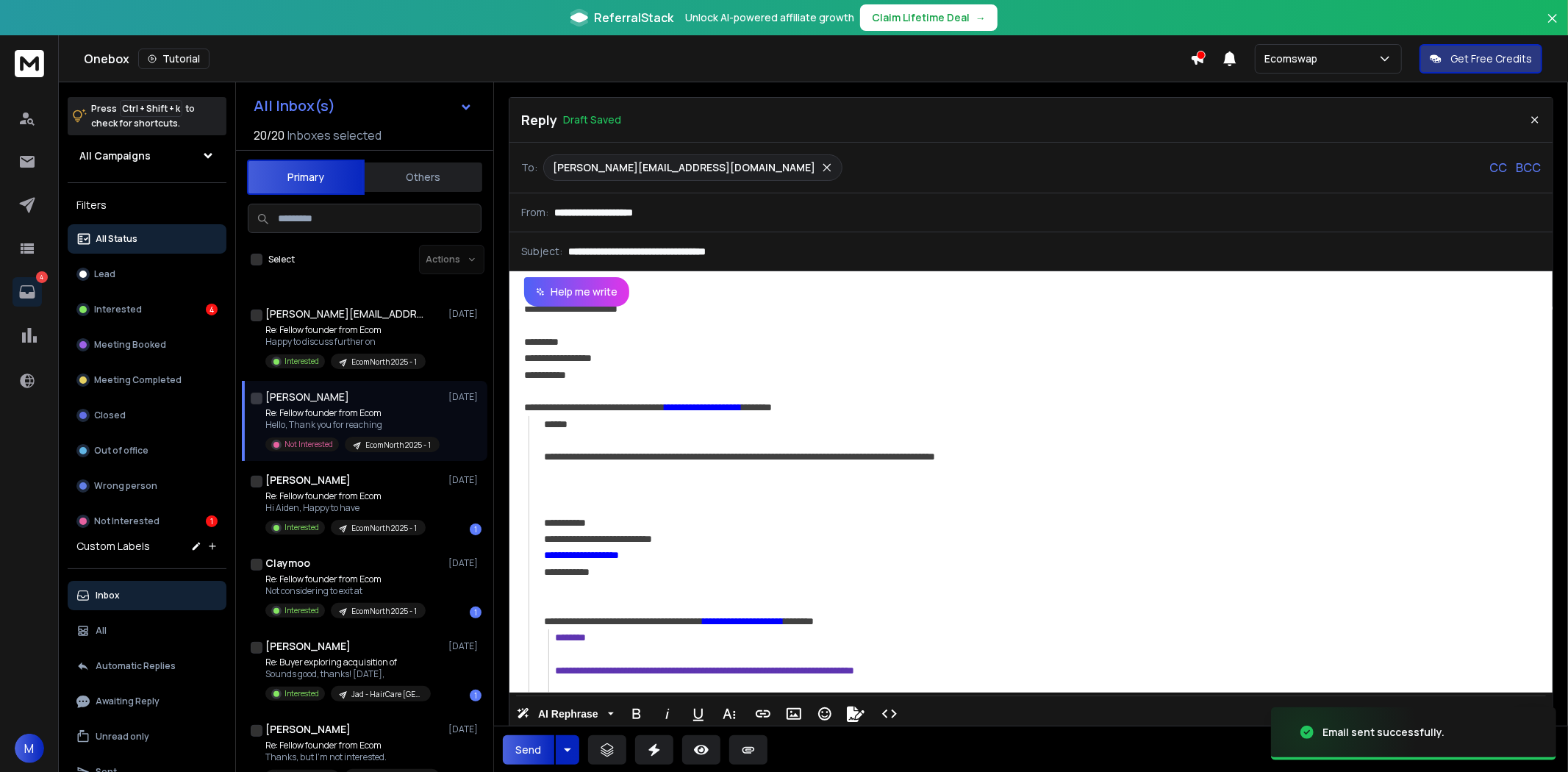
scroll to position [163, 0]
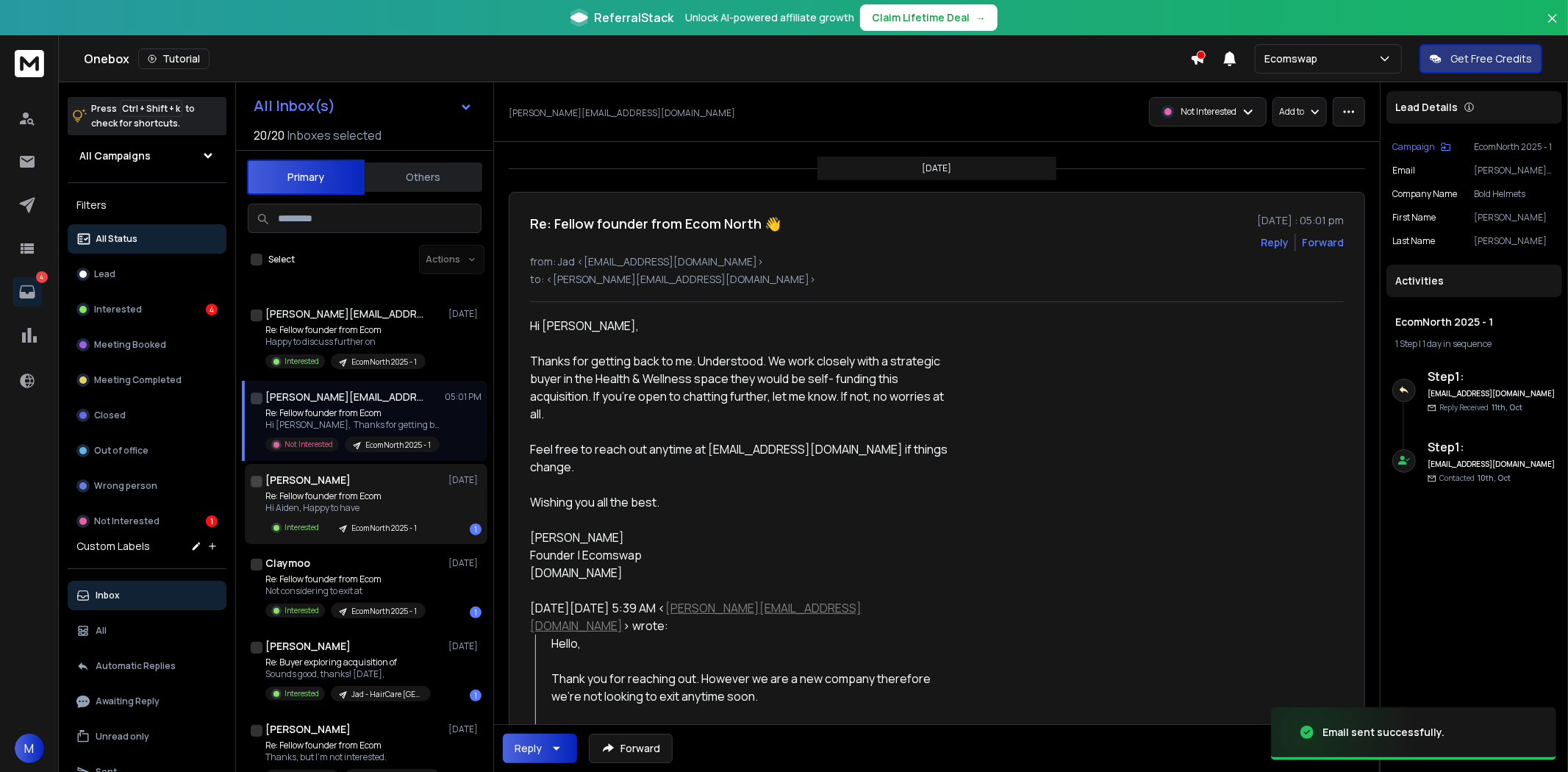
click at [412, 478] on div "[PERSON_NAME] [DATE]" at bounding box center [373, 480] width 216 height 14
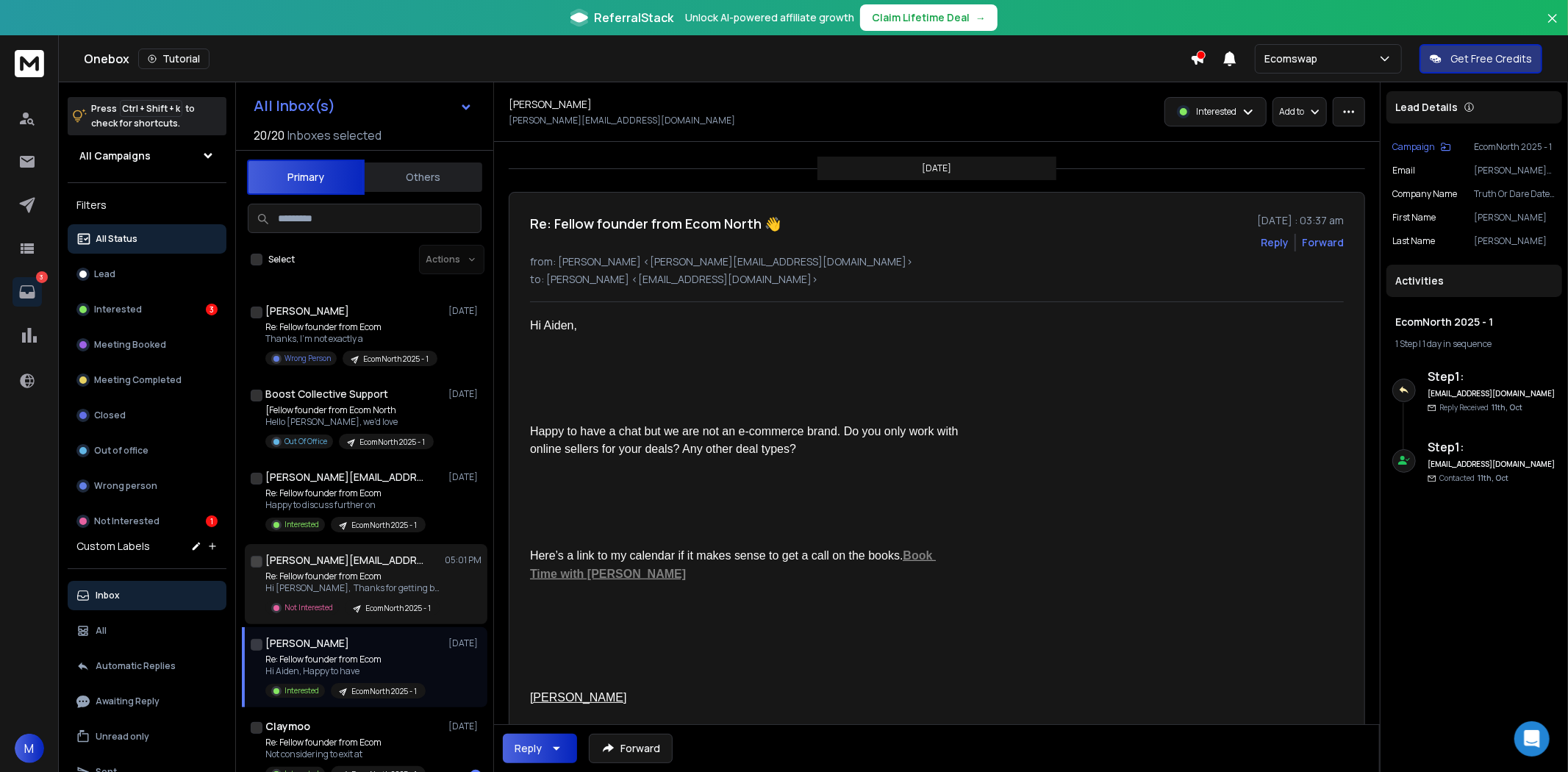
scroll to position [82, 0]
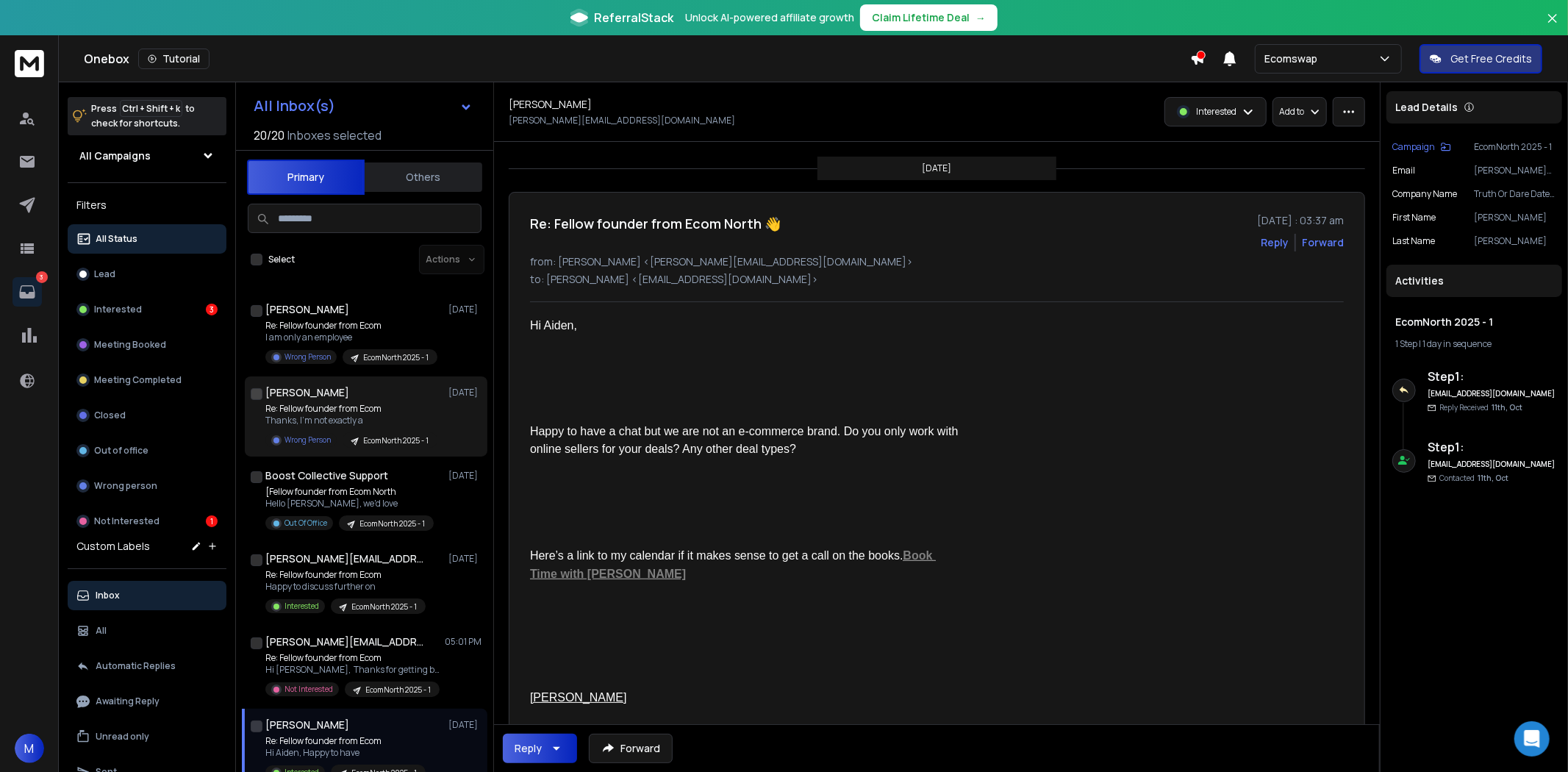
click at [338, 429] on div "Re: Fellow founder from Ecom Thanks, I'm not exactly a Wrong Person EcomNorth 2…" at bounding box center [351, 426] width 172 height 45
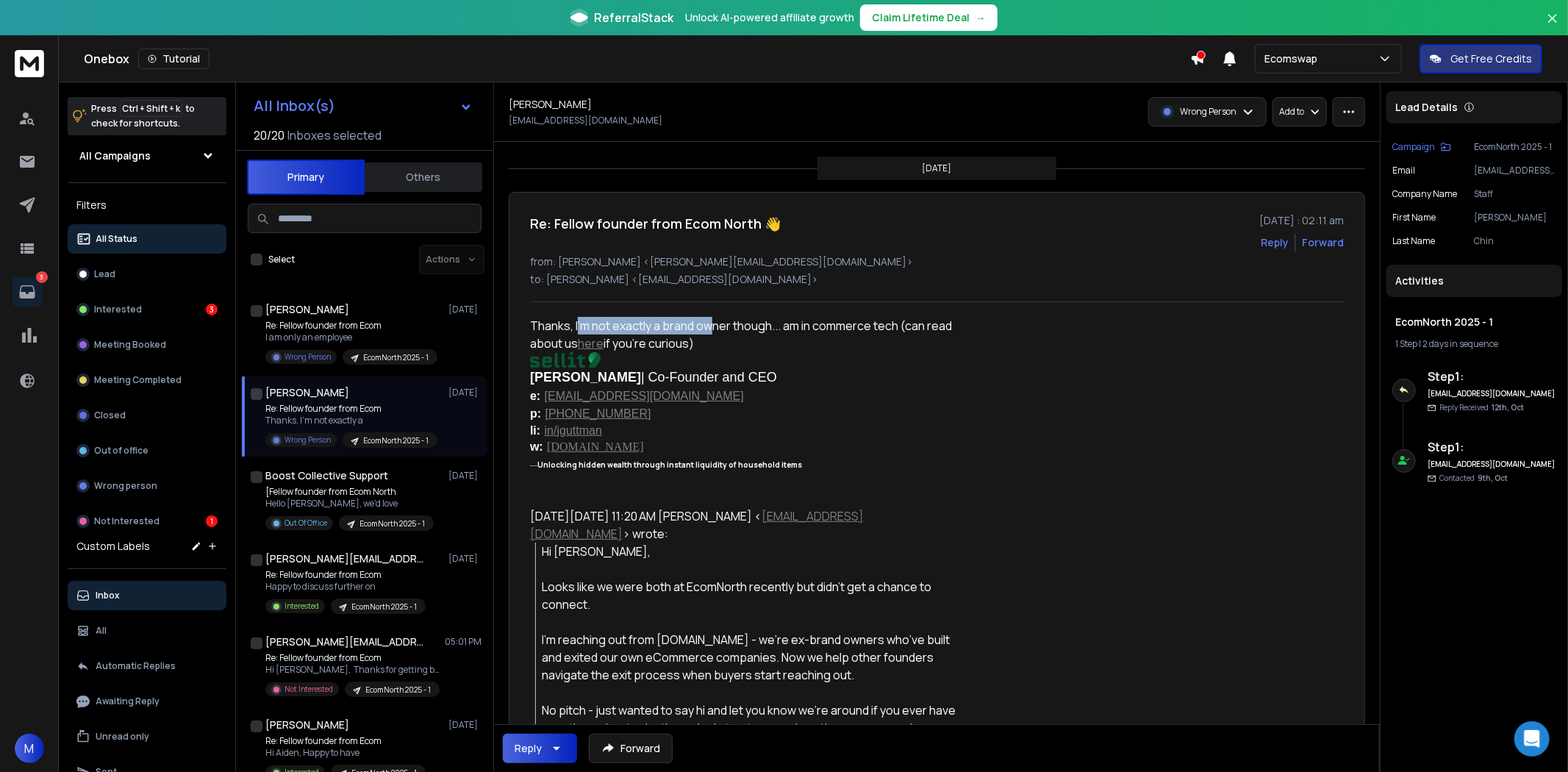
drag, startPoint x: 577, startPoint y: 322, endPoint x: 712, endPoint y: 318, distance: 135.1
click at [712, 318] on div "Thanks, I'm not exactly a brand owner though... am in commerce tech (can read a…" at bounding box center [744, 334] width 429 height 35
click at [690, 324] on div "Thanks, I'm not exactly a brand owner though... am in commerce tech (can read a…" at bounding box center [744, 334] width 429 height 35
drag, startPoint x: 575, startPoint y: 324, endPoint x: 899, endPoint y: 328, distance: 324.0
click at [899, 328] on div "Thanks, I'm not exactly a brand owner though... am in commerce tech (can read a…" at bounding box center [744, 334] width 429 height 35
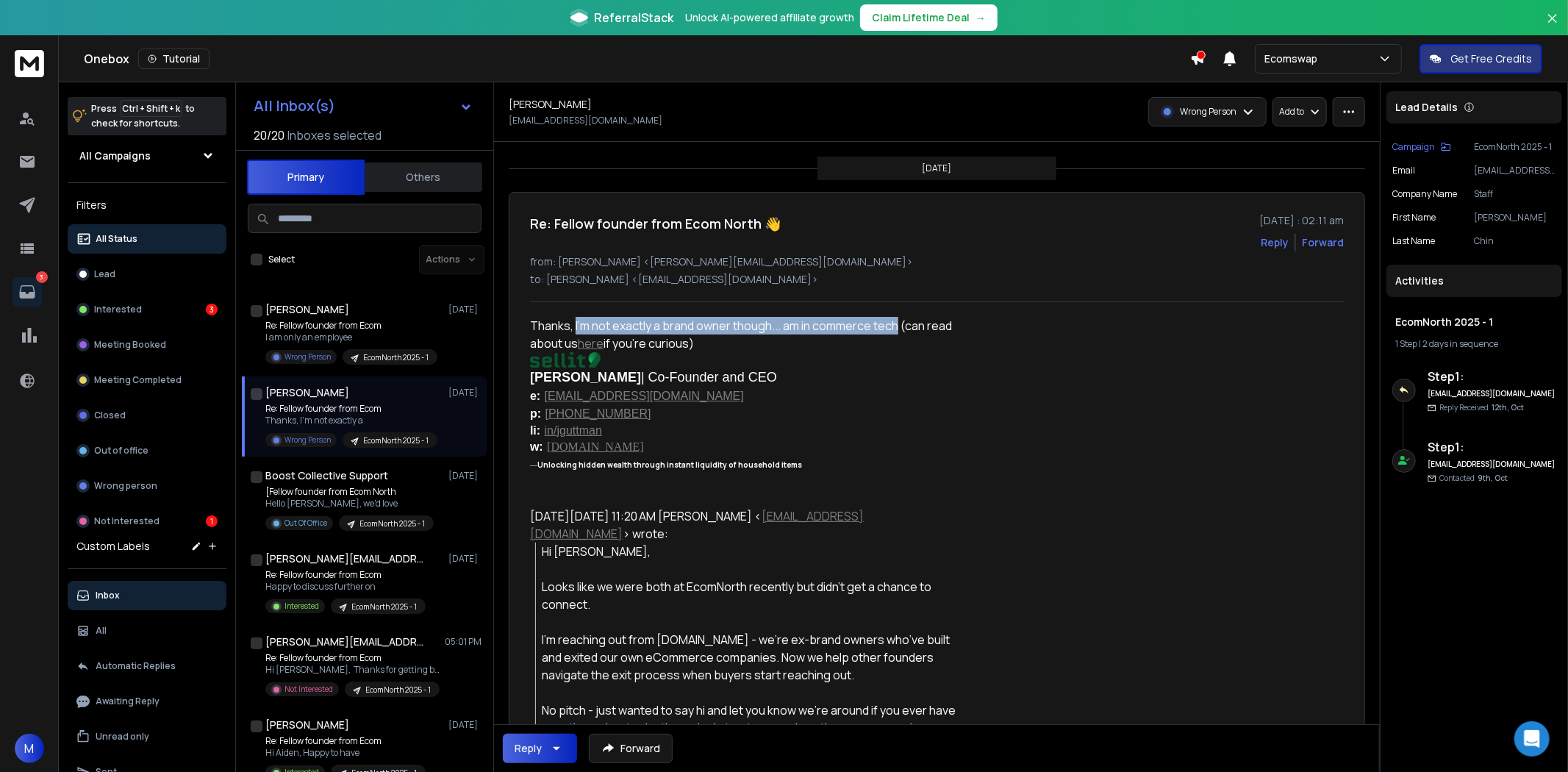
click at [1267, 247] on button "Reply" at bounding box center [1274, 243] width 28 height 14
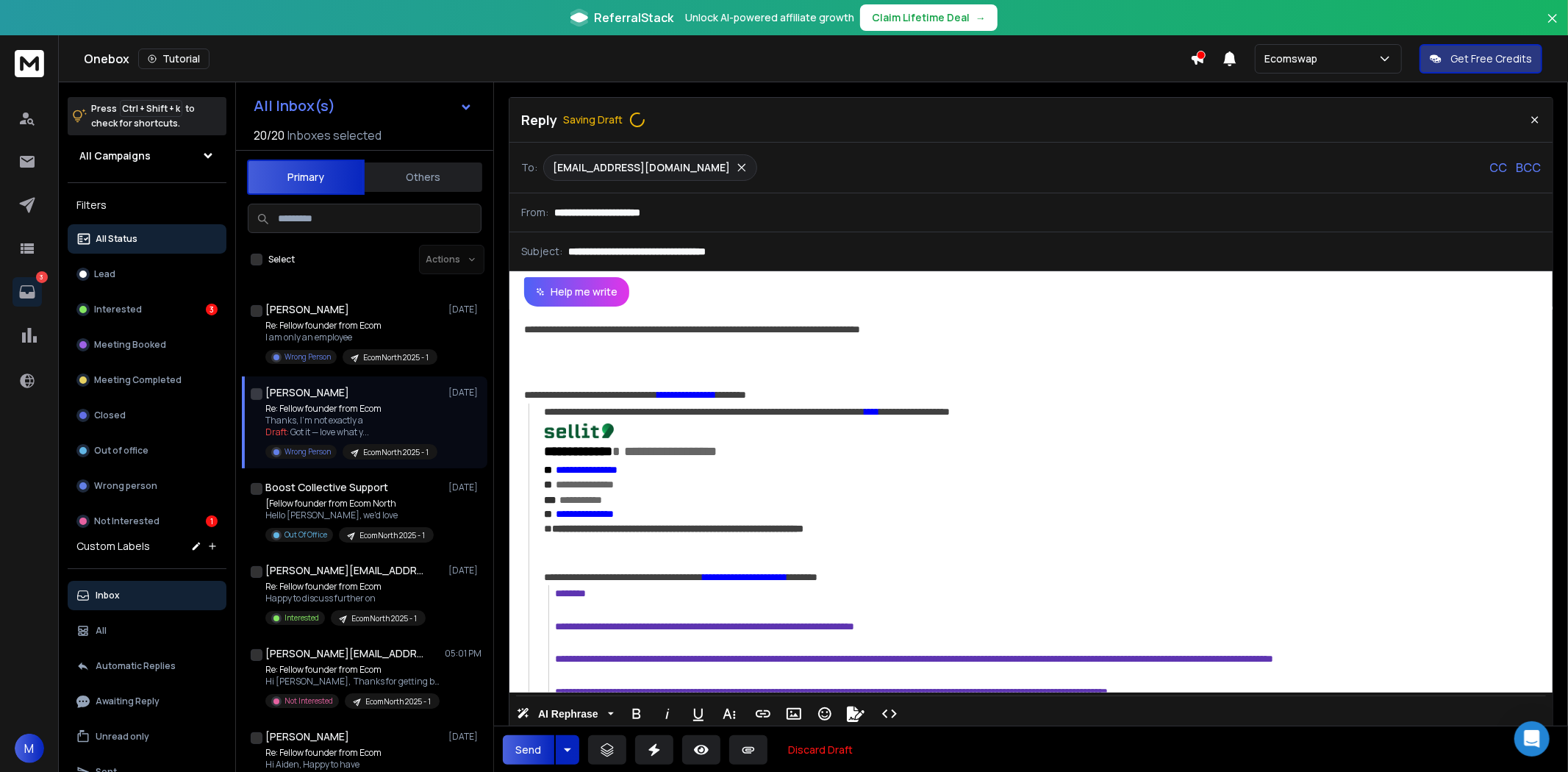
click at [548, 355] on div at bounding box center [1031, 363] width 1014 height 16
drag, startPoint x: 561, startPoint y: 324, endPoint x: 550, endPoint y: 324, distance: 11.0
click at [550, 324] on div "**********" at bounding box center [1023, 329] width 998 height 16
drag, startPoint x: 564, startPoint y: 328, endPoint x: 549, endPoint y: 337, distance: 17.5
click at [549, 337] on div "**********" at bounding box center [1023, 329] width 998 height 16
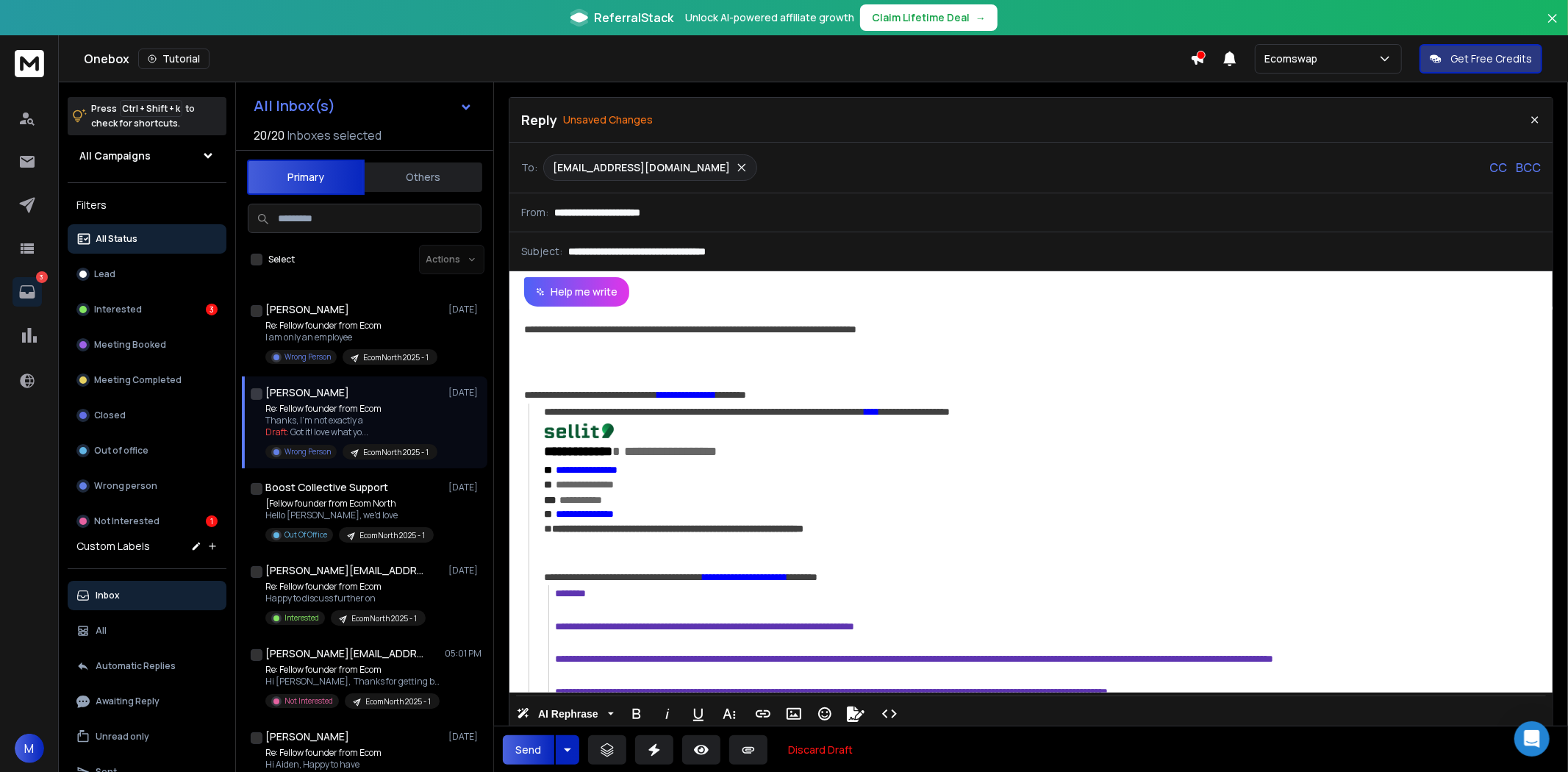
click at [570, 364] on div at bounding box center [1031, 363] width 1014 height 16
drag, startPoint x: 855, startPoint y: 721, endPoint x: 785, endPoint y: 571, distance: 165.5
click at [855, 721] on icon "button" at bounding box center [856, 714] width 18 height 15
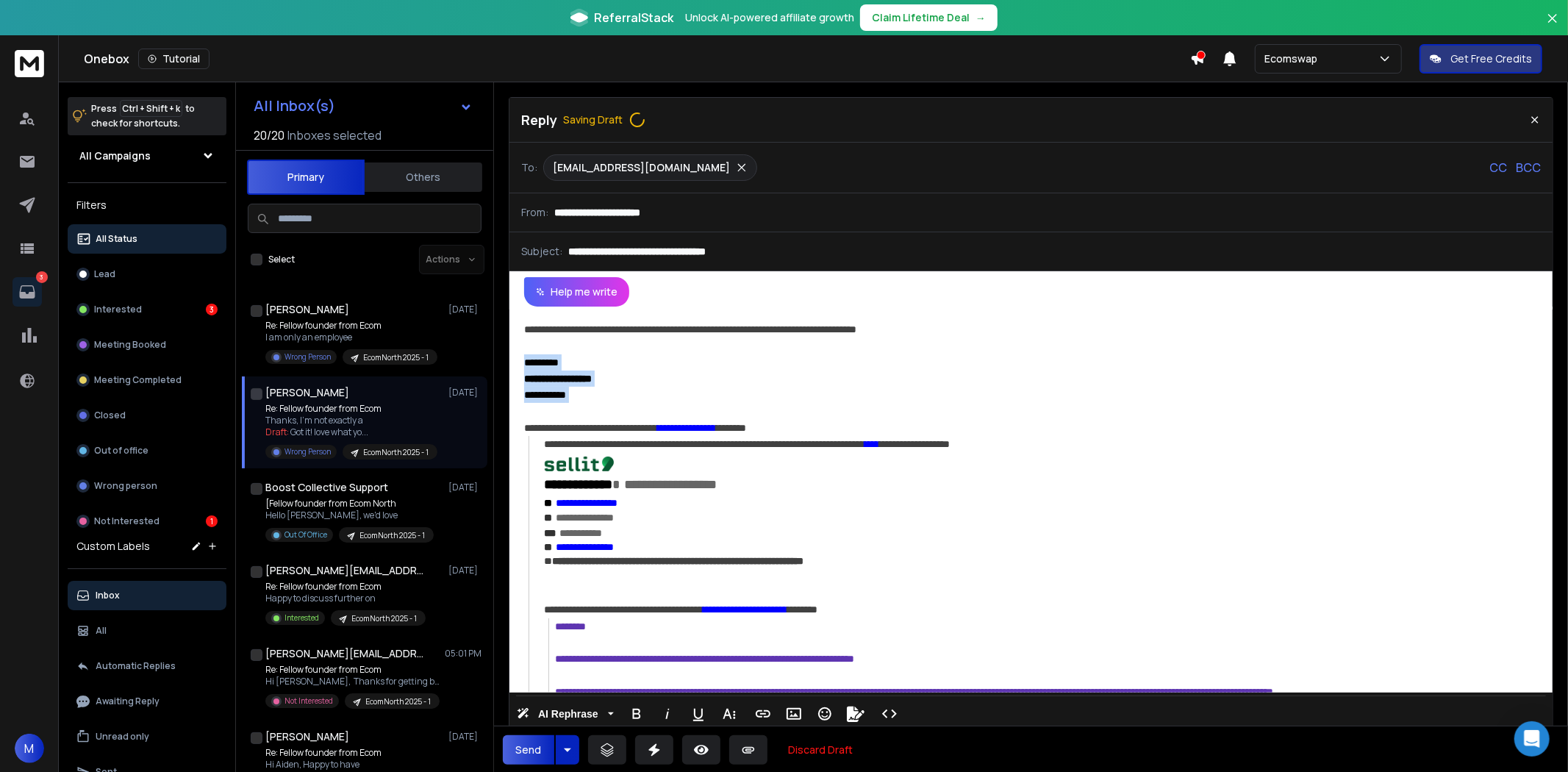
drag, startPoint x: 591, startPoint y: 396, endPoint x: 520, endPoint y: 357, distance: 81.0
click at [520, 357] on div "**********" at bounding box center [1031, 499] width 1044 height 386
click at [637, 379] on div "**********" at bounding box center [1023, 379] width 998 height 49
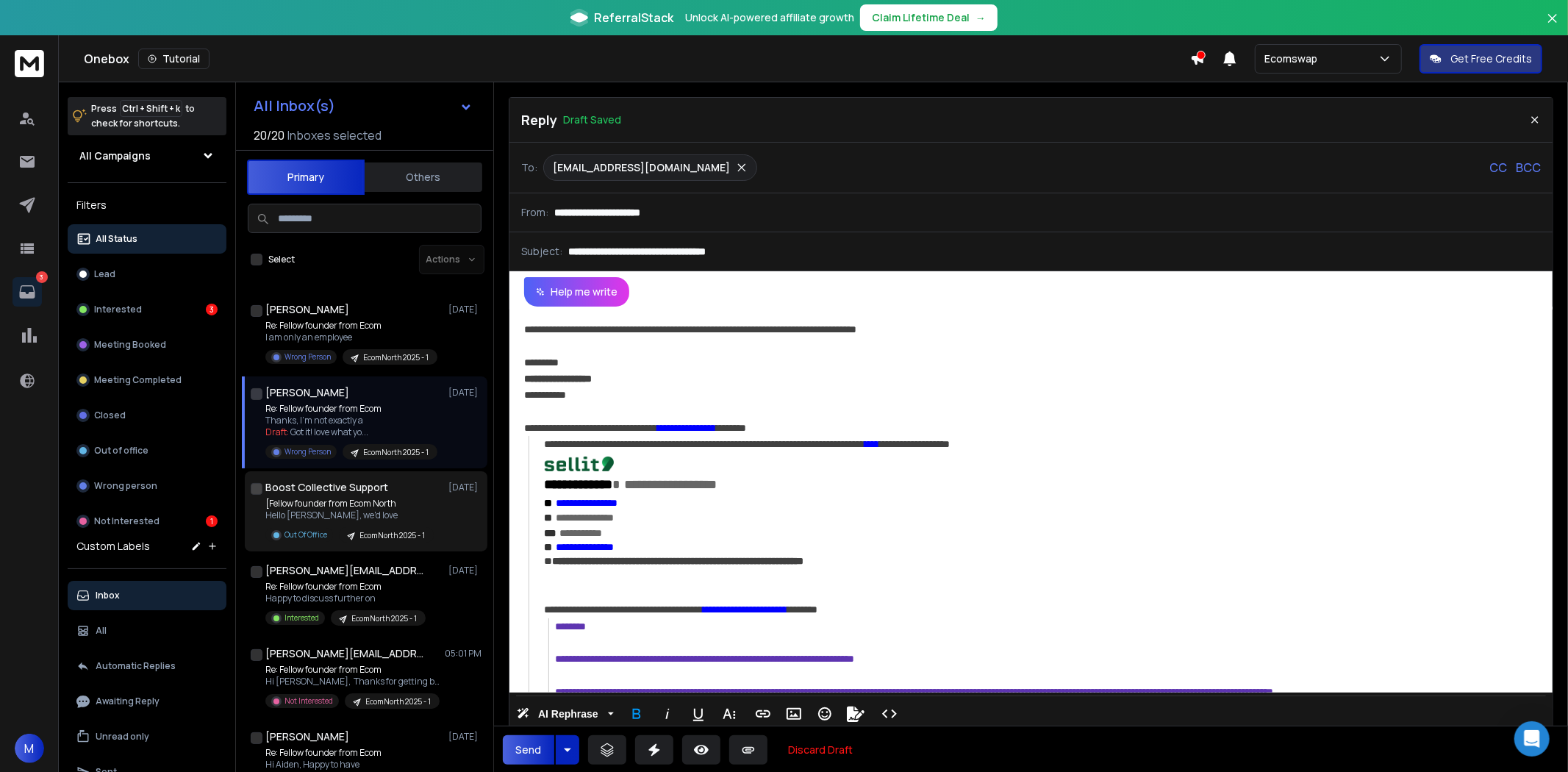
click at [412, 506] on p "[Fellow founder from Ecom North" at bounding box center [349, 503] width 168 height 12
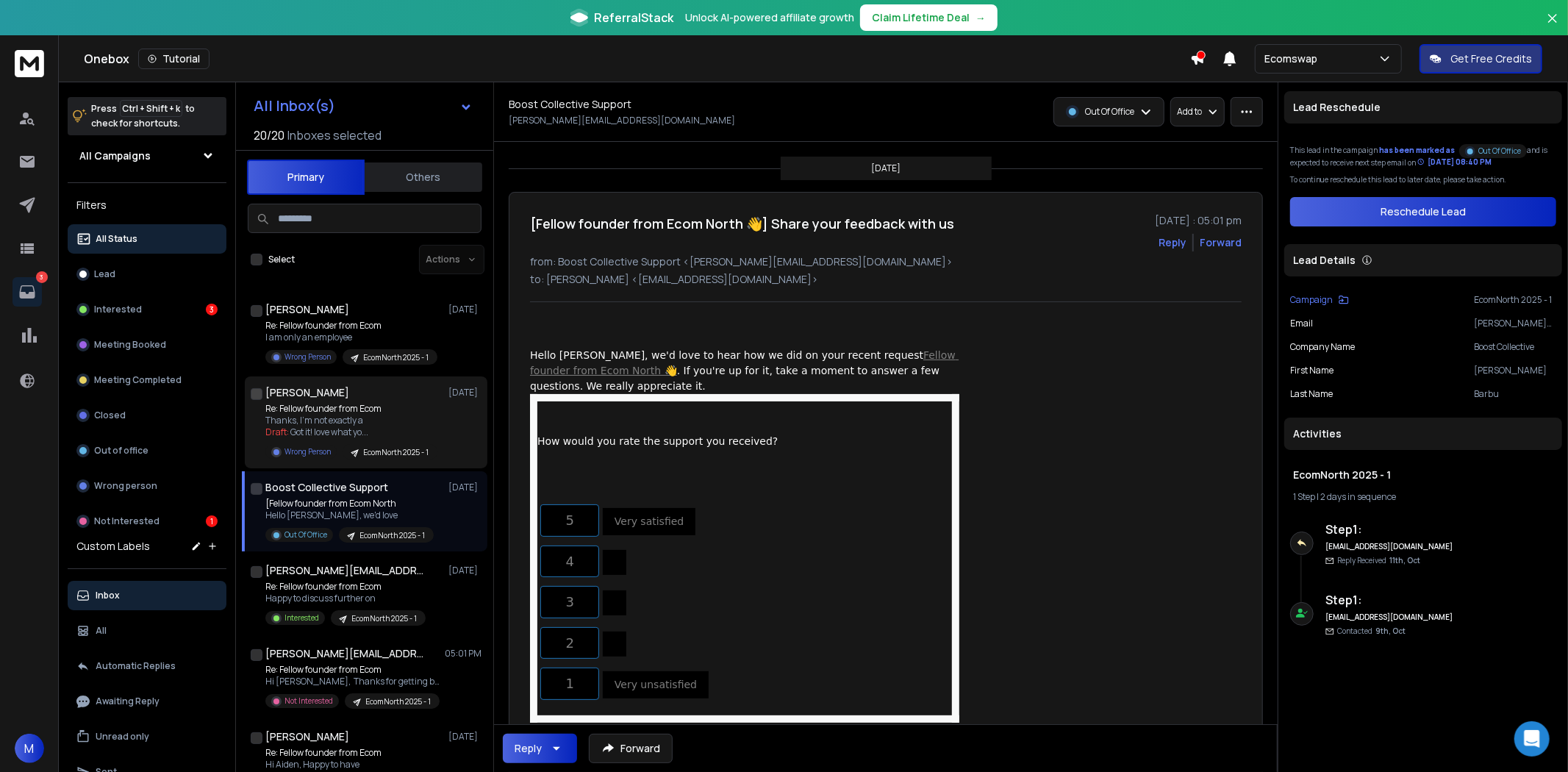
click at [327, 383] on div "[PERSON_NAME] [DATE] Re: Fellow founder from Ecom Thanks, I'm not exactly a Dra…" at bounding box center [366, 422] width 243 height 92
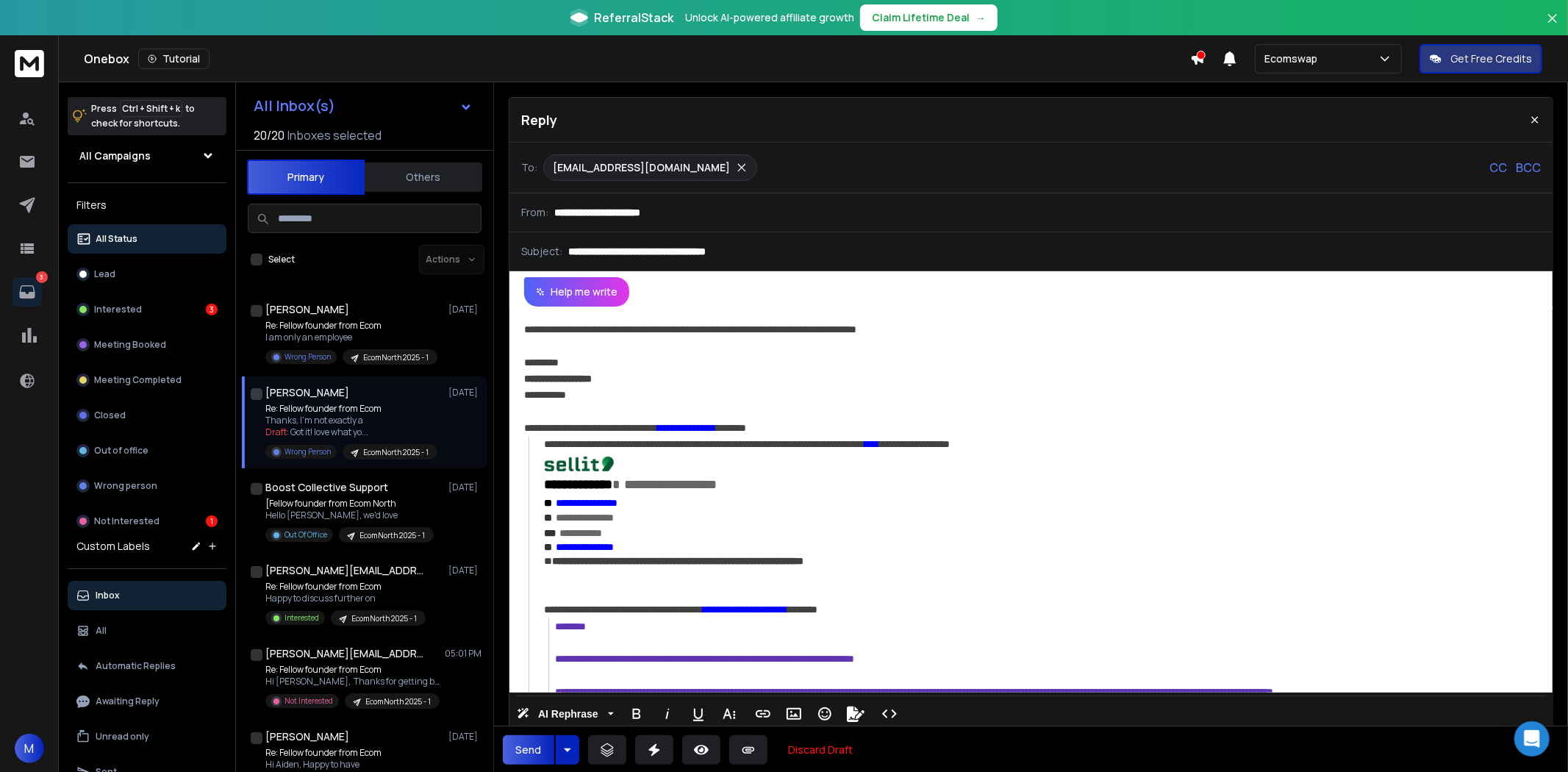
click at [524, 753] on button "Send" at bounding box center [528, 750] width 51 height 30
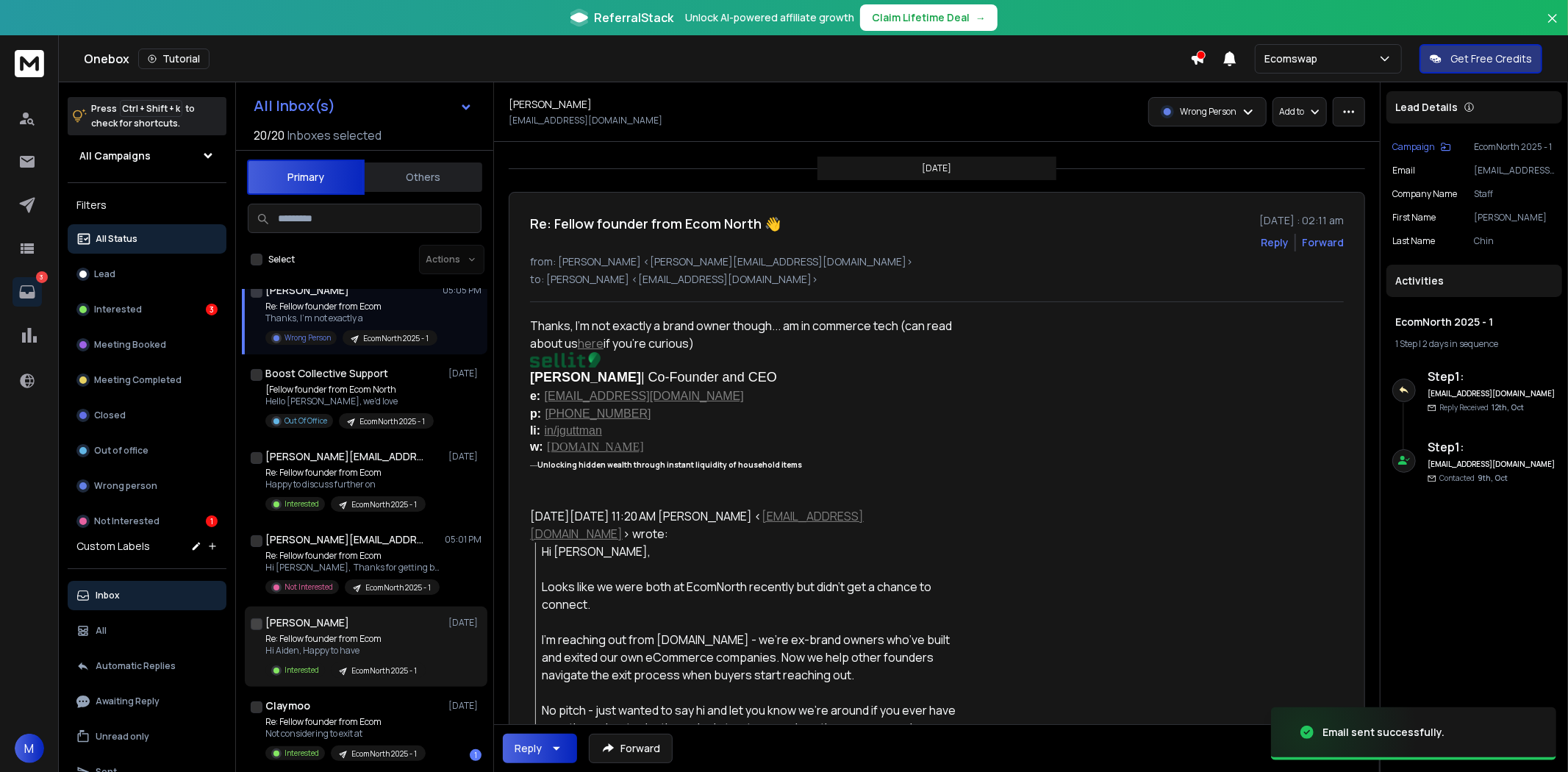
scroll to position [245, 0]
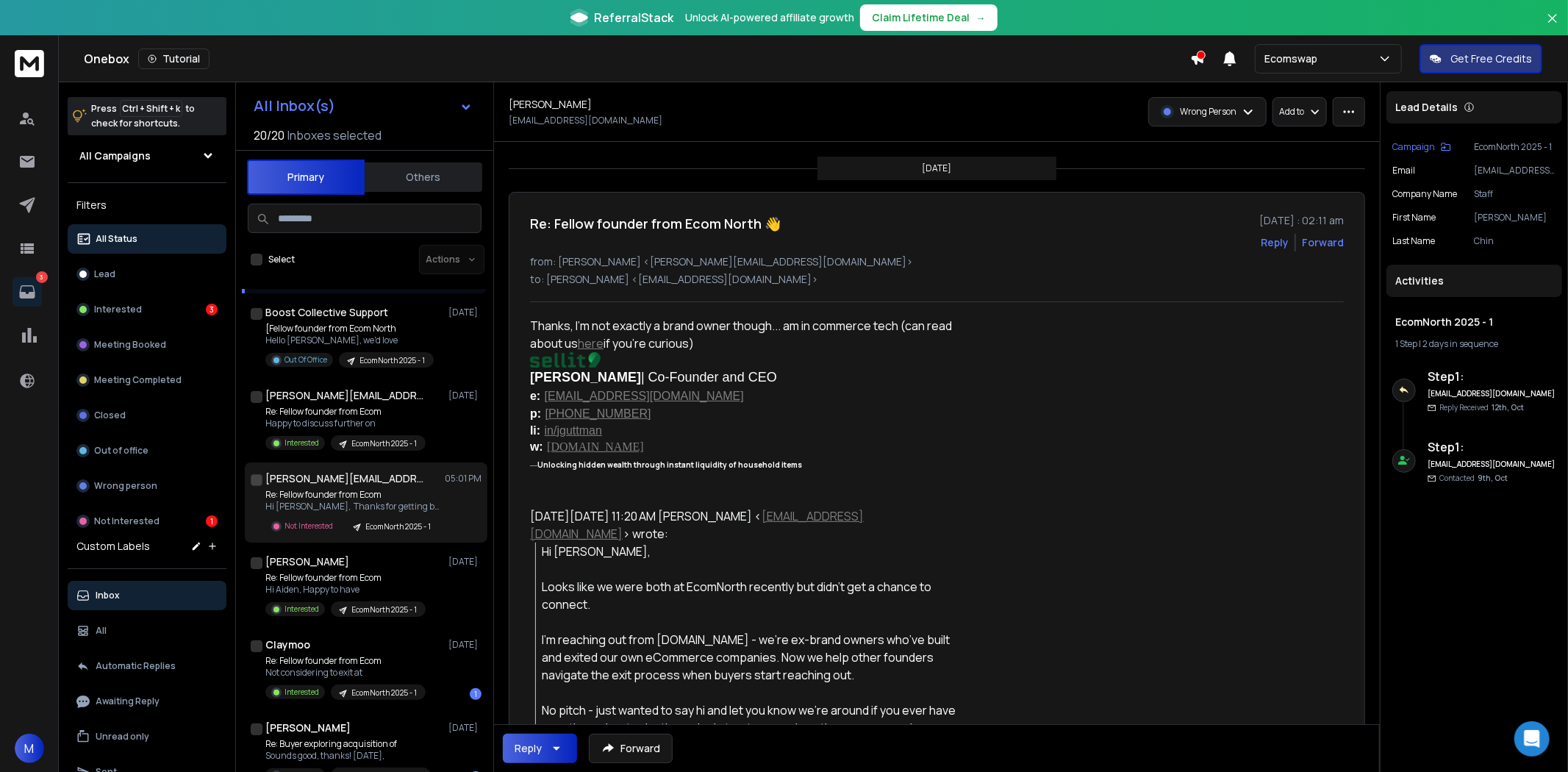
click at [359, 513] on div "Re: Fellow founder from Ecom Hi [PERSON_NAME], Thanks for getting back Not Inte…" at bounding box center [354, 511] width 176 height 45
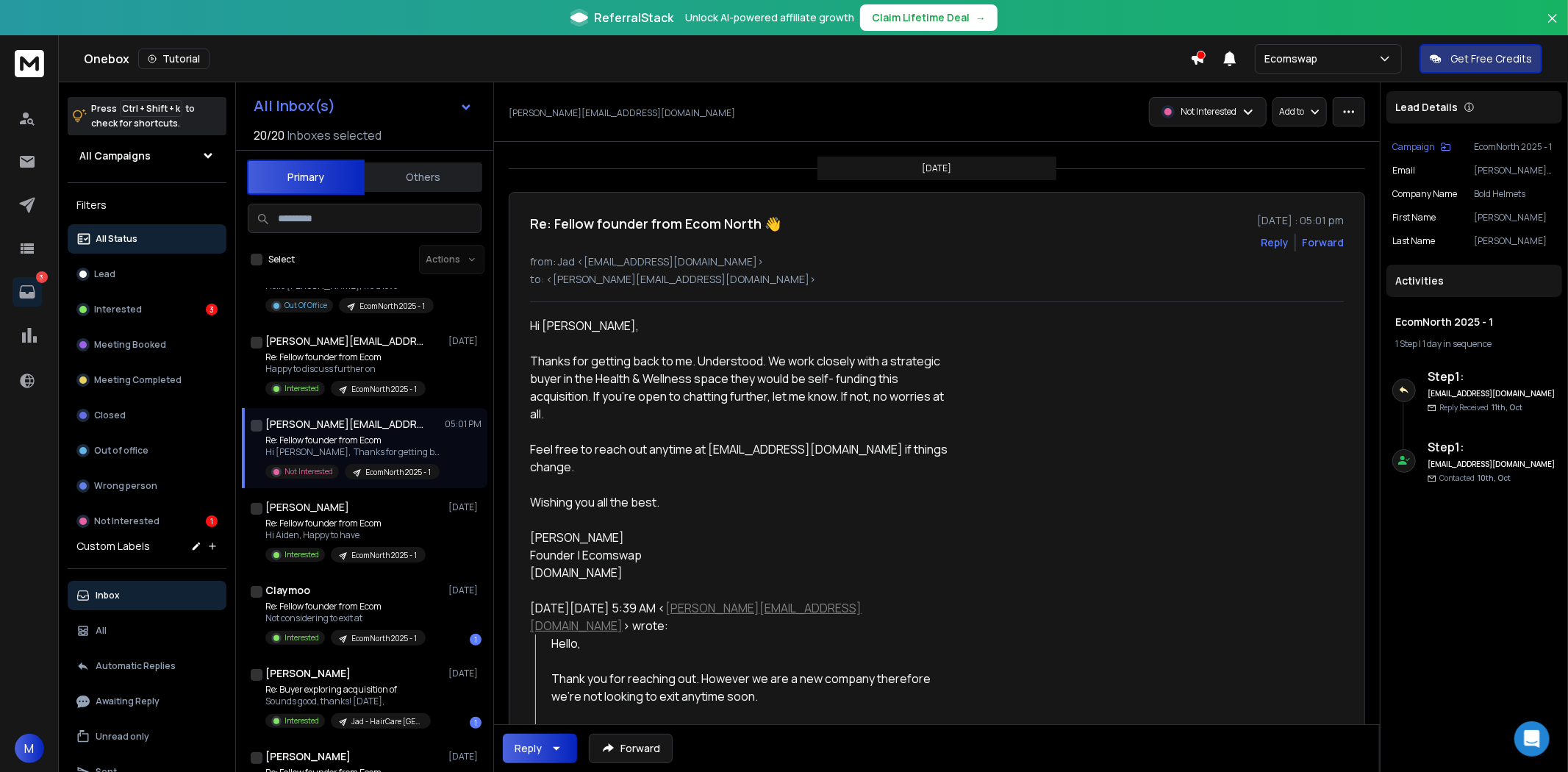
scroll to position [327, 0]
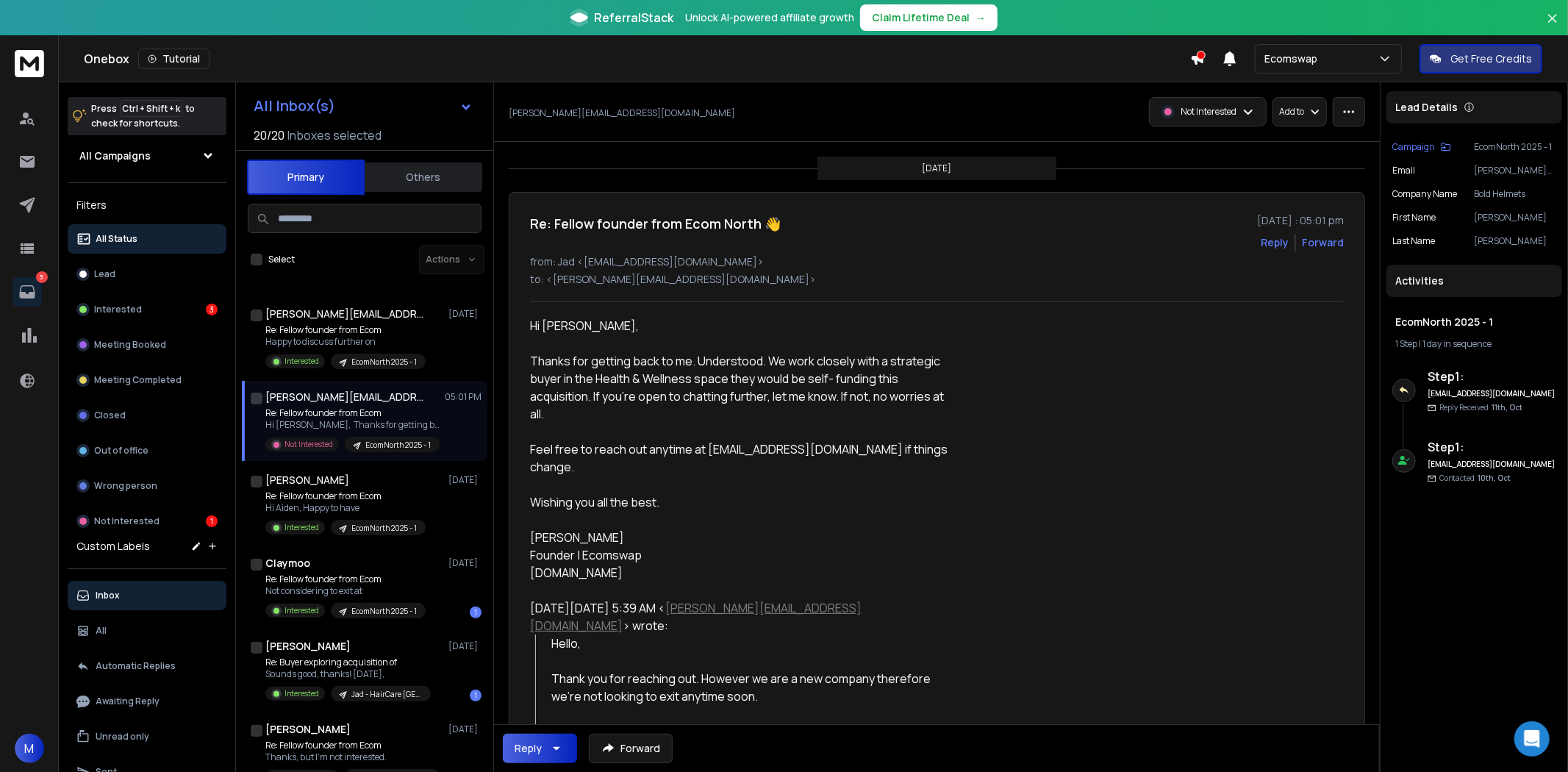
click at [359, 513] on p "Hi Aiden, Happy to have" at bounding box center [345, 507] width 160 height 12
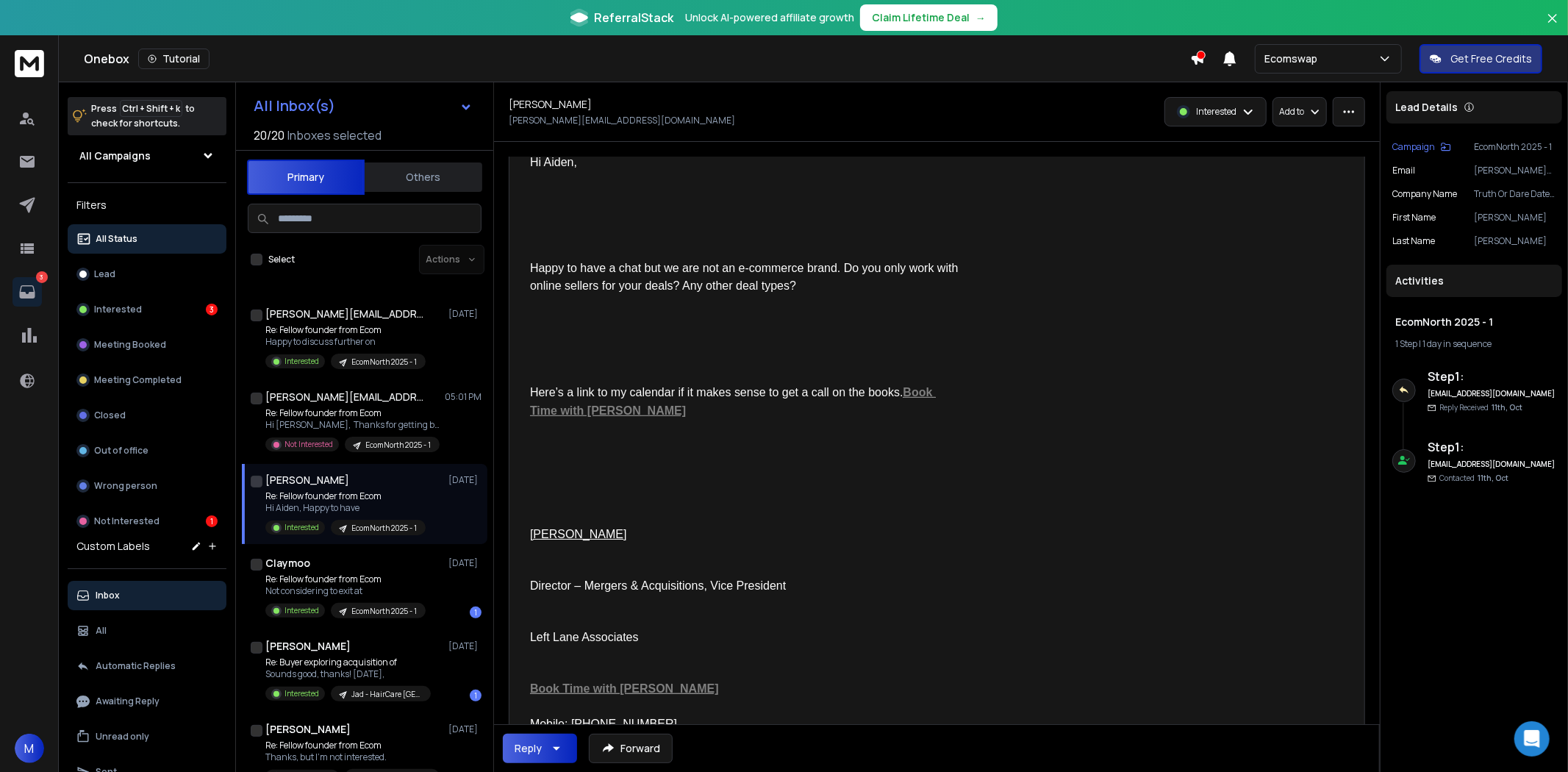
scroll to position [0, 0]
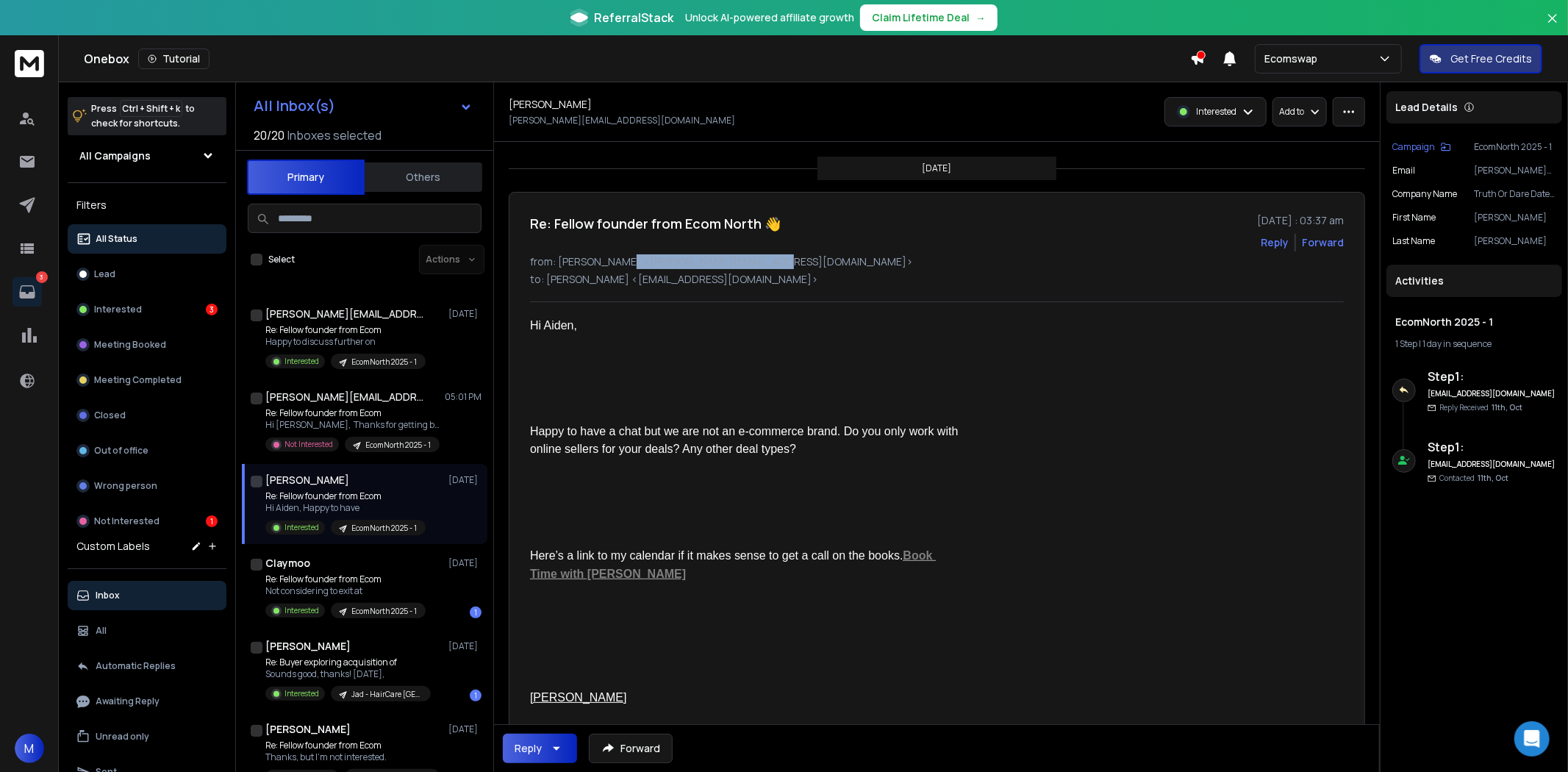
drag, startPoint x: 622, startPoint y: 259, endPoint x: 1071, endPoint y: 637, distance: 586.9
click at [754, 261] on p "from: [PERSON_NAME] <[PERSON_NAME][EMAIL_ADDRESS][DOMAIN_NAME]>" at bounding box center [936, 262] width 814 height 14
drag, startPoint x: 560, startPoint y: 260, endPoint x: 612, endPoint y: 259, distance: 52.0
click at [612, 259] on p "from: [PERSON_NAME] <[PERSON_NAME][EMAIL_ADDRESS][DOMAIN_NAME]>" at bounding box center [936, 262] width 814 height 14
drag, startPoint x: 648, startPoint y: 261, endPoint x: 656, endPoint y: 48, distance: 213.2
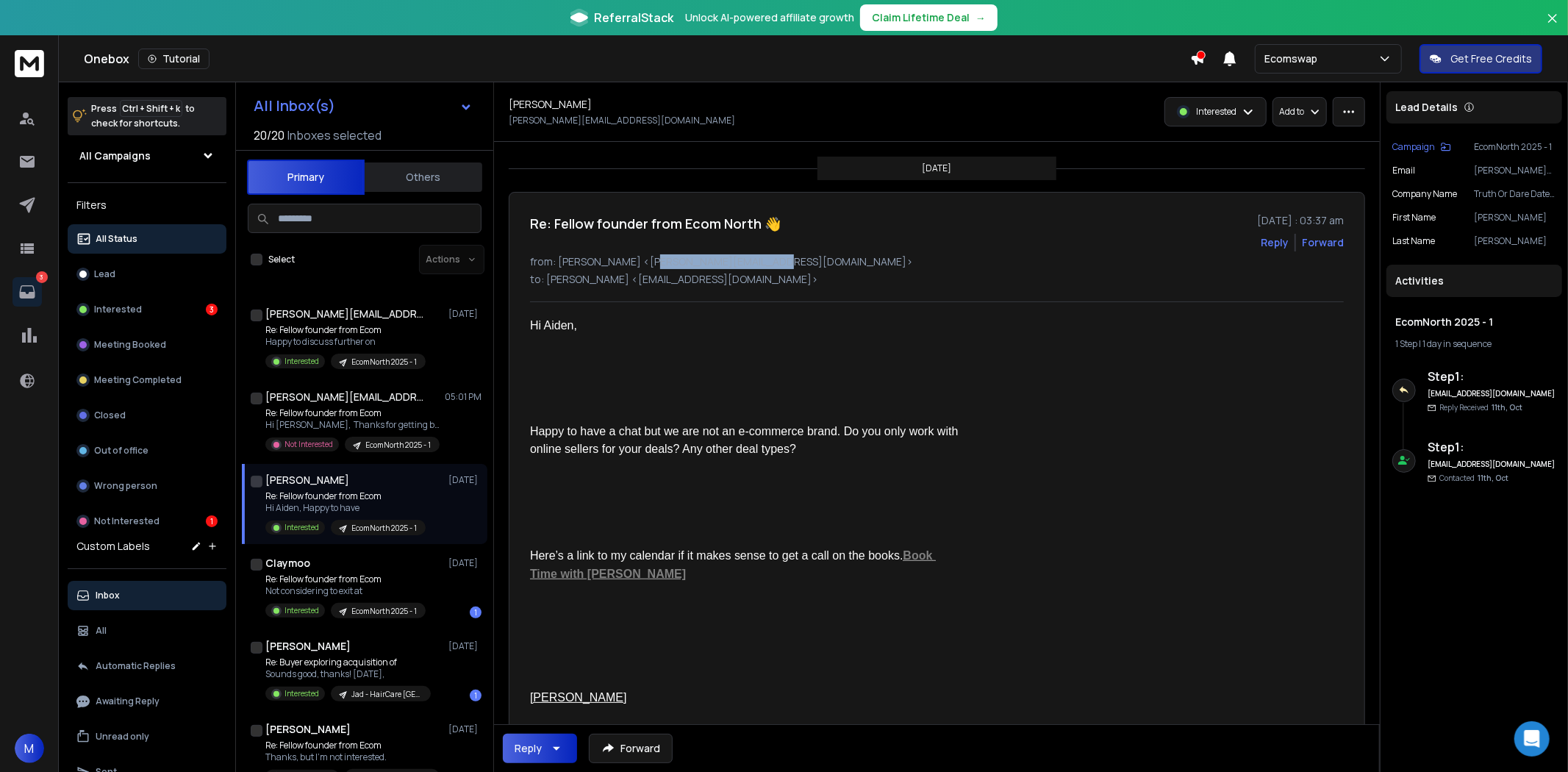
click at [752, 256] on p "from: [PERSON_NAME] <[PERSON_NAME][EMAIL_ADDRESS][DOMAIN_NAME]>" at bounding box center [936, 262] width 814 height 14
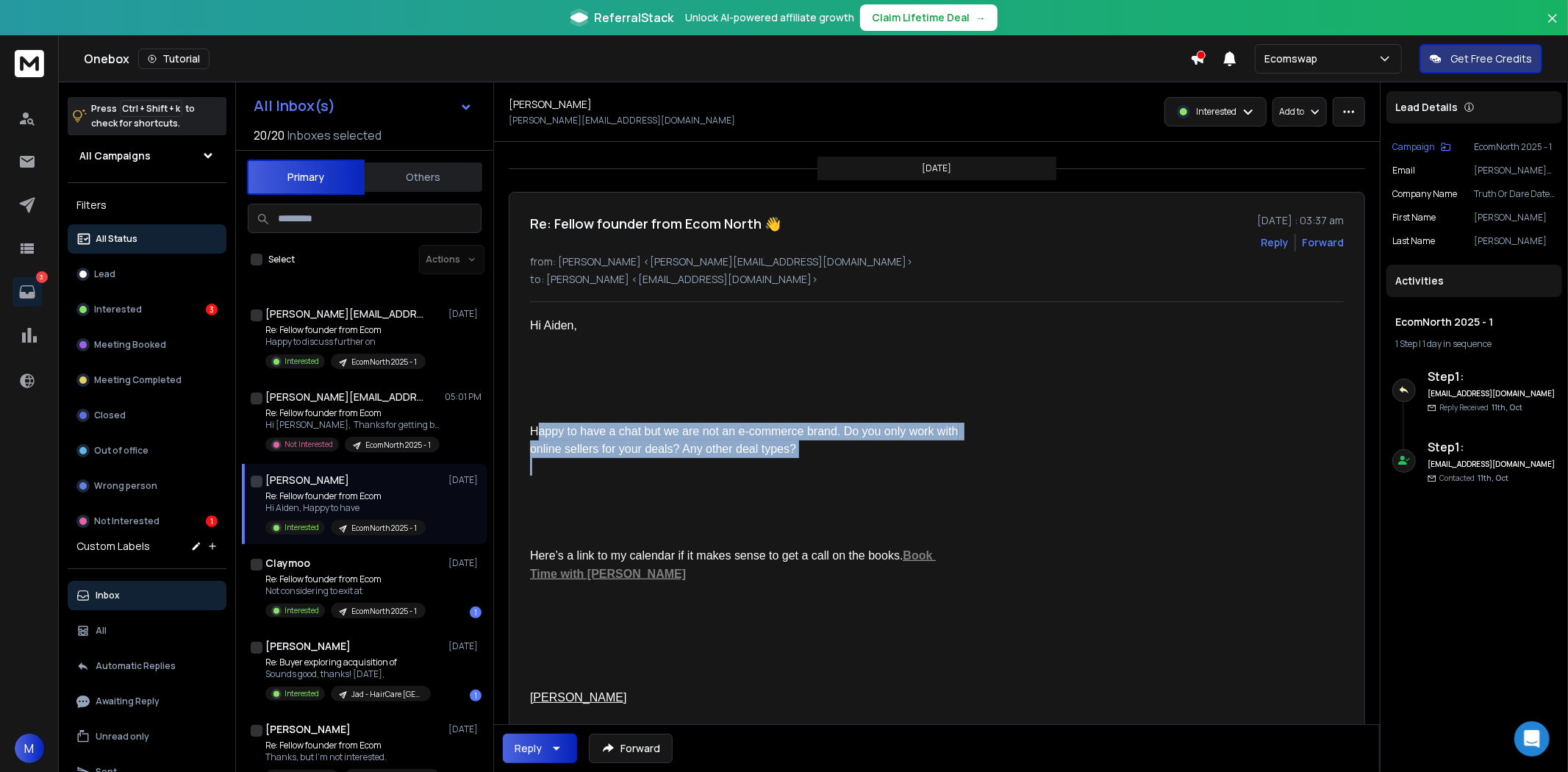
drag, startPoint x: 531, startPoint y: 465, endPoint x: 915, endPoint y: 512, distance: 386.9
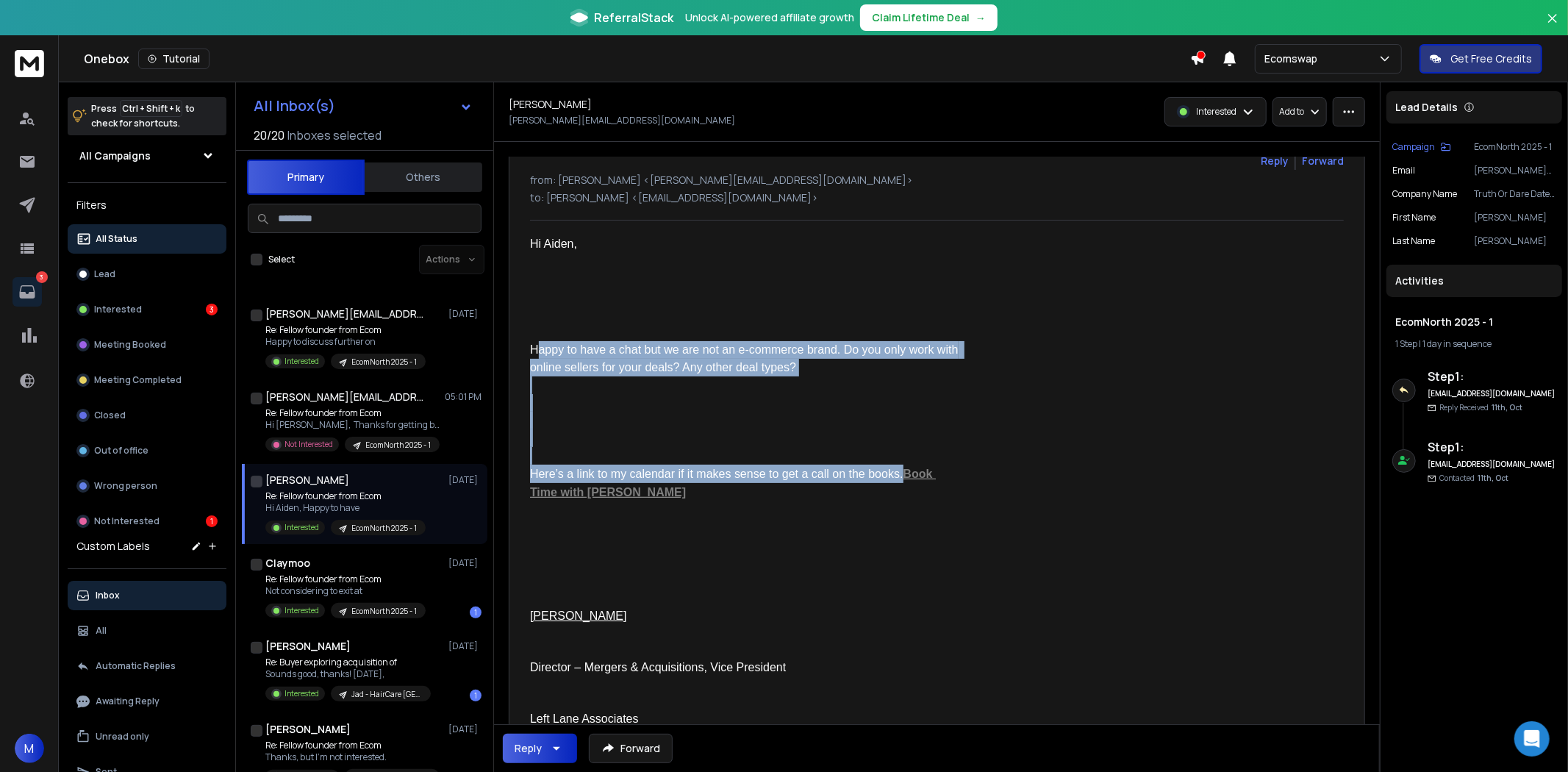
drag, startPoint x: 528, startPoint y: 384, endPoint x: 956, endPoint y: 508, distance: 445.6
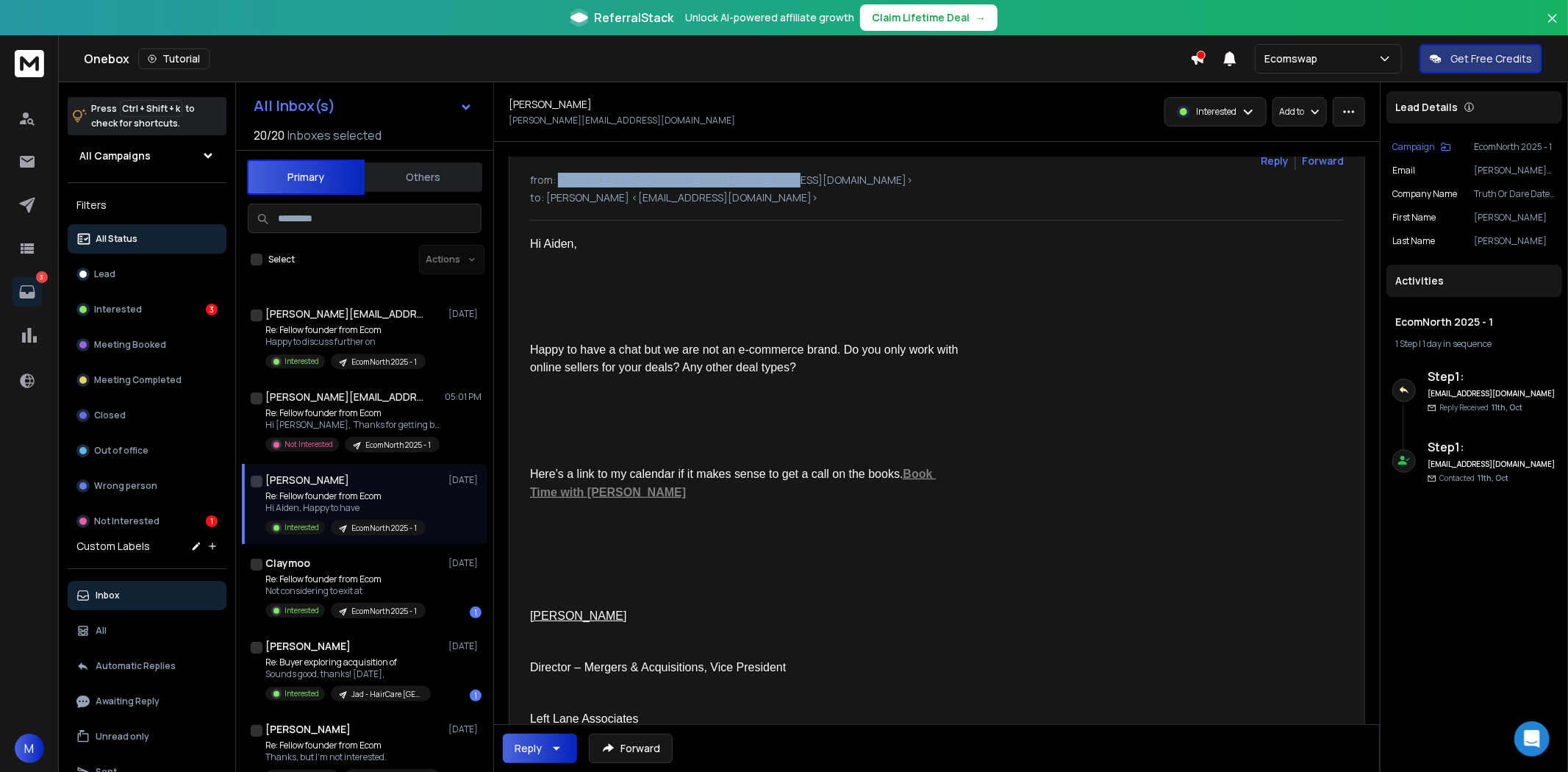
drag, startPoint x: 559, startPoint y: 177, endPoint x: 768, endPoint y: 179, distance: 209.0
click at [768, 179] on p "from: [PERSON_NAME] <[PERSON_NAME][EMAIL_ADDRESS][DOMAIN_NAME]>" at bounding box center [936, 180] width 814 height 14
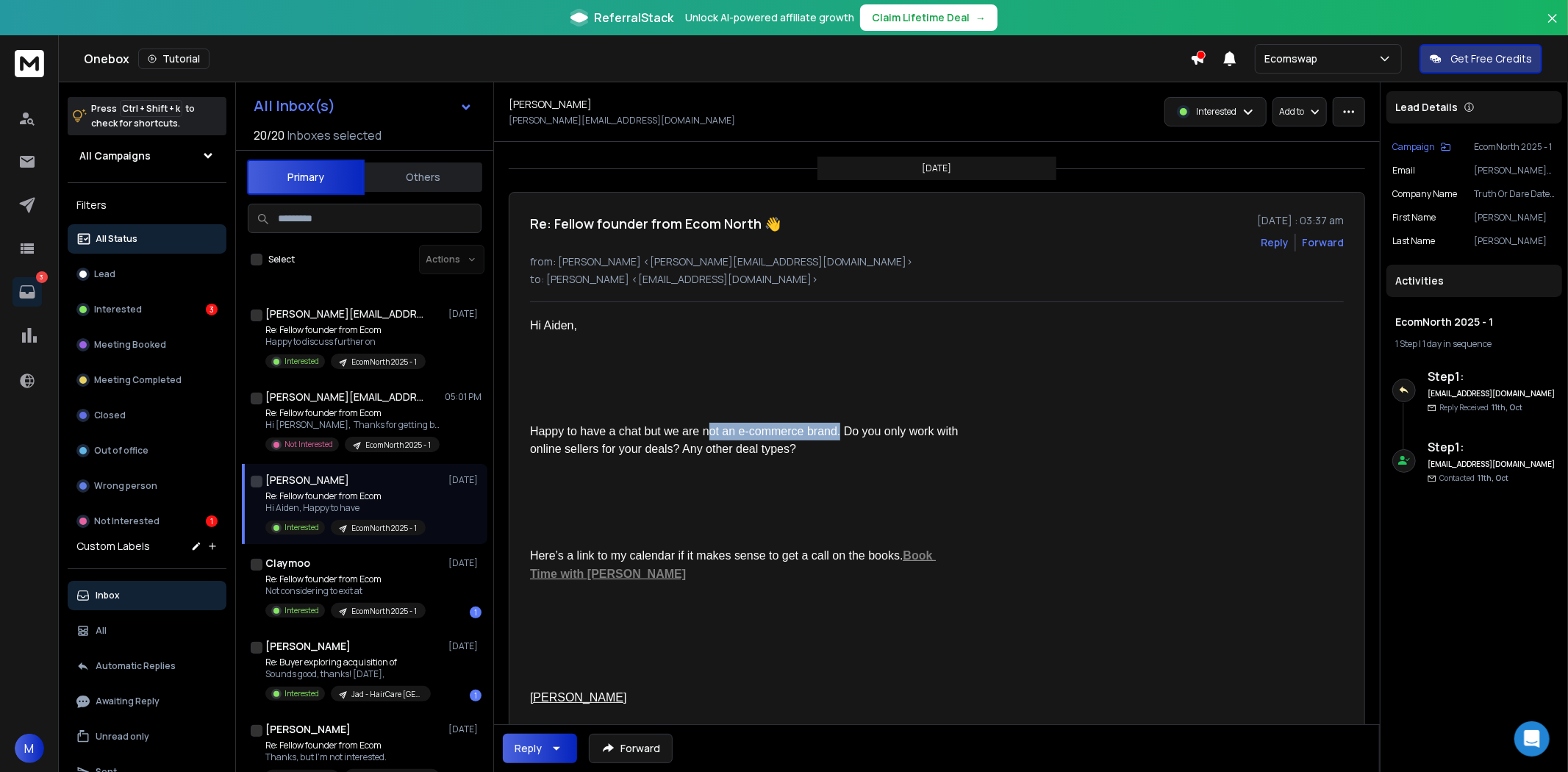
drag, startPoint x: 706, startPoint y: 468, endPoint x: 837, endPoint y: 466, distance: 131.0
click at [837, 458] on div "Happy to have a chat but we are not an e-commerce brand. Do you only work with …" at bounding box center [744, 440] width 429 height 35
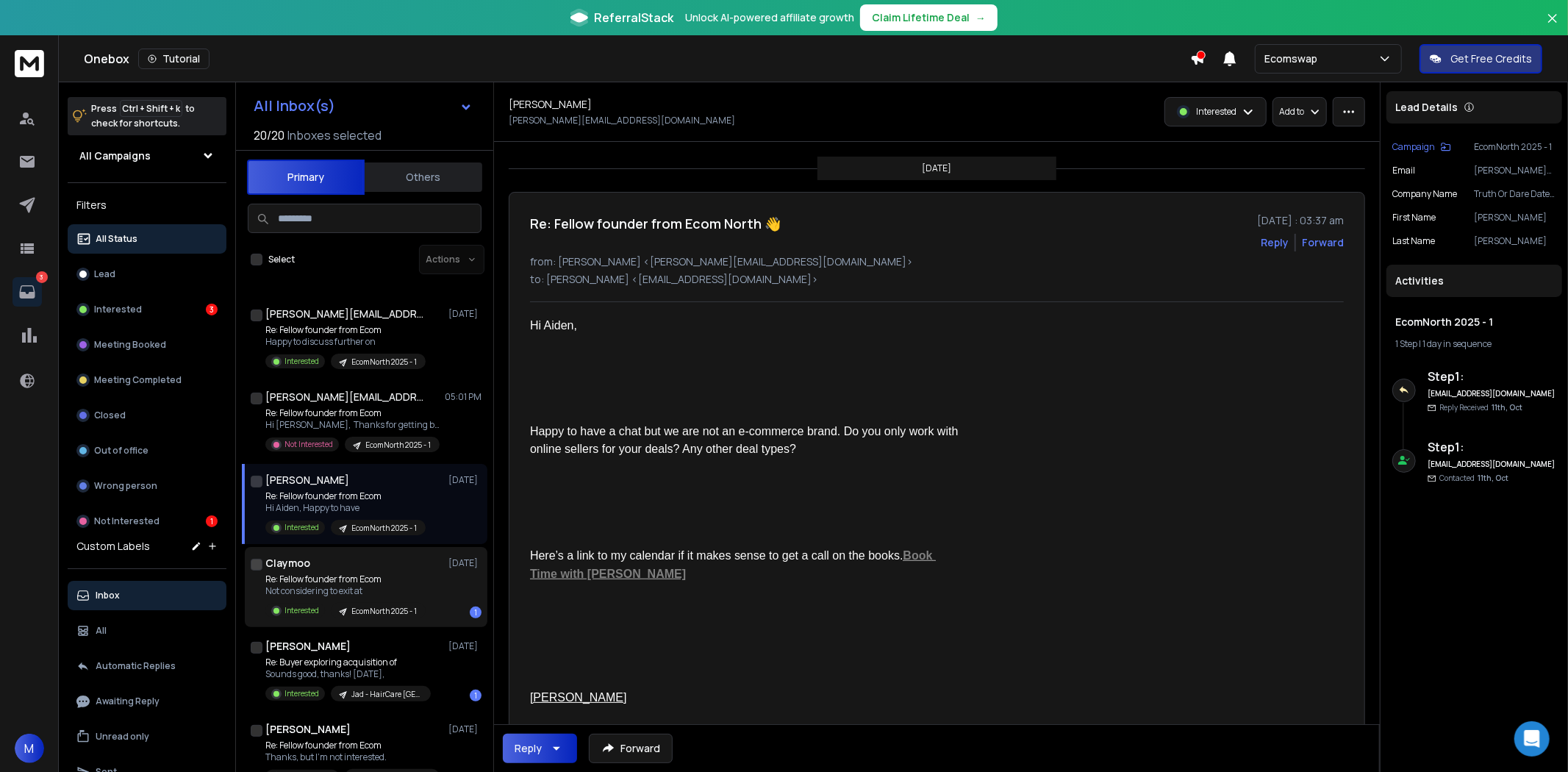
click at [392, 582] on p "Re: Fellow founder from Ecom" at bounding box center [345, 579] width 160 height 12
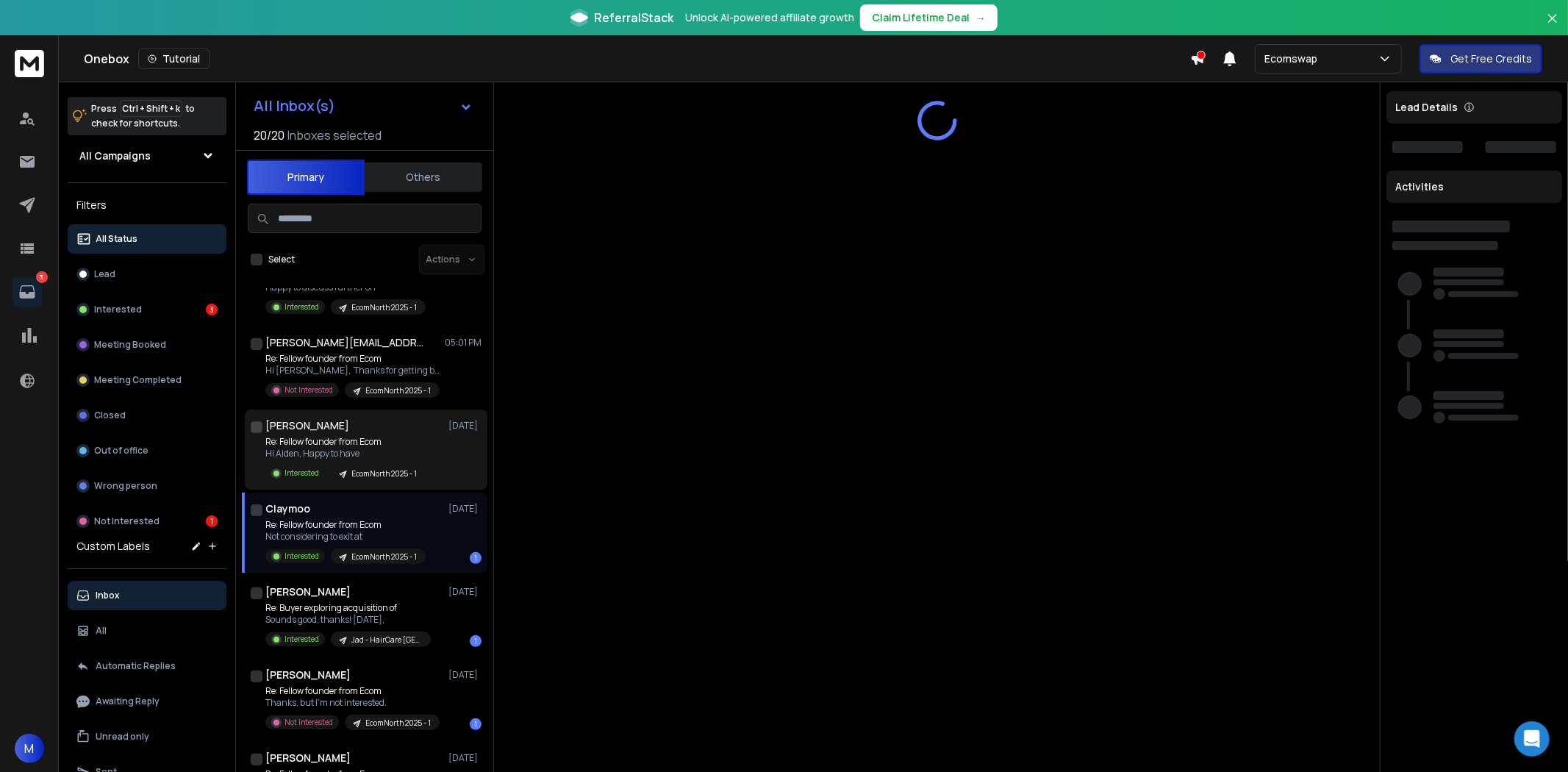
scroll to position [408, 0]
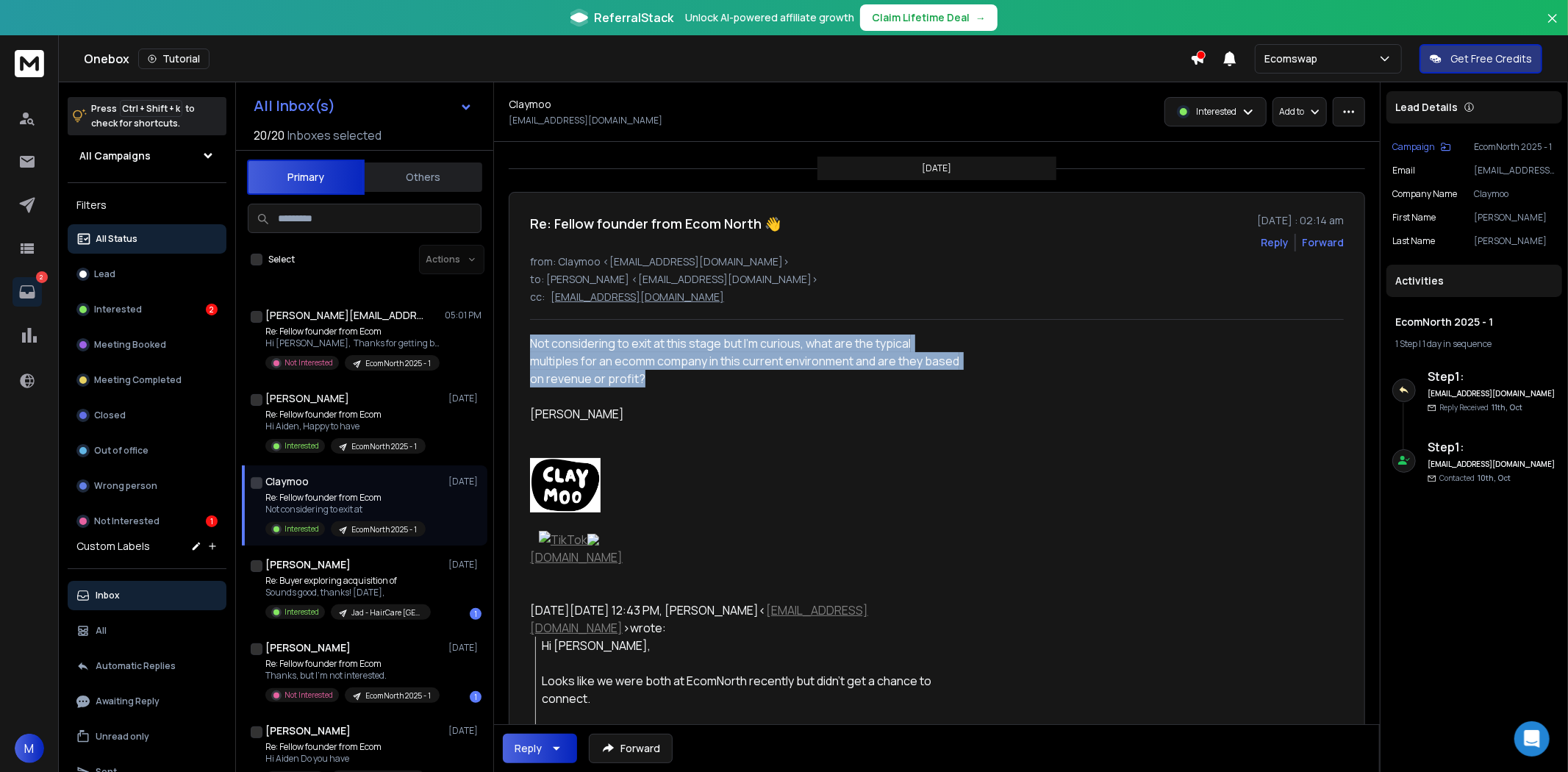
drag, startPoint x: 531, startPoint y: 344, endPoint x: 941, endPoint y: 386, distance: 412.1
click at [941, 386] on div "Not considering to exit at this stage but I'm curious, what are the typical mul…" at bounding box center [744, 361] width 429 height 53
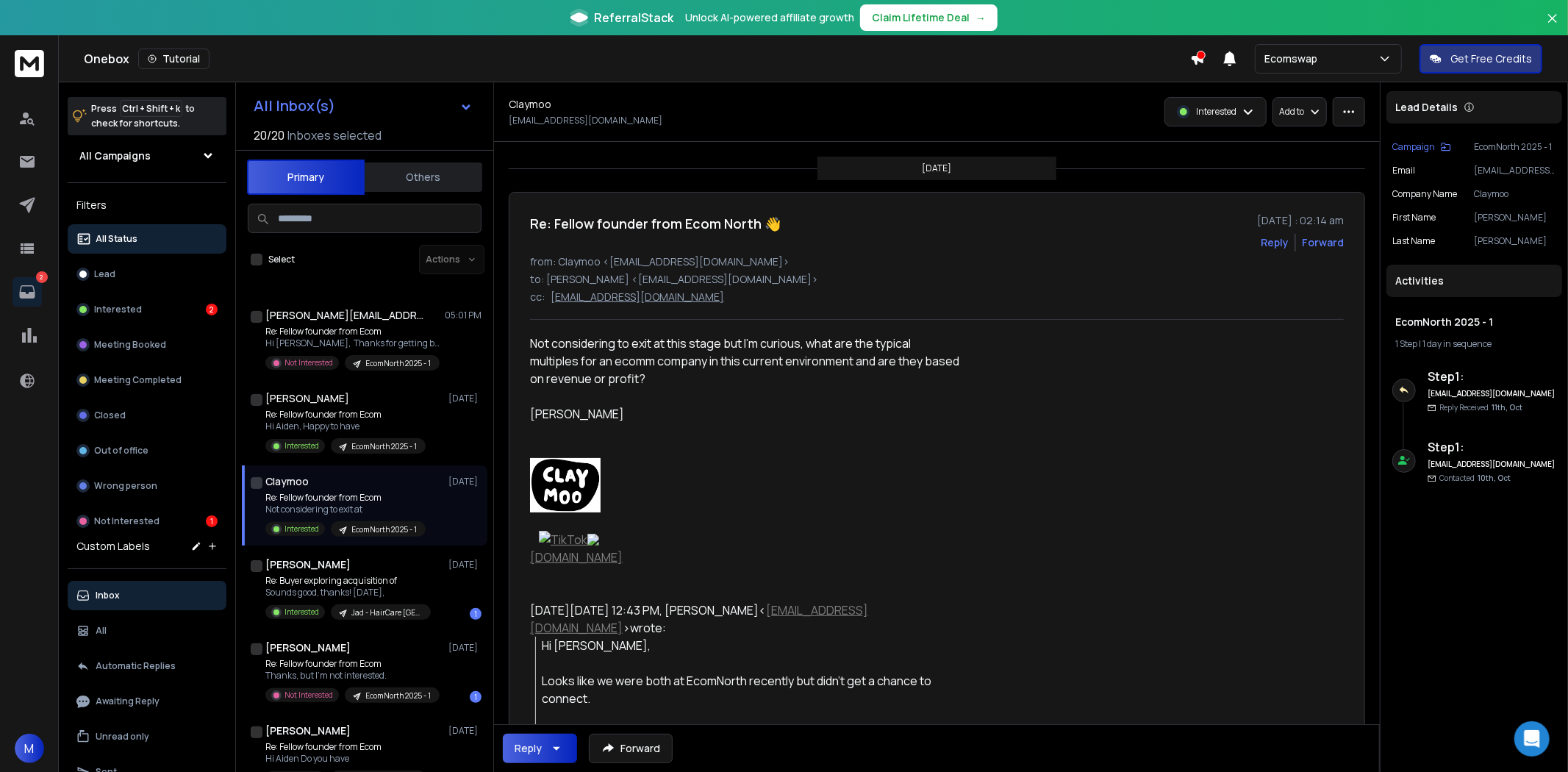
click at [835, 456] on div at bounding box center [744, 449] width 429 height 18
drag, startPoint x: 605, startPoint y: 260, endPoint x: 694, endPoint y: 259, distance: 89.0
click at [694, 259] on p "from: Claymoo <[EMAIL_ADDRESS][DOMAIN_NAME]>" at bounding box center [936, 262] width 814 height 14
drag, startPoint x: 557, startPoint y: 259, endPoint x: 597, endPoint y: 264, distance: 40.3
click at [597, 264] on p "from: Claymoo <[EMAIL_ADDRESS][DOMAIN_NAME]>" at bounding box center [936, 262] width 814 height 14
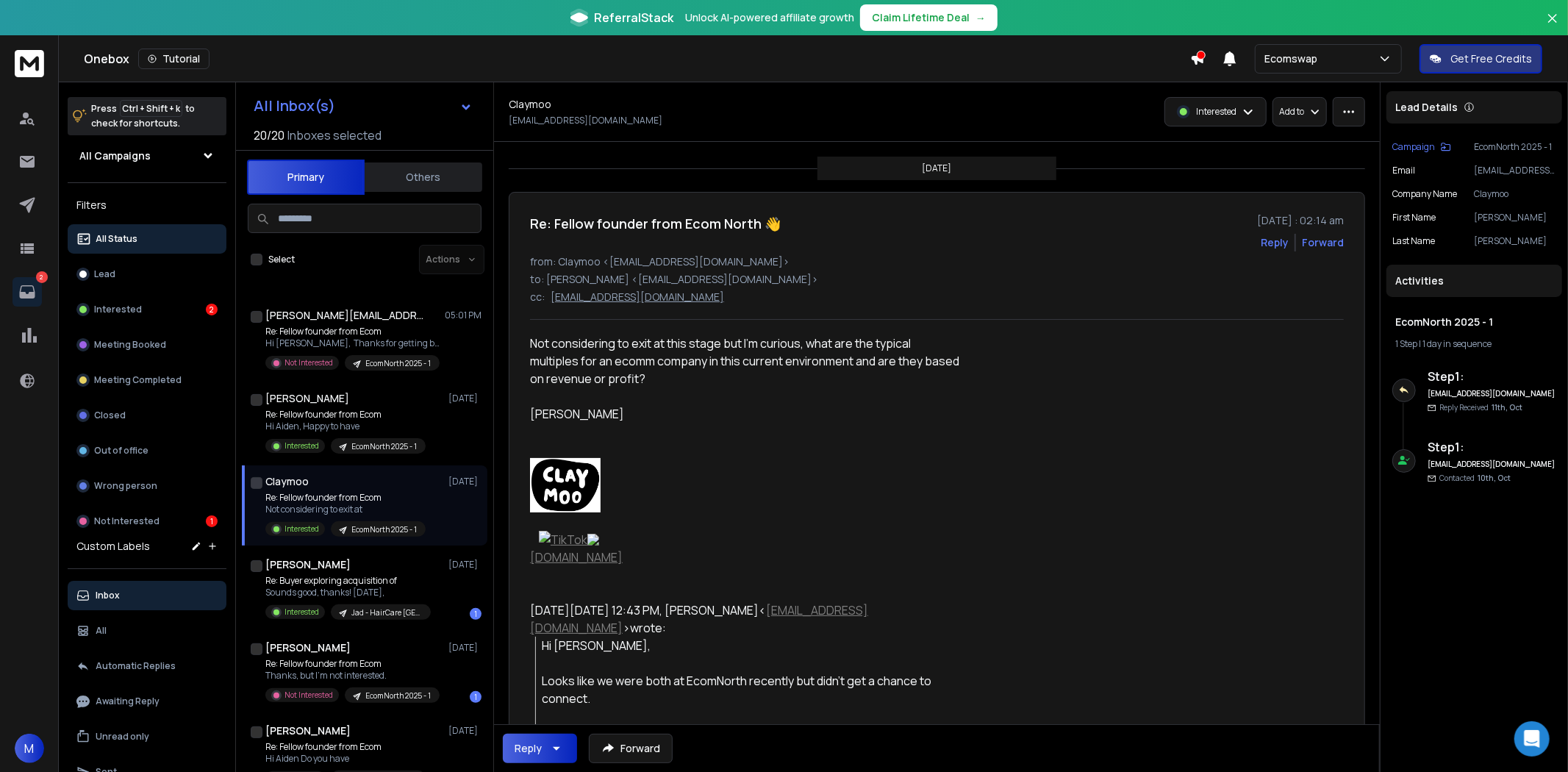
click at [793, 433] on div "[DOMAIN_NAME]" at bounding box center [744, 503] width 429 height 161
drag, startPoint x: 560, startPoint y: 260, endPoint x: 980, endPoint y: 724, distance: 625.9
click at [715, 256] on p "from: Claymoo <[EMAIL_ADDRESS][DOMAIN_NAME]>" at bounding box center [936, 262] width 814 height 14
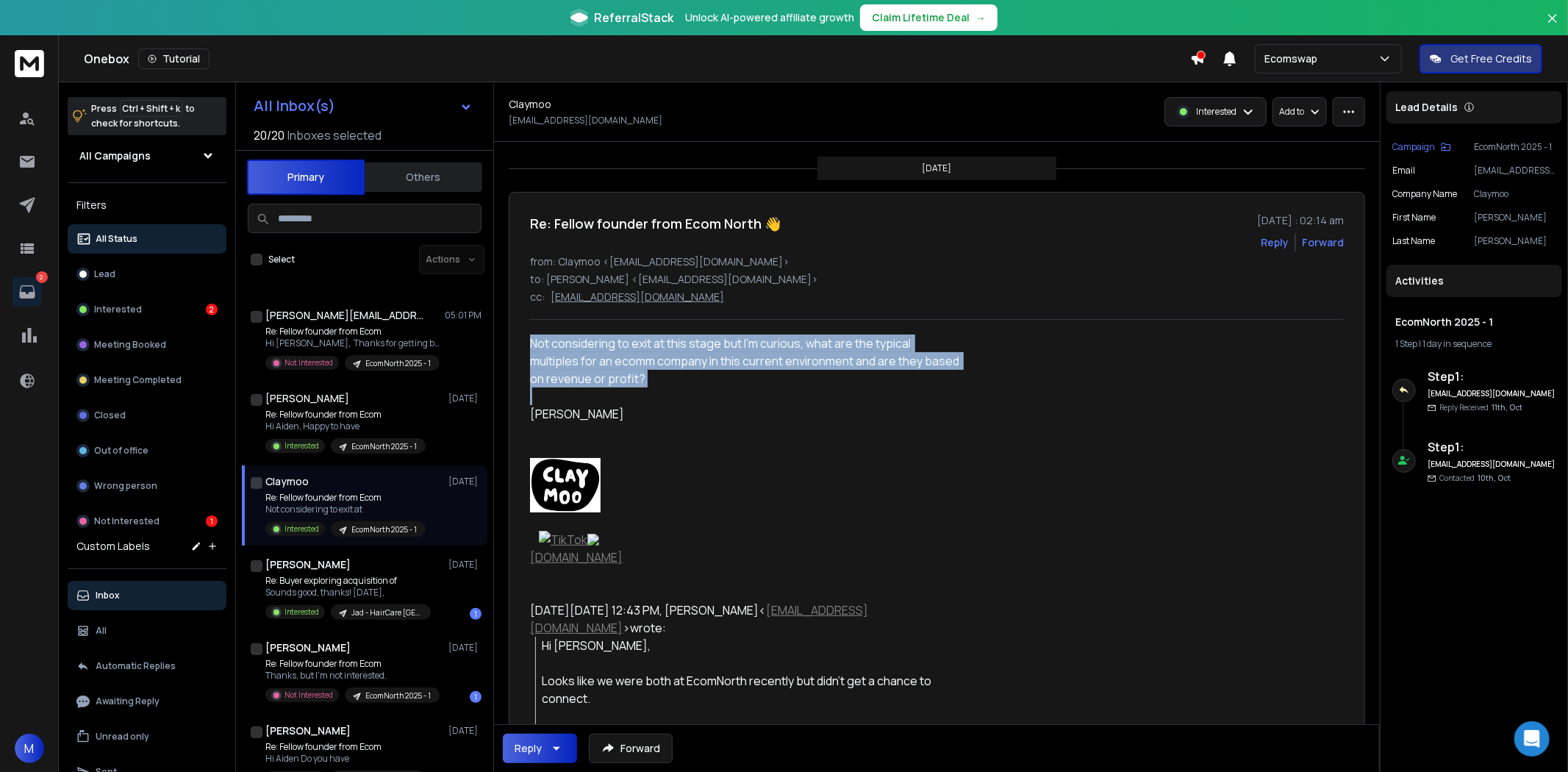
drag, startPoint x: 533, startPoint y: 342, endPoint x: 712, endPoint y: 387, distance: 184.6
click at [712, 387] on div "Not considering to exit at this stage but I'm curious, what are the typical mul…" at bounding box center [744, 379] width 429 height 88
